Goal: Task Accomplishment & Management: Manage account settings

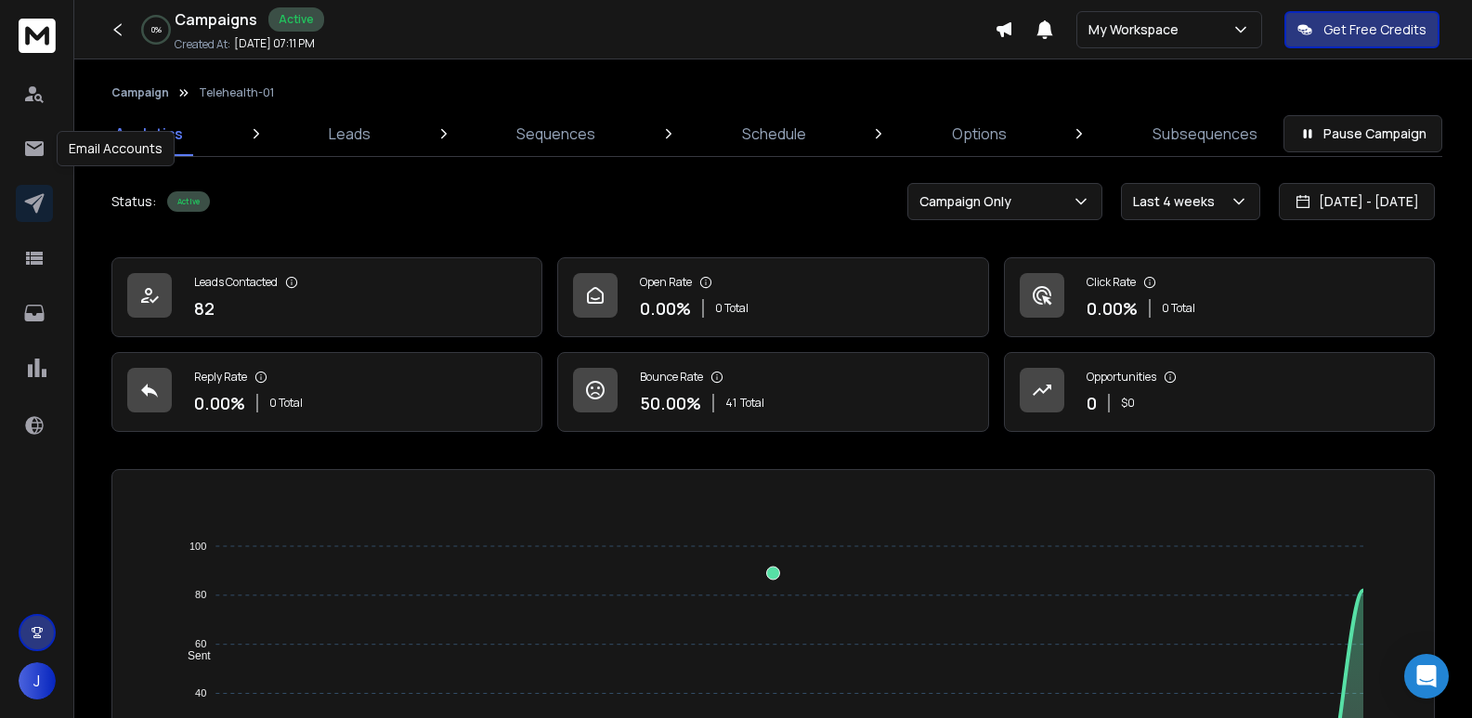
click at [35, 155] on icon at bounding box center [34, 148] width 19 height 15
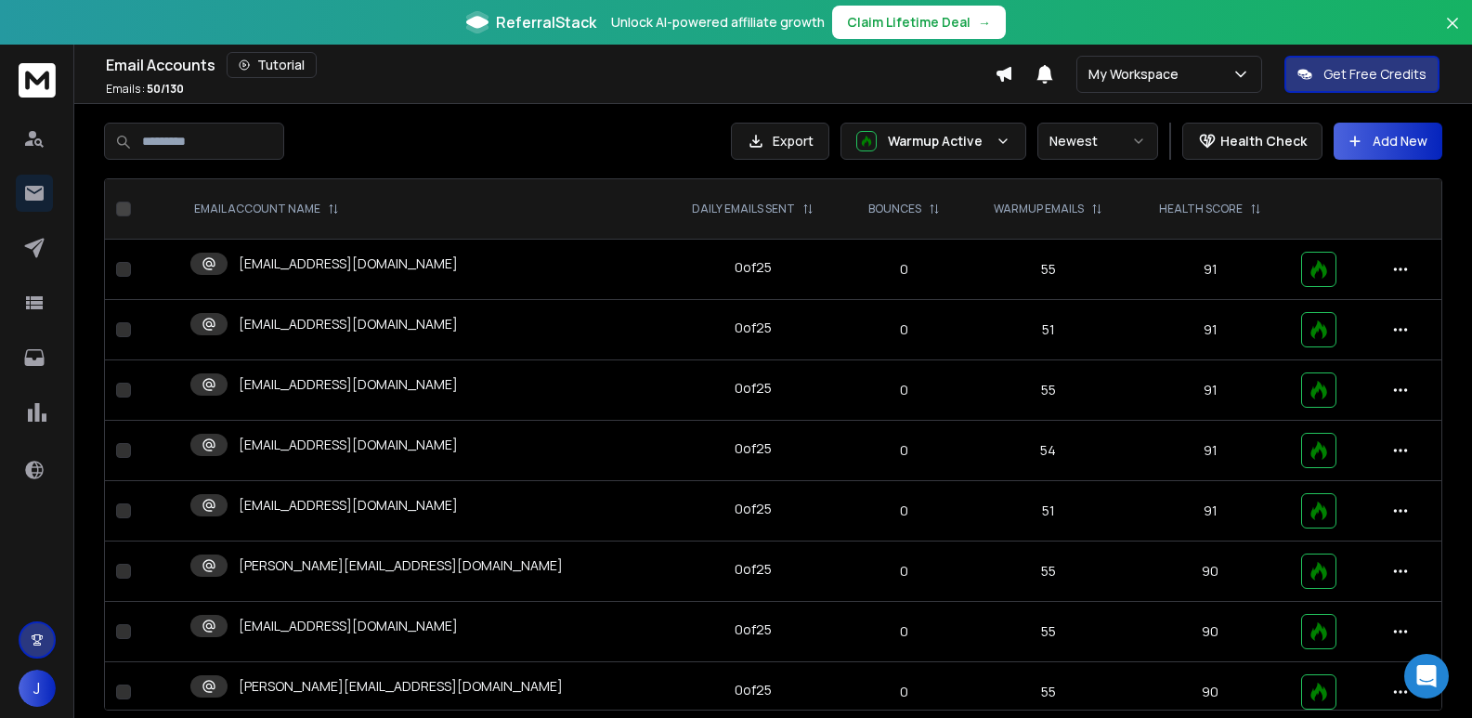
click at [1193, 207] on p "HEALTH SCORE" at bounding box center [1201, 208] width 84 height 15
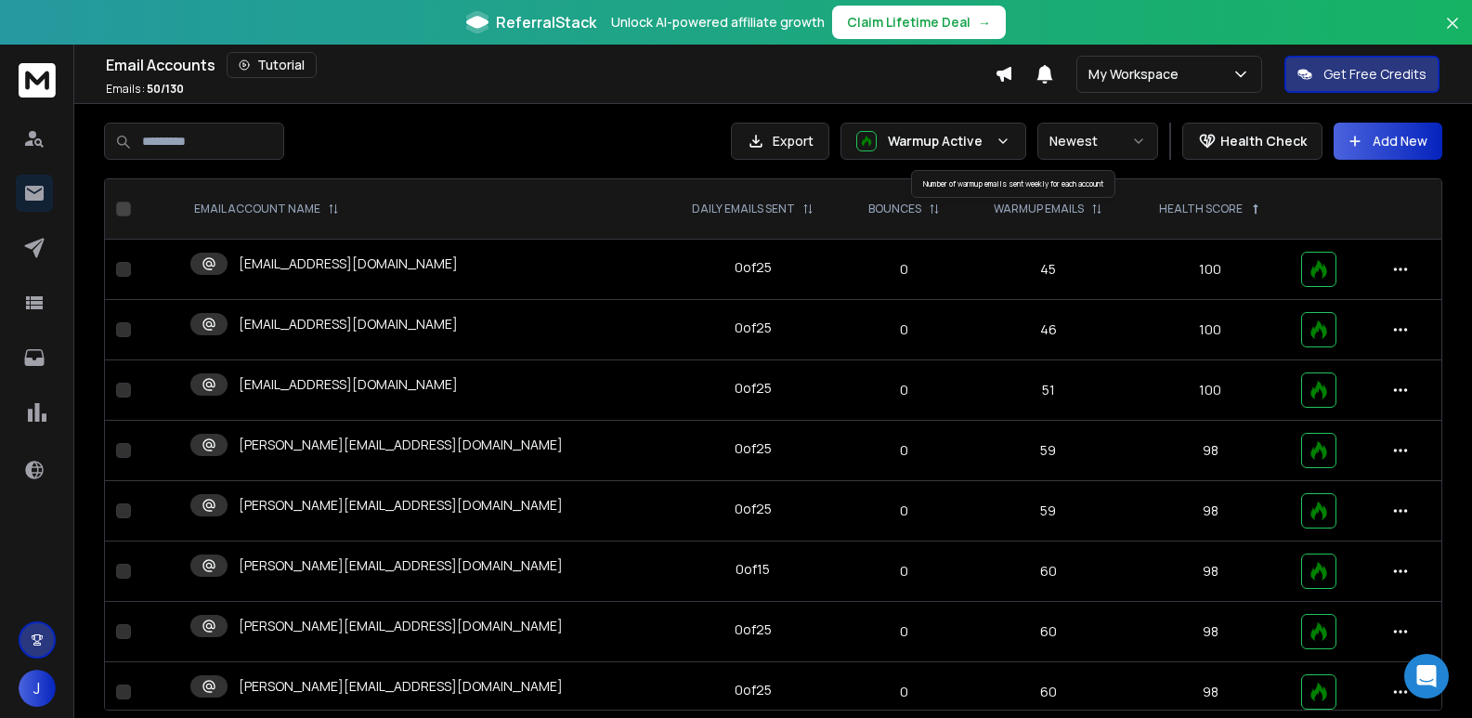
click at [1028, 214] on p "WARMUP EMAILS" at bounding box center [1039, 208] width 90 height 15
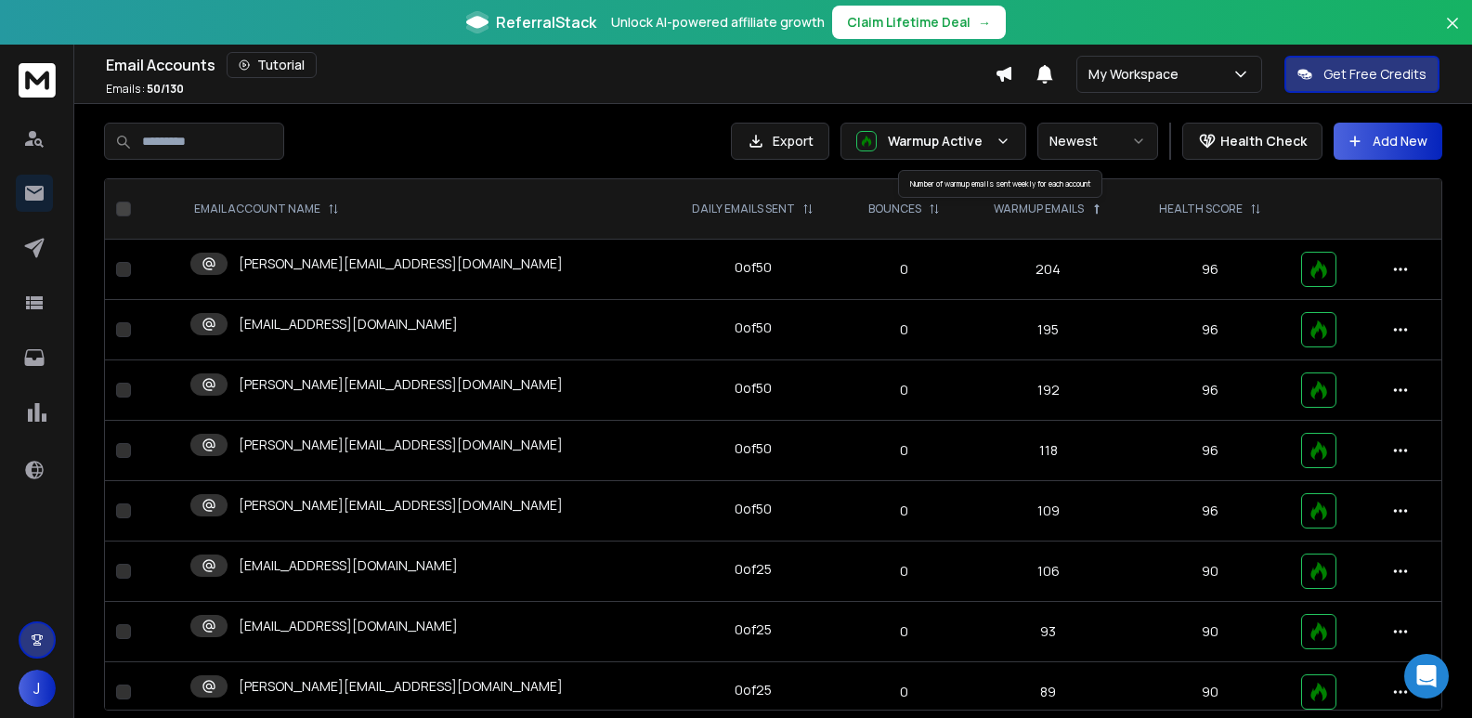
click at [1028, 214] on p "WARMUP EMAILS" at bounding box center [1039, 208] width 90 height 15
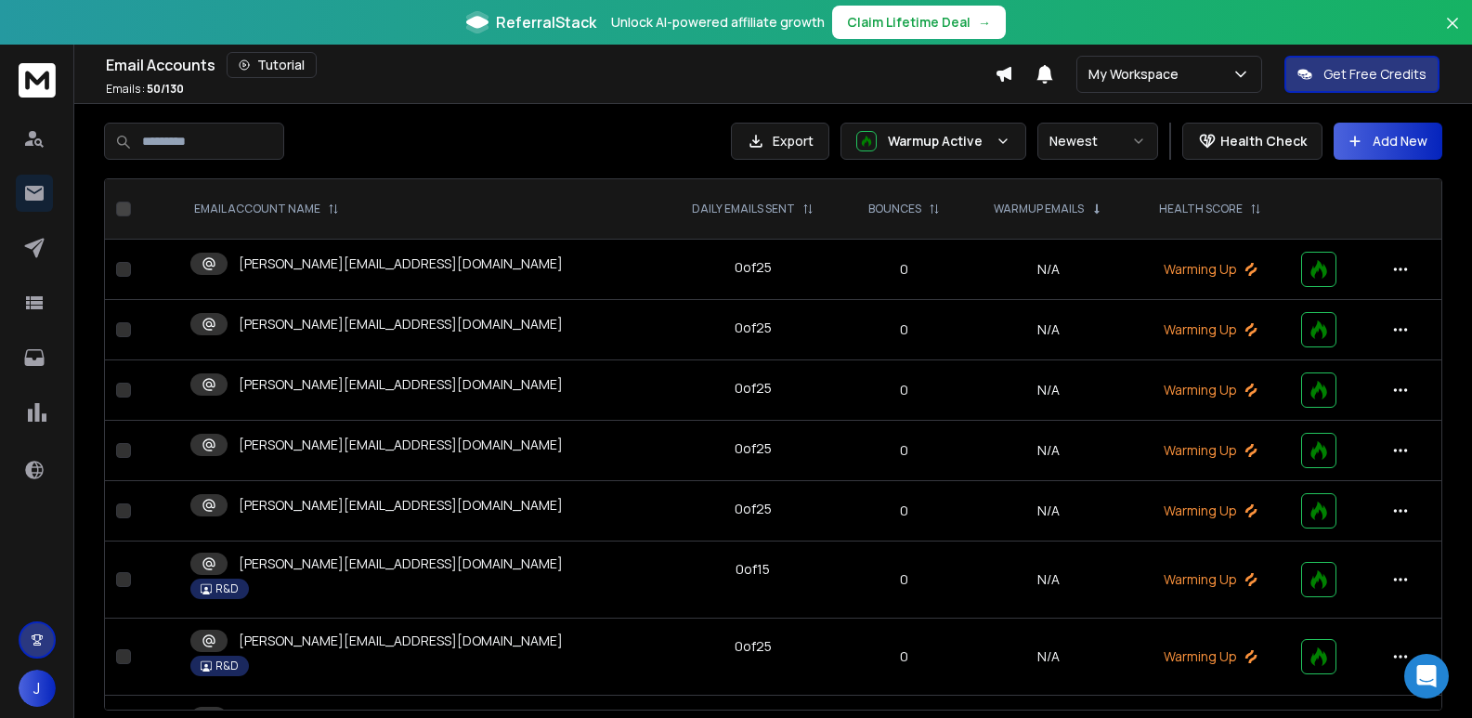
click at [326, 264] on p "[PERSON_NAME][EMAIL_ADDRESS][DOMAIN_NAME]" at bounding box center [401, 263] width 324 height 19
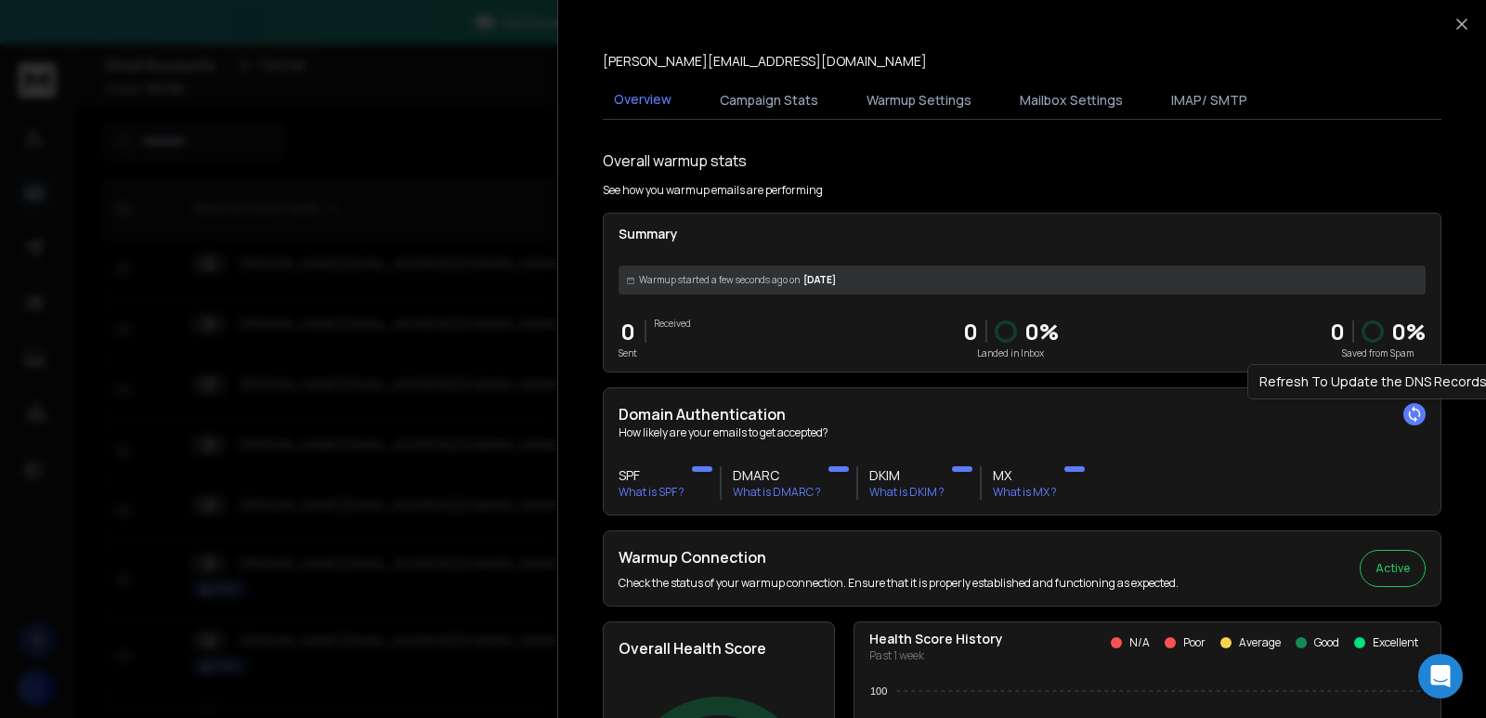
click at [1407, 414] on icon at bounding box center [1414, 414] width 19 height 19
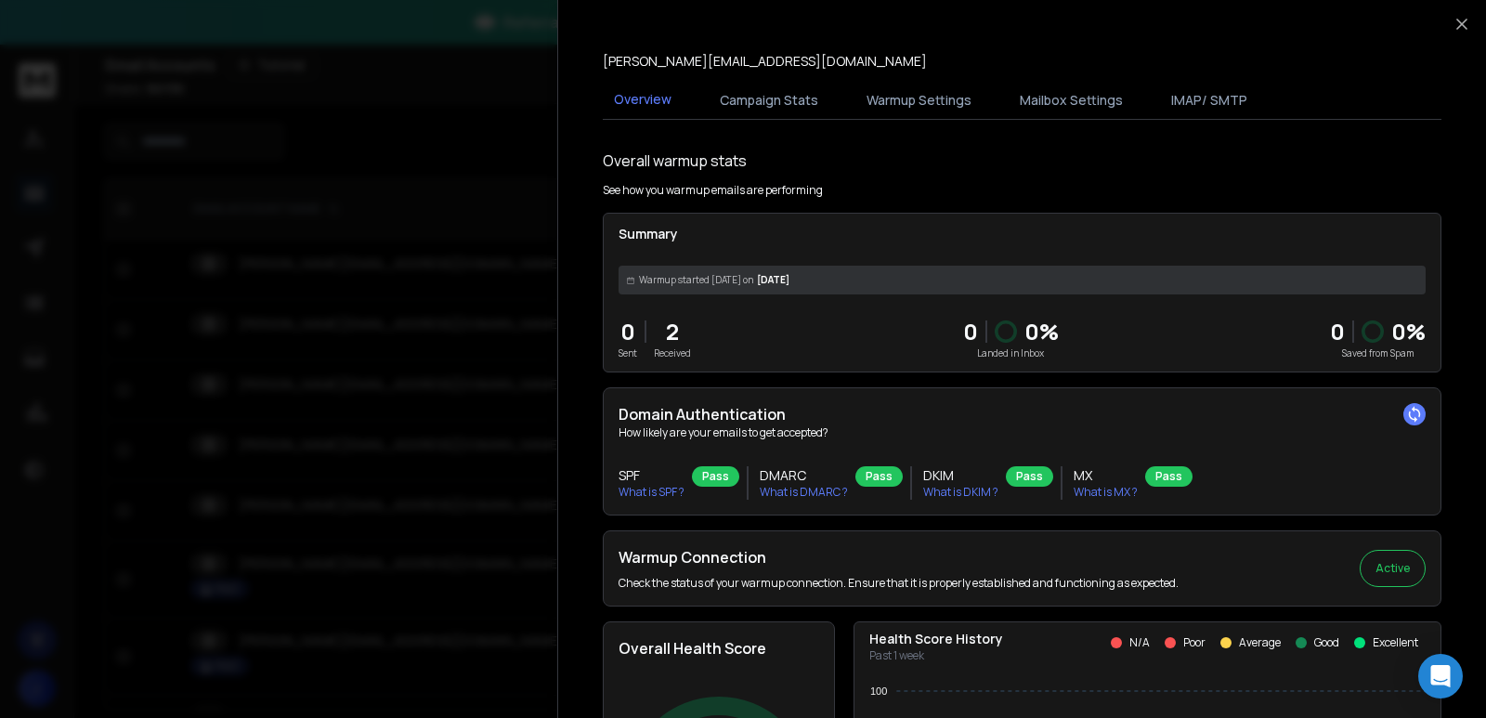
click at [533, 92] on div at bounding box center [743, 359] width 1486 height 718
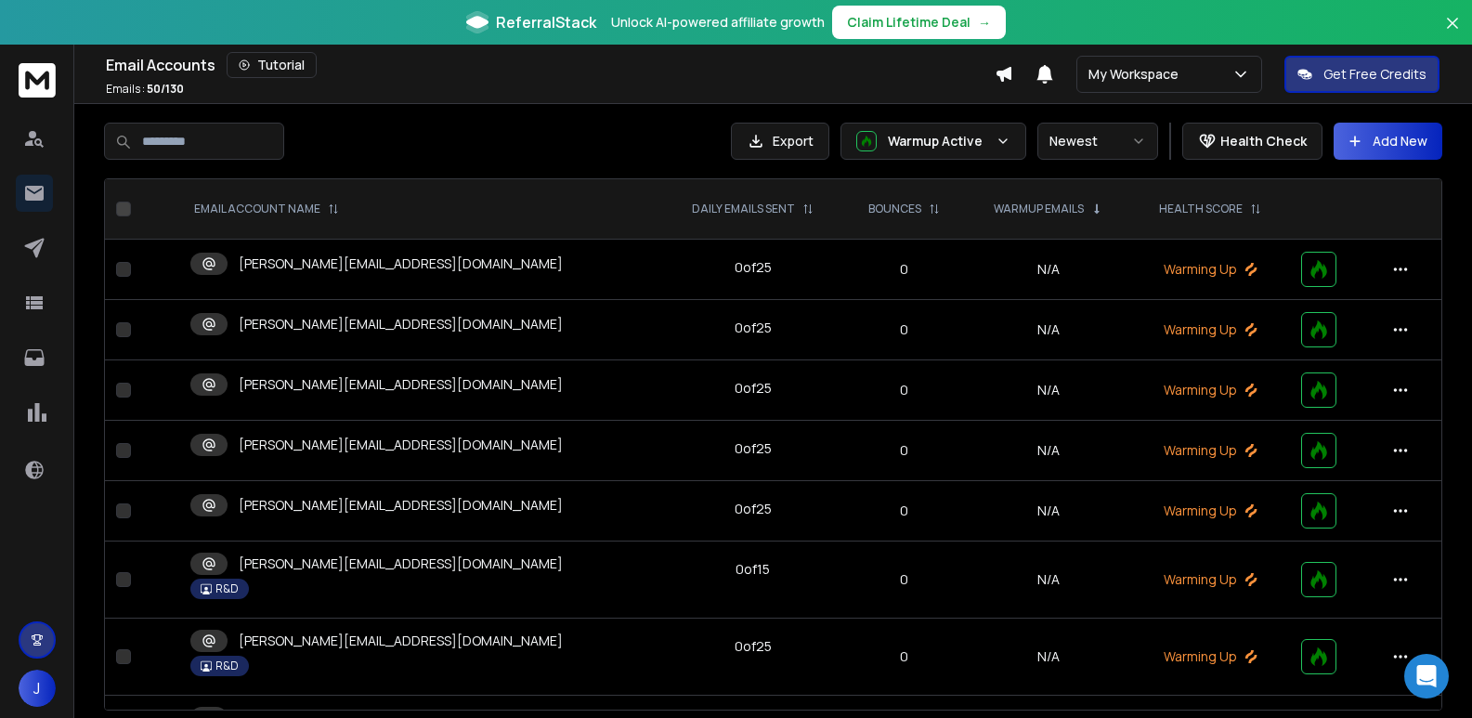
click at [151, 146] on input at bounding box center [194, 141] width 180 height 37
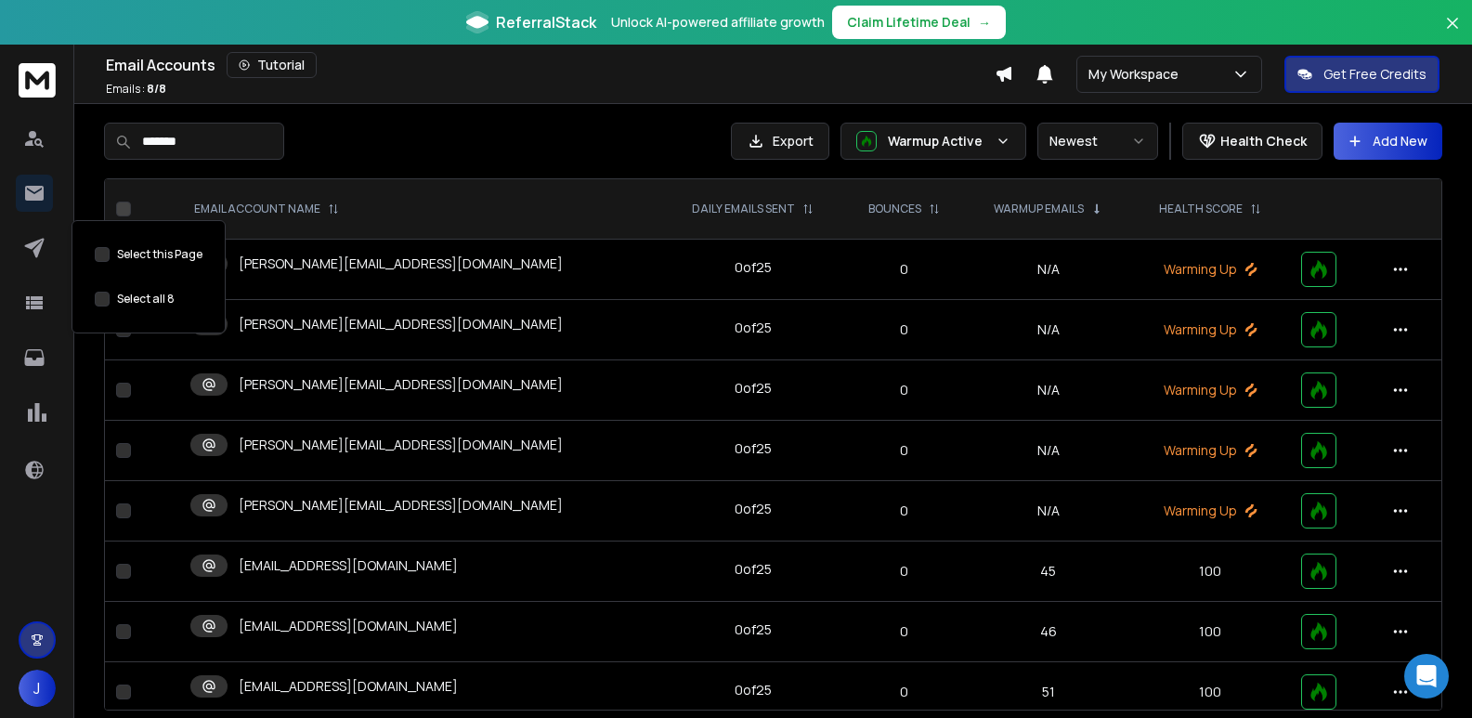
type input "*******"
click at [121, 207] on button "Select this Page" at bounding box center [123, 208] width 15 height 15
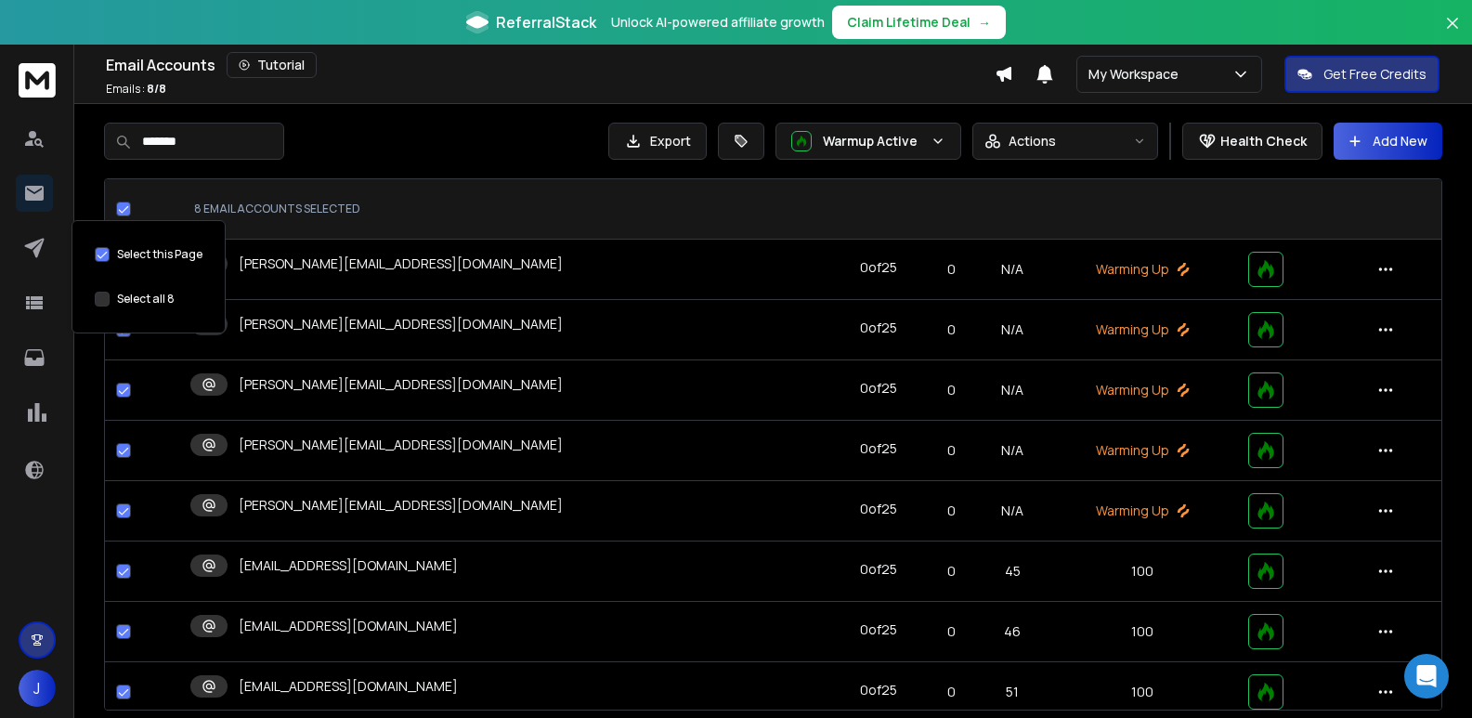
click at [105, 295] on button "Select this Page" at bounding box center [102, 299] width 15 height 15
click at [120, 586] on td at bounding box center [142, 571] width 74 height 60
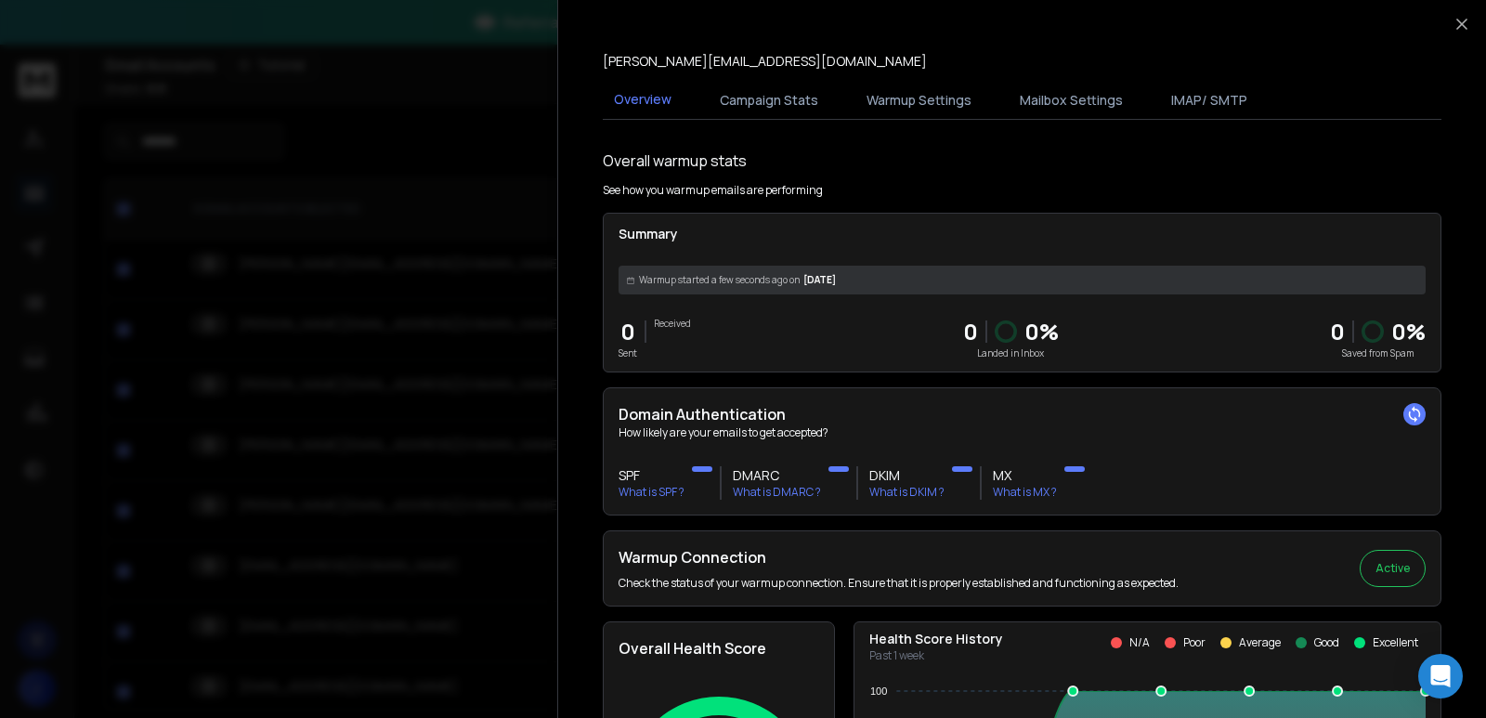
click at [202, 453] on div at bounding box center [743, 359] width 1486 height 718
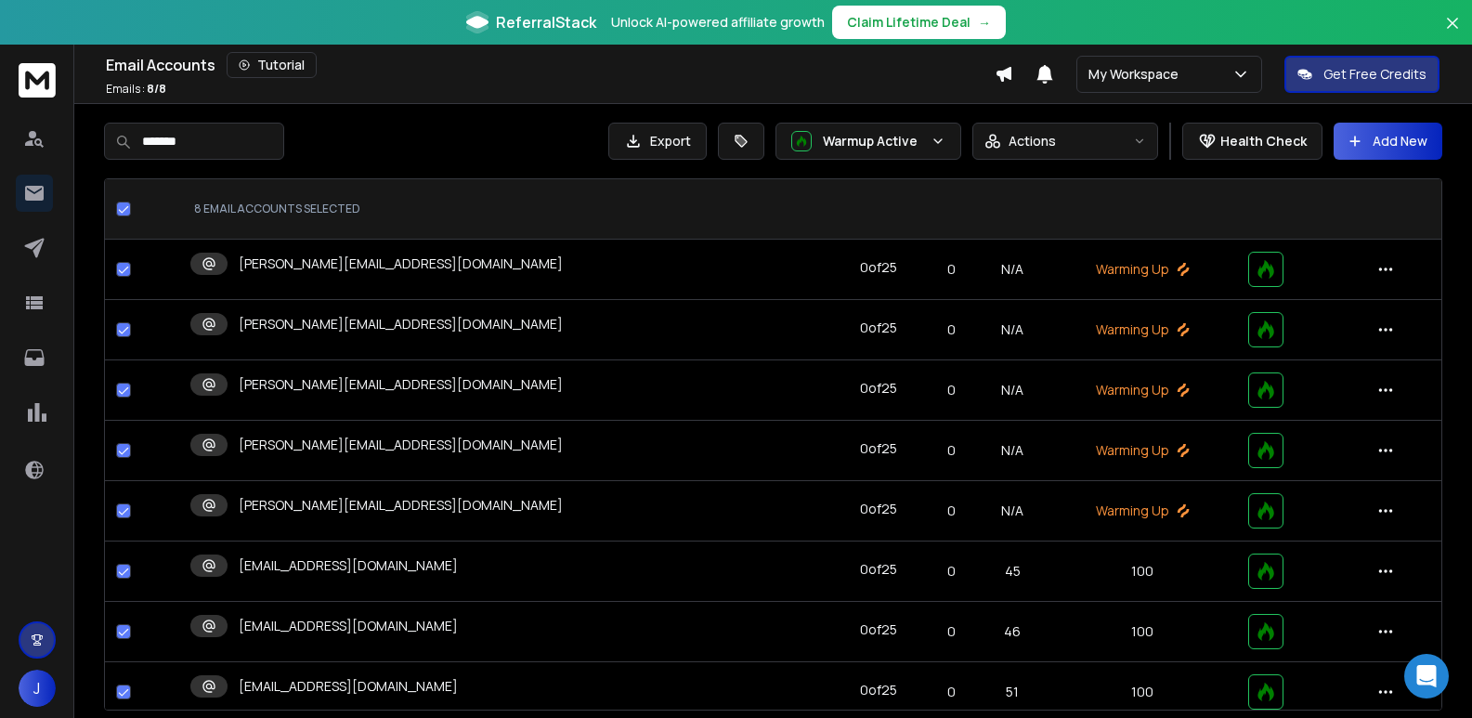
click at [127, 574] on button "button" at bounding box center [123, 571] width 15 height 15
click at [121, 634] on button "button" at bounding box center [123, 631] width 15 height 15
click at [124, 698] on button "button" at bounding box center [123, 691] width 15 height 15
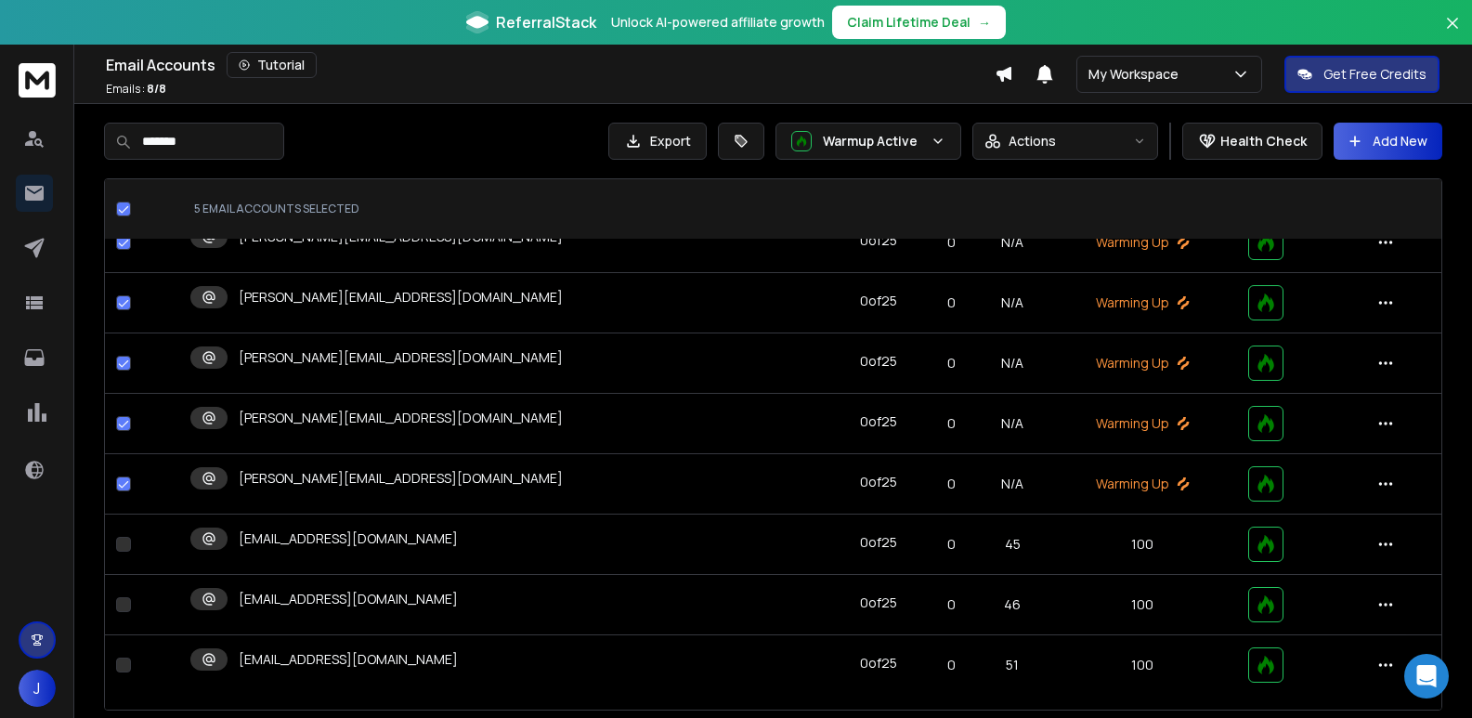
click at [123, 666] on button "button" at bounding box center [123, 664] width 15 height 15
click at [671, 260] on td "[PERSON_NAME][EMAIL_ADDRESS][DOMAIN_NAME]" at bounding box center [504, 243] width 651 height 60
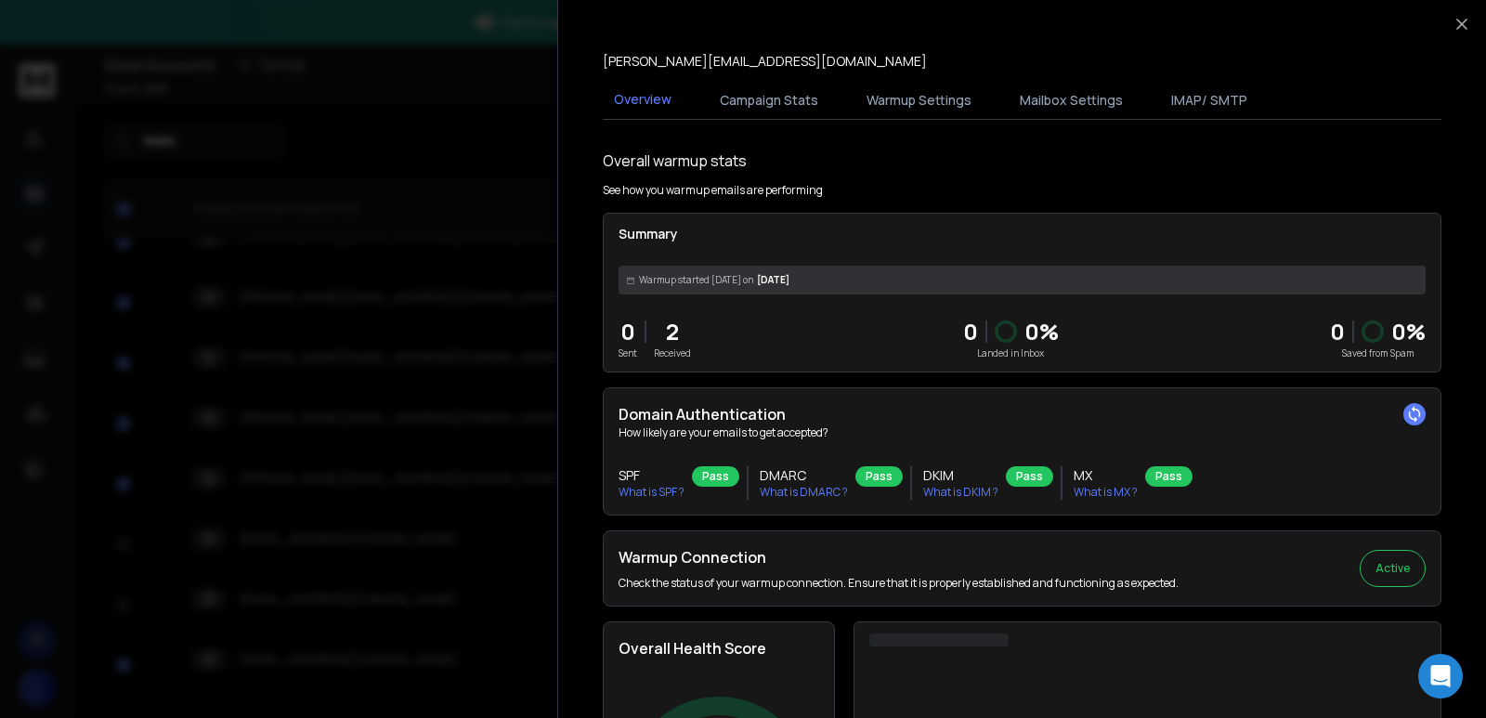
drag, startPoint x: 477, startPoint y: 74, endPoint x: 507, endPoint y: 131, distance: 64.0
click at [477, 77] on div at bounding box center [743, 359] width 1486 height 718
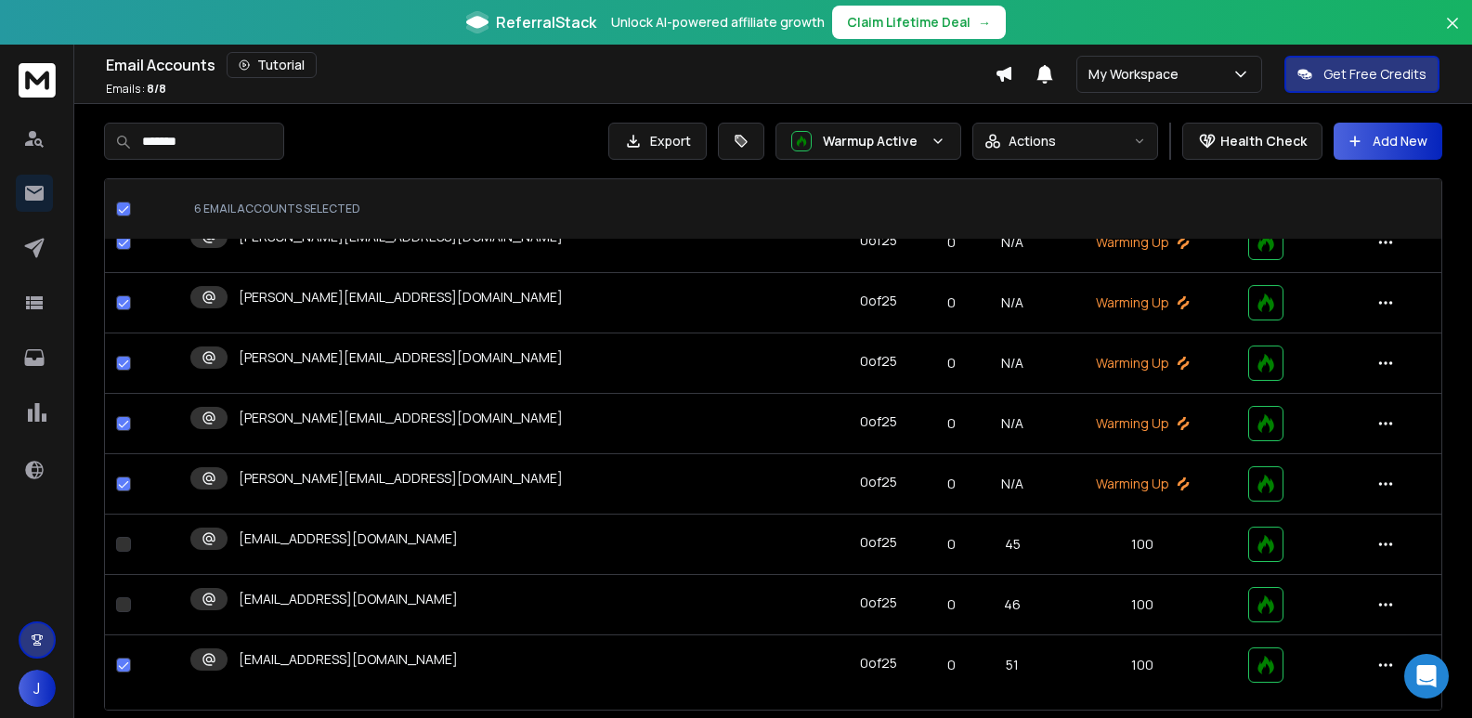
click at [123, 667] on button "button" at bounding box center [123, 664] width 15 height 15
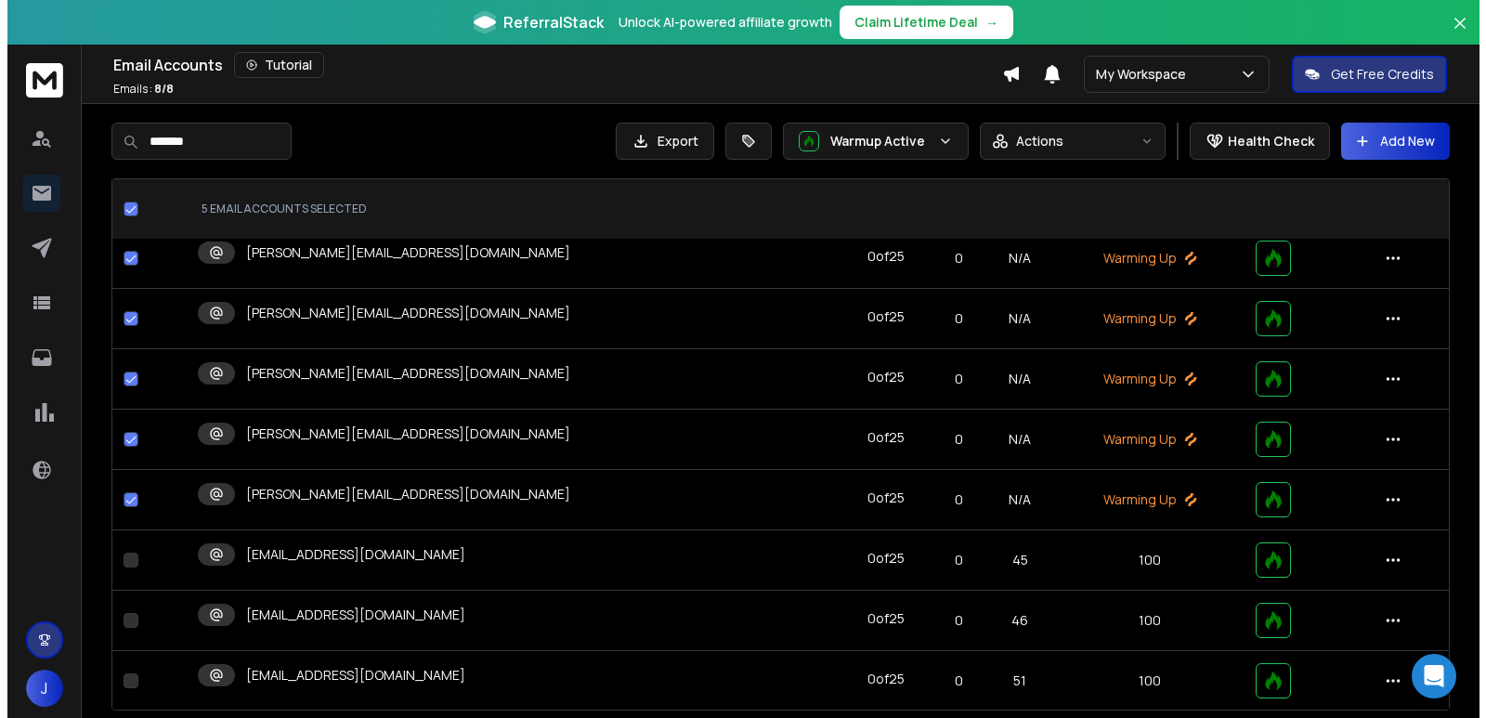
scroll to position [0, 0]
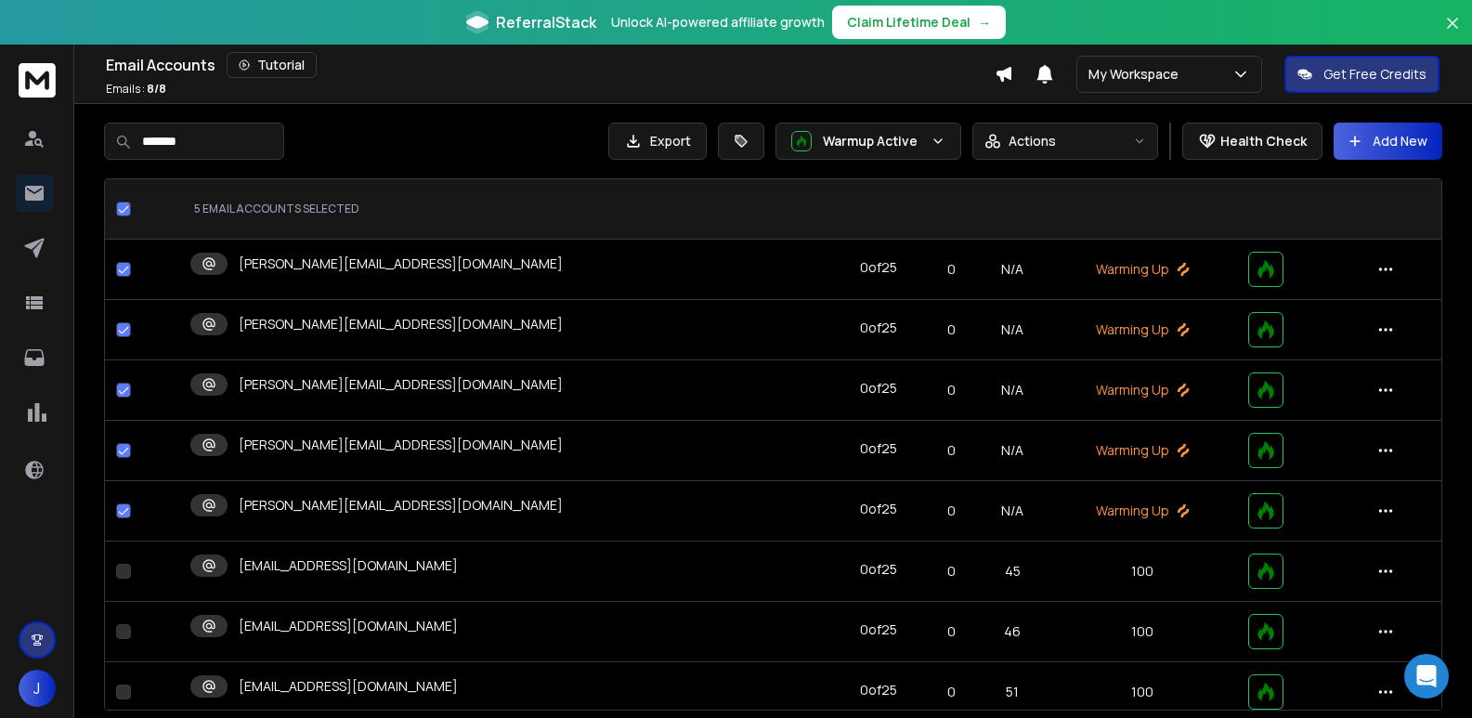
click at [1073, 145] on div "Actions" at bounding box center [1054, 141] width 141 height 19
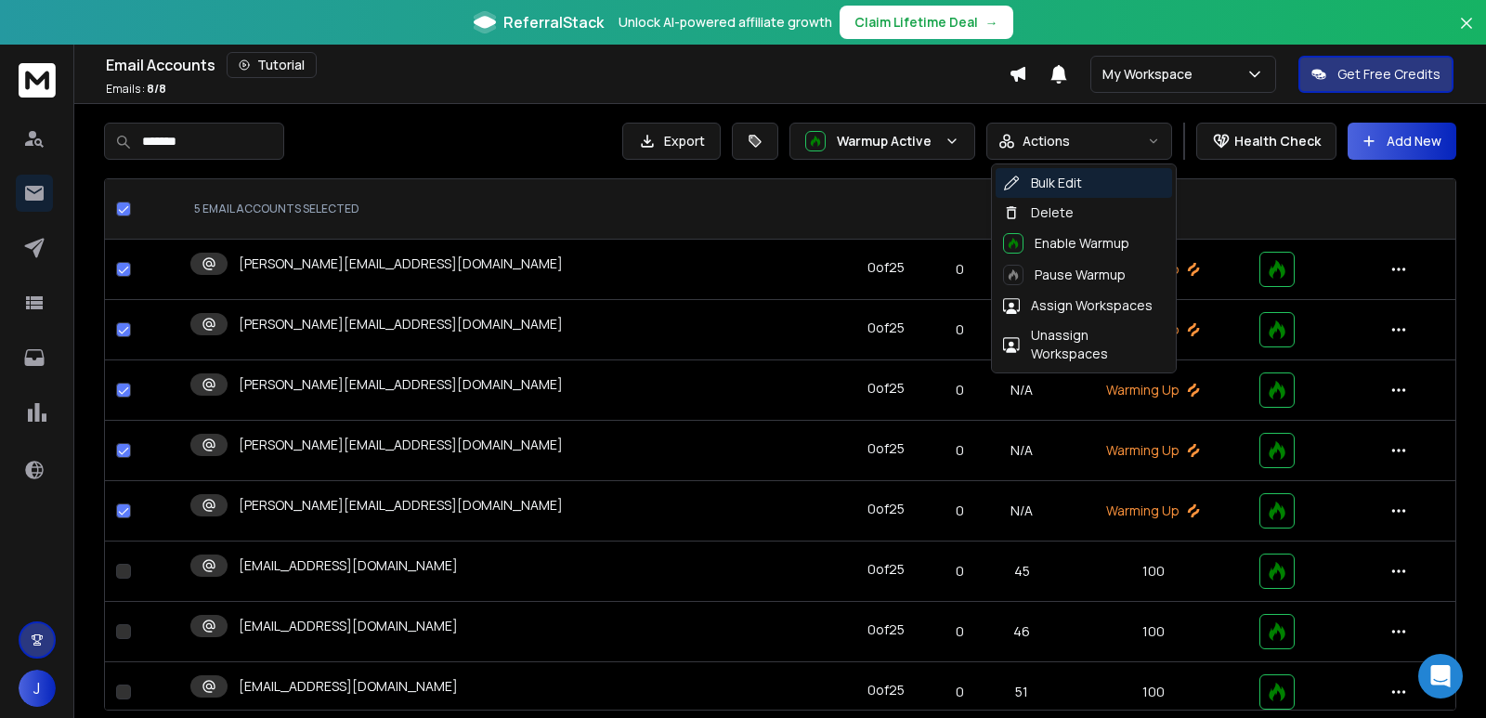
click at [1050, 184] on div "Bulk Edit" at bounding box center [1042, 183] width 79 height 19
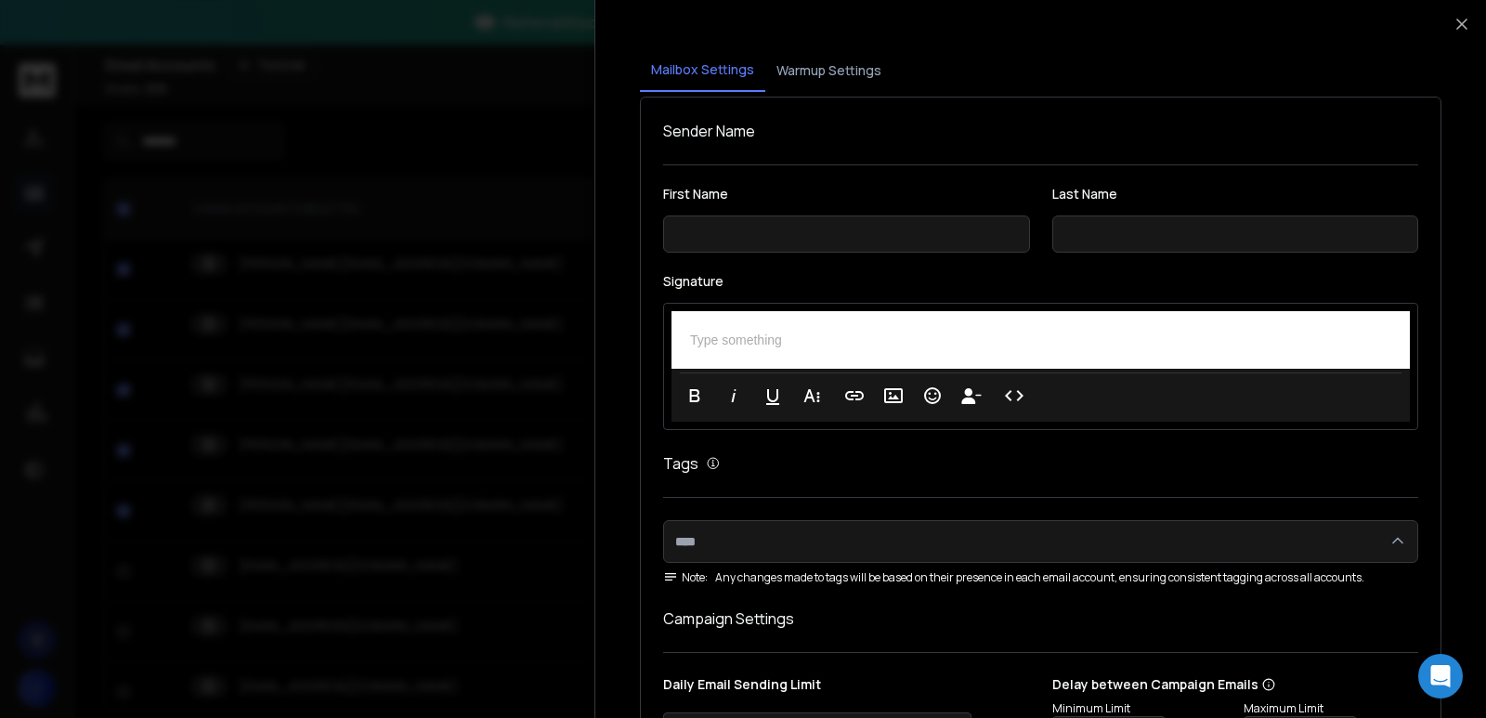
click at [851, 76] on button "Warmup Settings" at bounding box center [828, 70] width 127 height 41
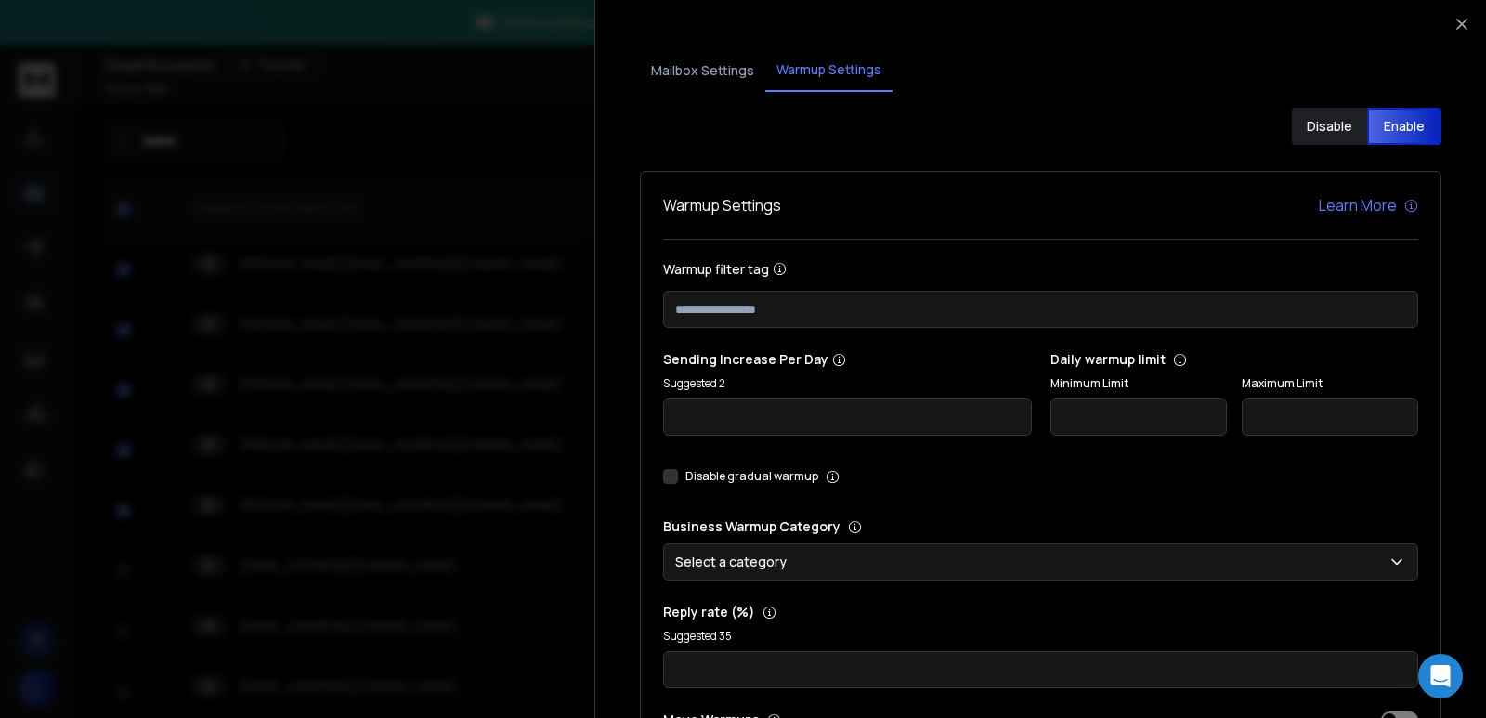
scroll to position [266, 0]
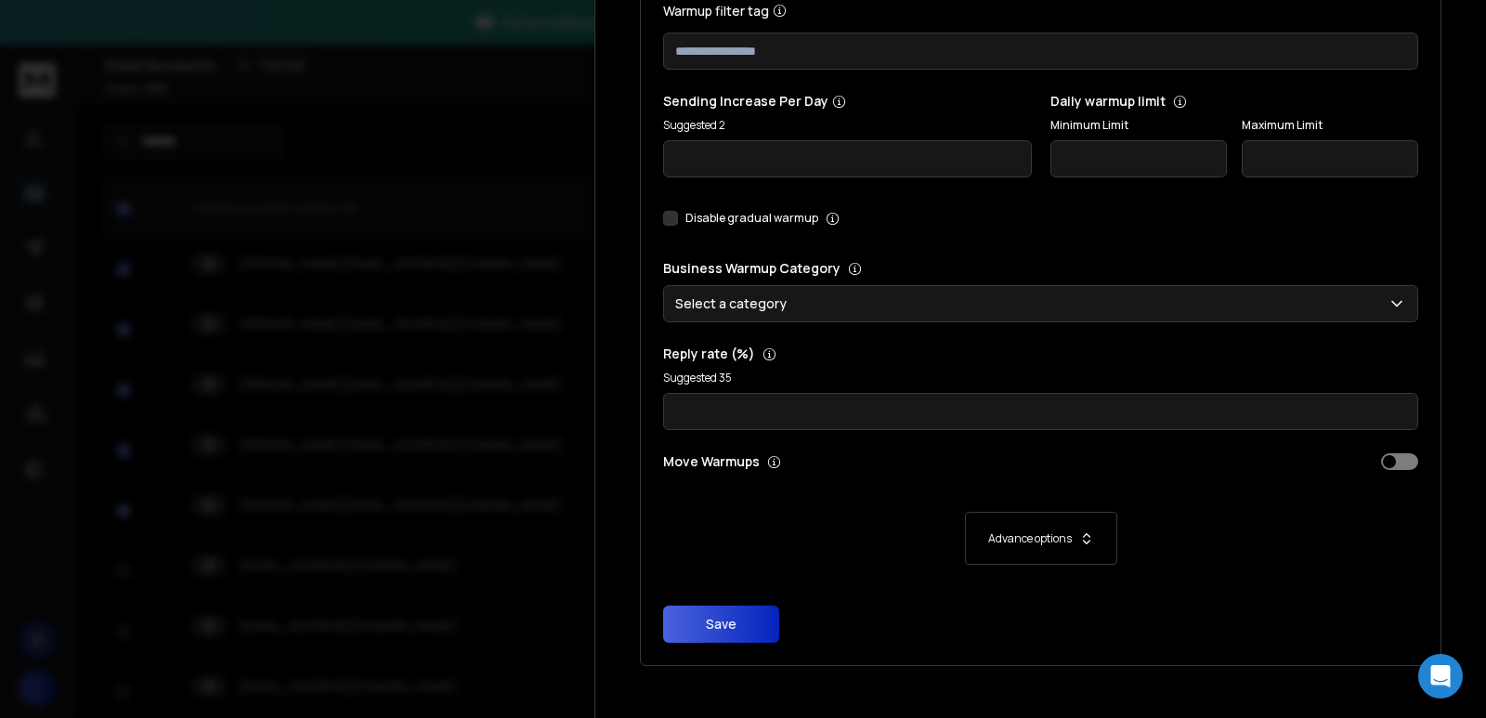
click at [1091, 546] on div "Advance options" at bounding box center [1041, 538] width 152 height 53
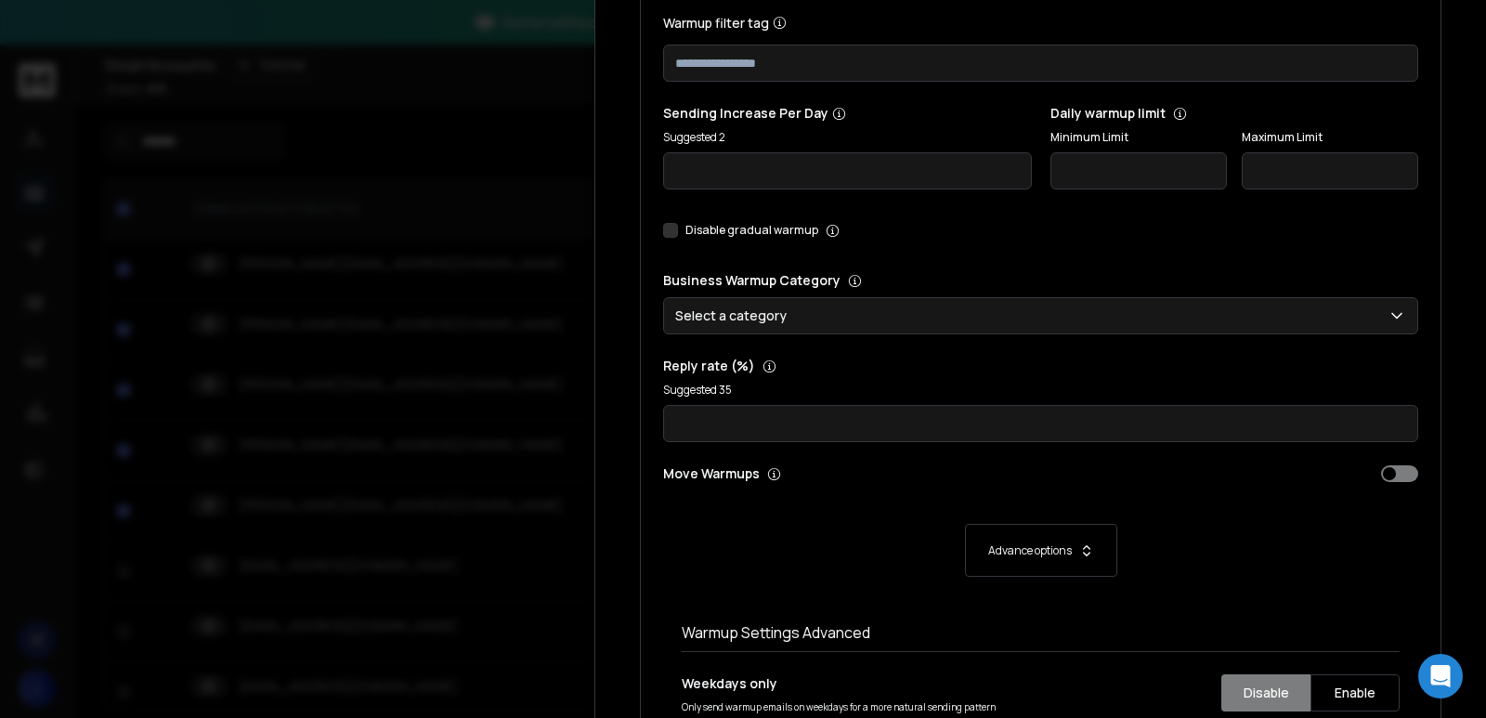
scroll to position [73, 0]
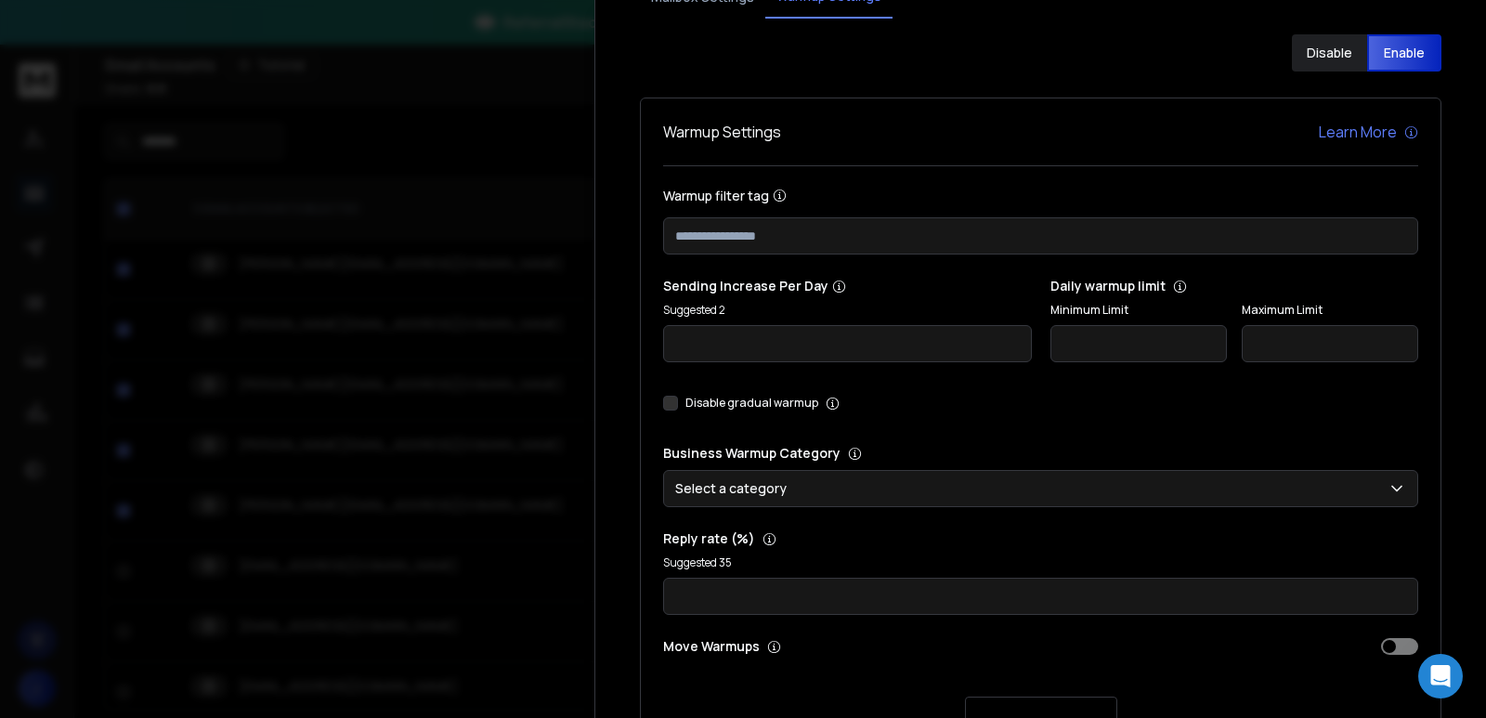
click at [812, 351] on input "number" at bounding box center [847, 343] width 369 height 37
drag, startPoint x: 703, startPoint y: 344, endPoint x: 636, endPoint y: 352, distance: 67.3
click at [636, 352] on div "Mailbox Settings Warmup Settings Disable Enable Warmup Settings Learn More Warm…" at bounding box center [1040, 686] width 846 height 1474
type input "*"
click at [1145, 362] on input "number" at bounding box center [1138, 343] width 176 height 37
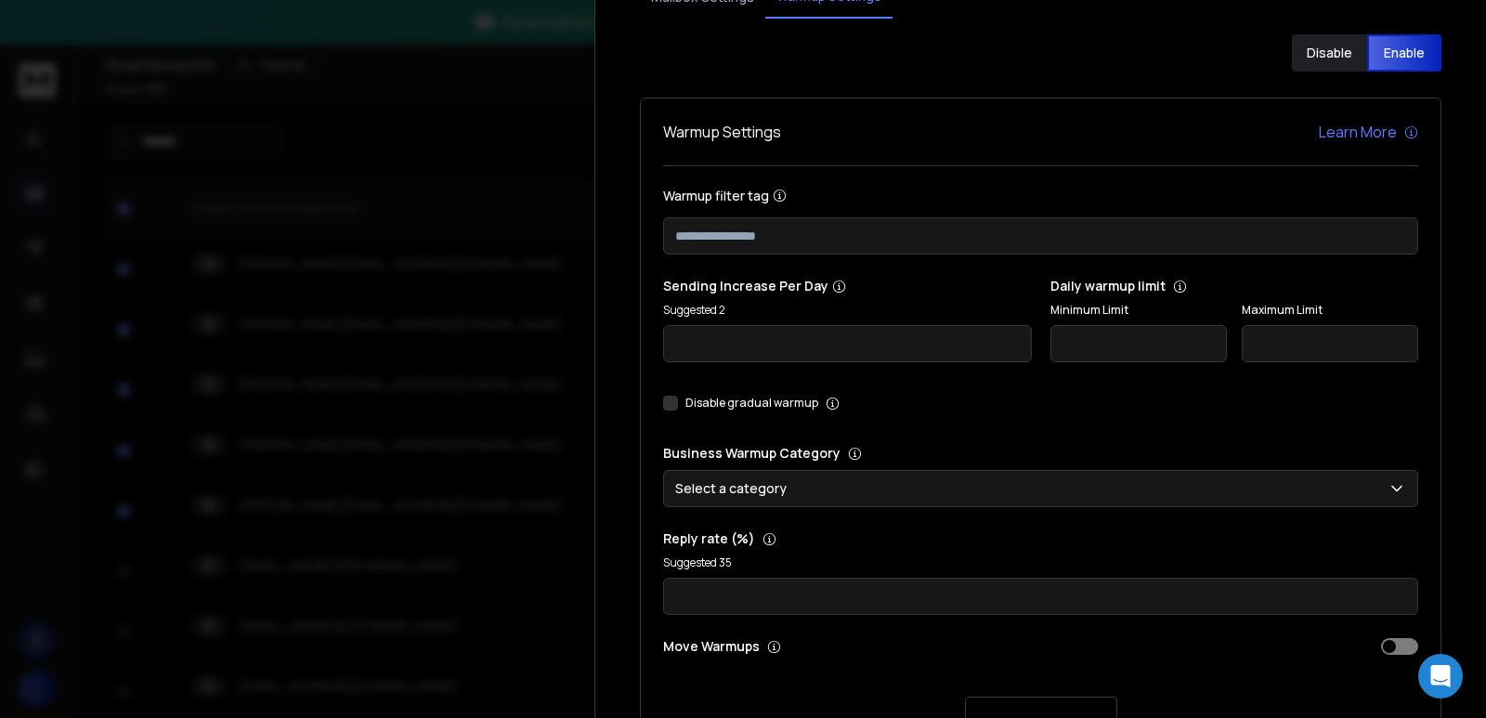
type input "*"
click at [1280, 358] on input "number" at bounding box center [1329, 343] width 176 height 37
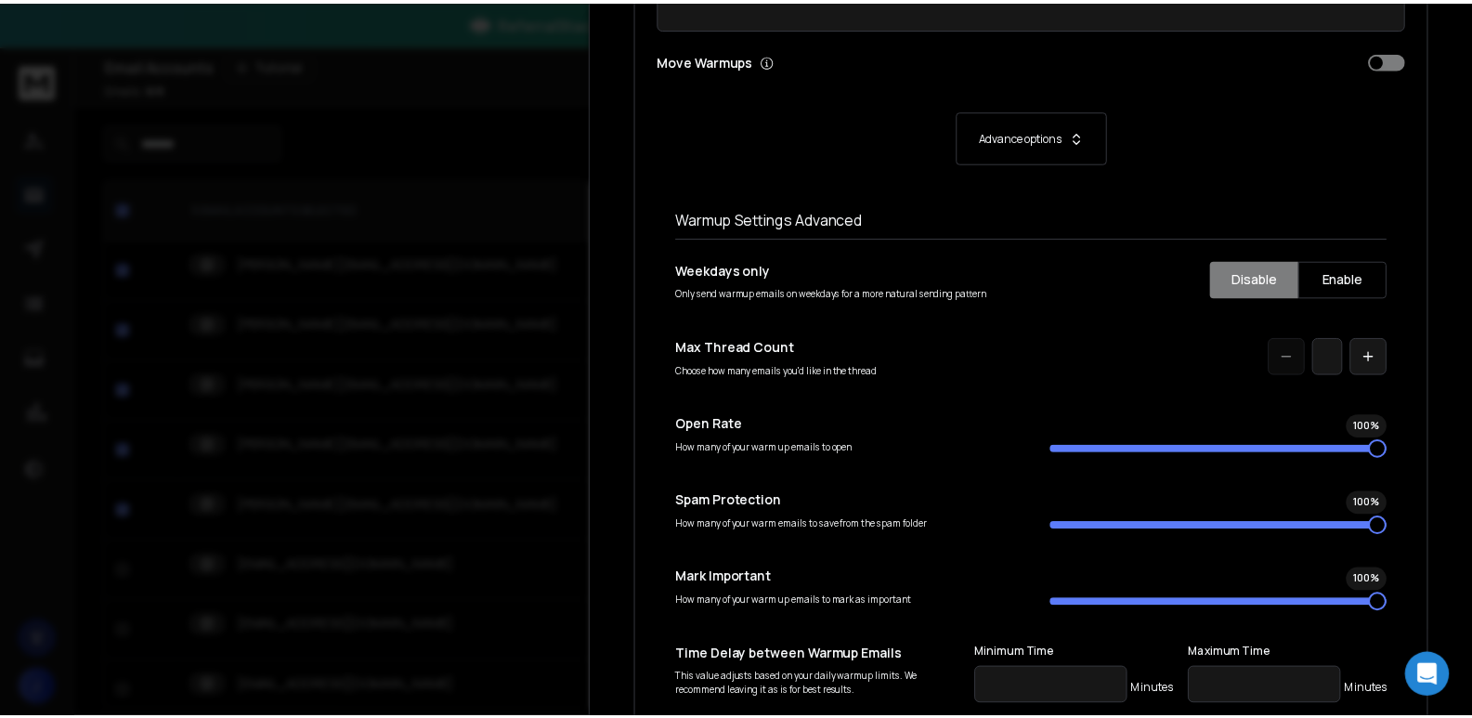
scroll to position [749, 0]
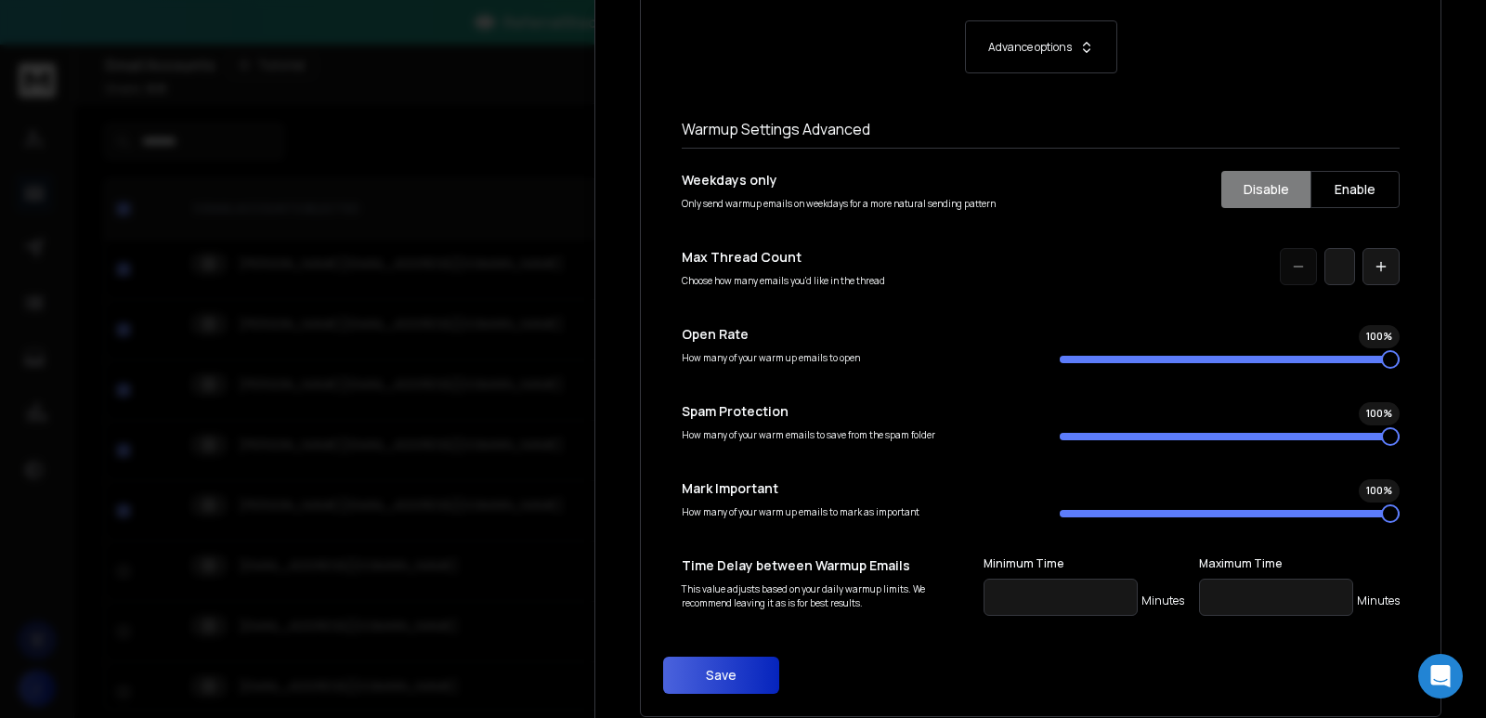
type input "**"
click at [727, 694] on button "Save" at bounding box center [721, 674] width 116 height 37
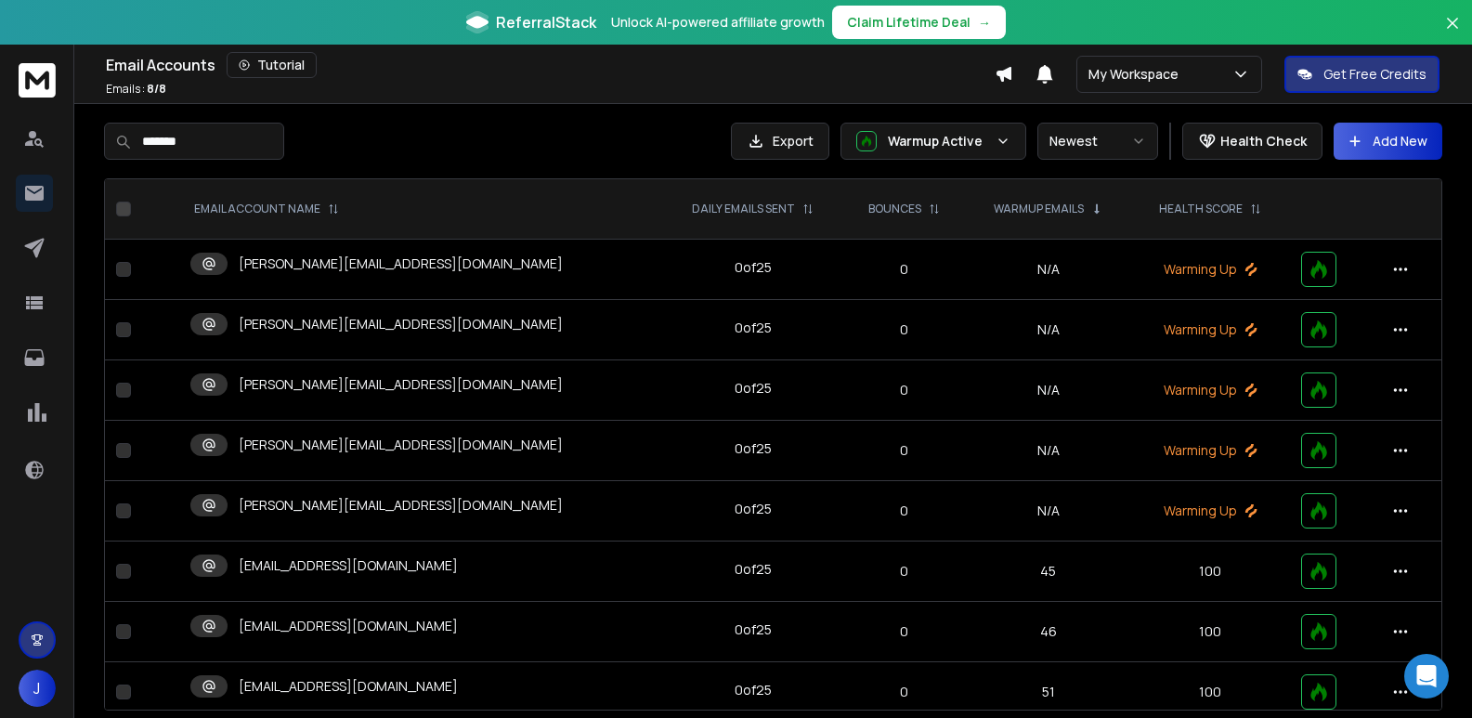
click at [1048, 201] on body "ReferralStack Unlock AI-powered affiliate growth Lifetime Deals available! Clai…" at bounding box center [736, 359] width 1472 height 718
click at [1020, 213] on p "WARMUP EMAILS" at bounding box center [1039, 208] width 90 height 15
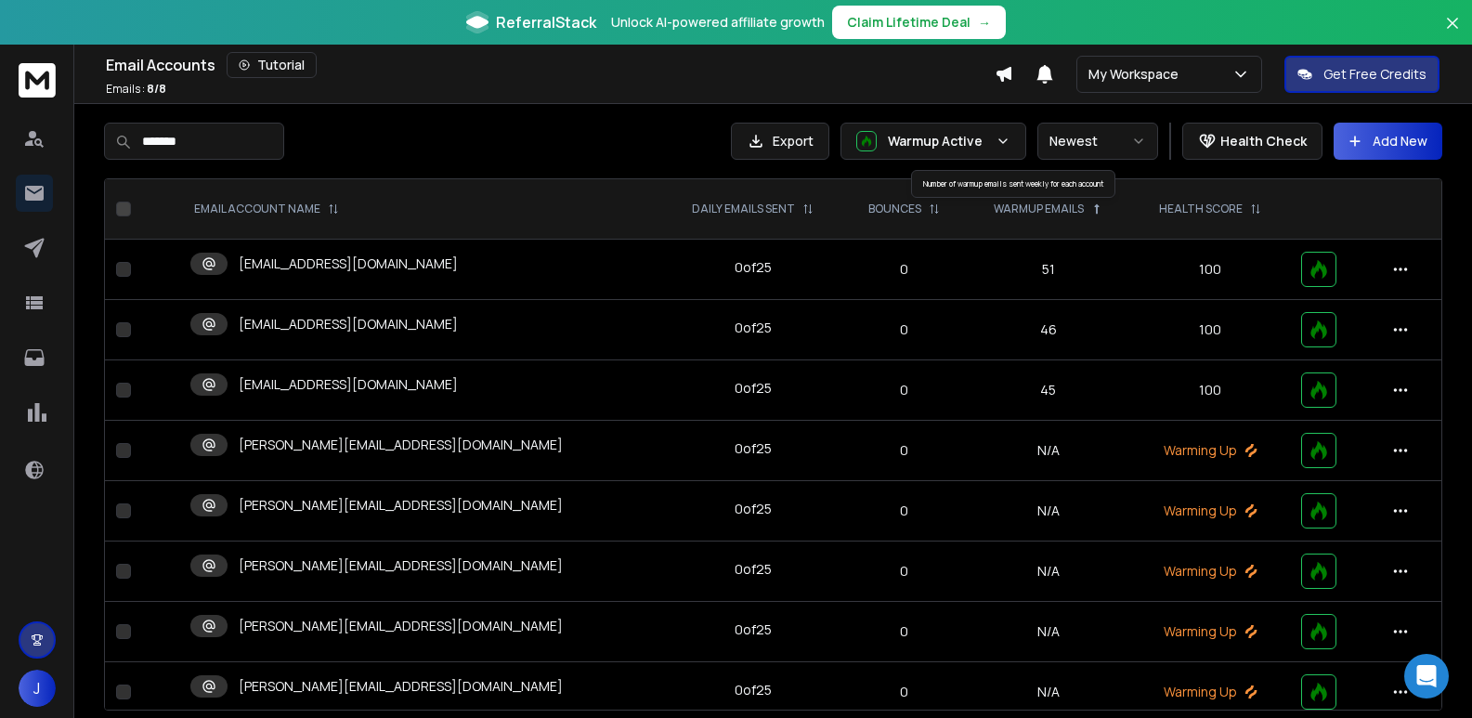
click at [1020, 213] on p "WARMUP EMAILS" at bounding box center [1039, 208] width 90 height 15
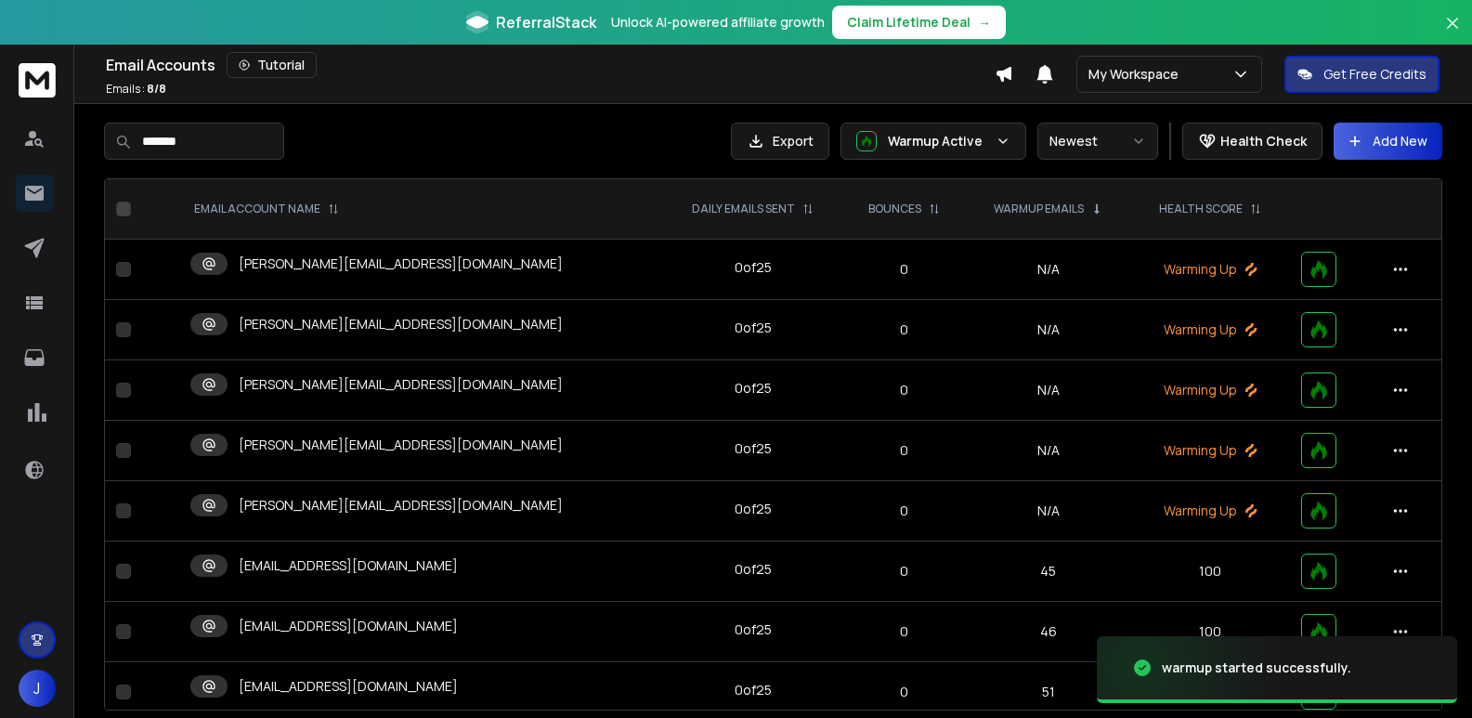
scroll to position [27, 0]
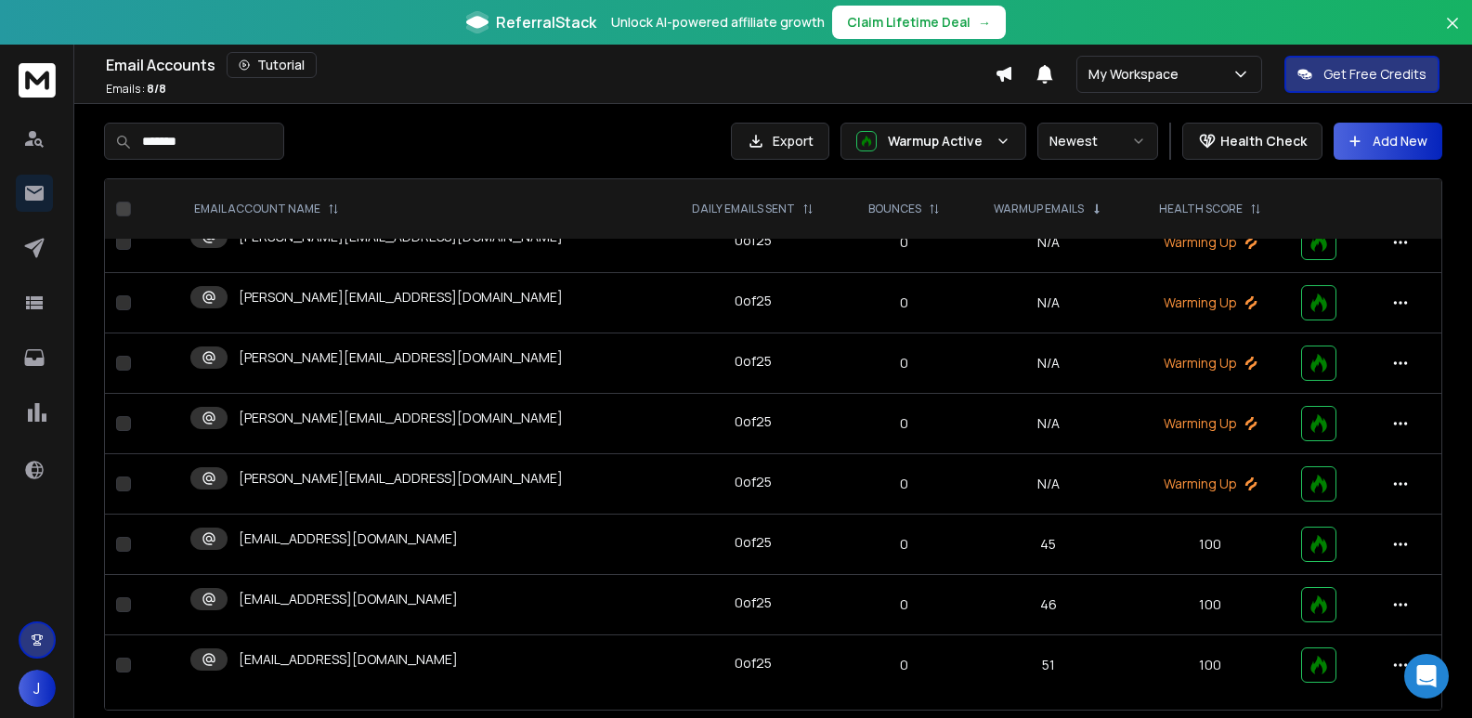
click at [632, 145] on div "*******" at bounding box center [412, 141] width 616 height 37
drag, startPoint x: 243, startPoint y: 151, endPoint x: 120, endPoint y: 160, distance: 123.8
click at [120, 160] on div "******* Export Warmup Active Newest Health Check Add New ******* EMAIL ACCOUNT …" at bounding box center [773, 417] width 1338 height 588
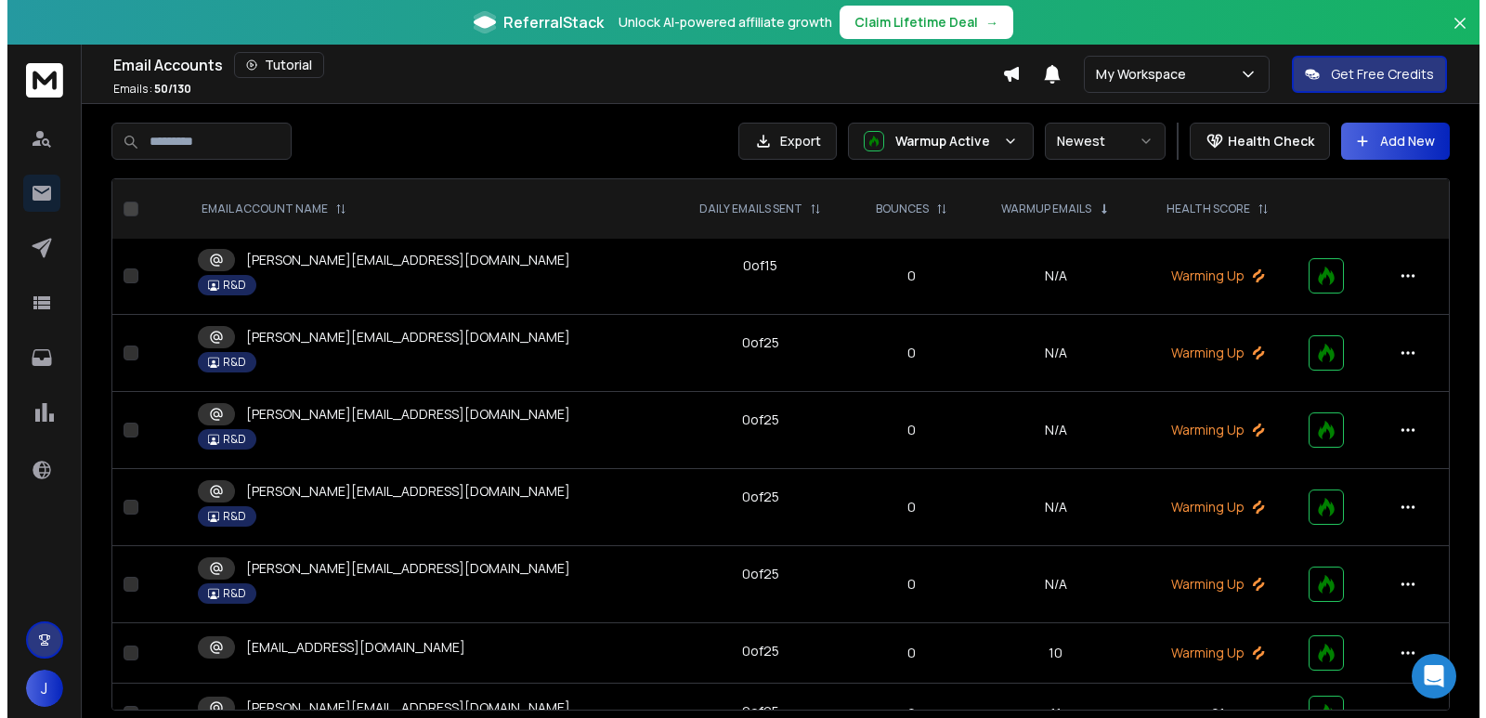
scroll to position [386, 0]
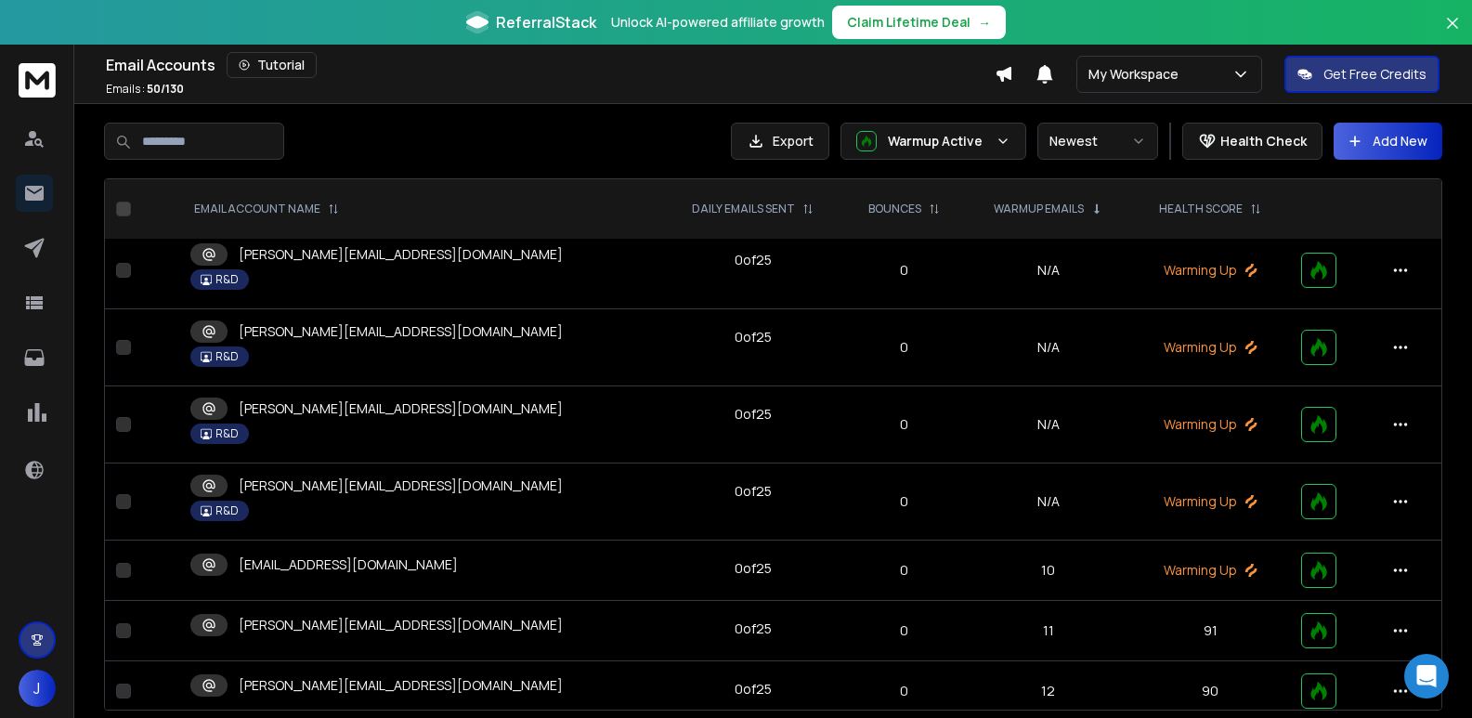
click at [378, 335] on p "[PERSON_NAME][EMAIL_ADDRESS][DOMAIN_NAME]" at bounding box center [401, 331] width 324 height 19
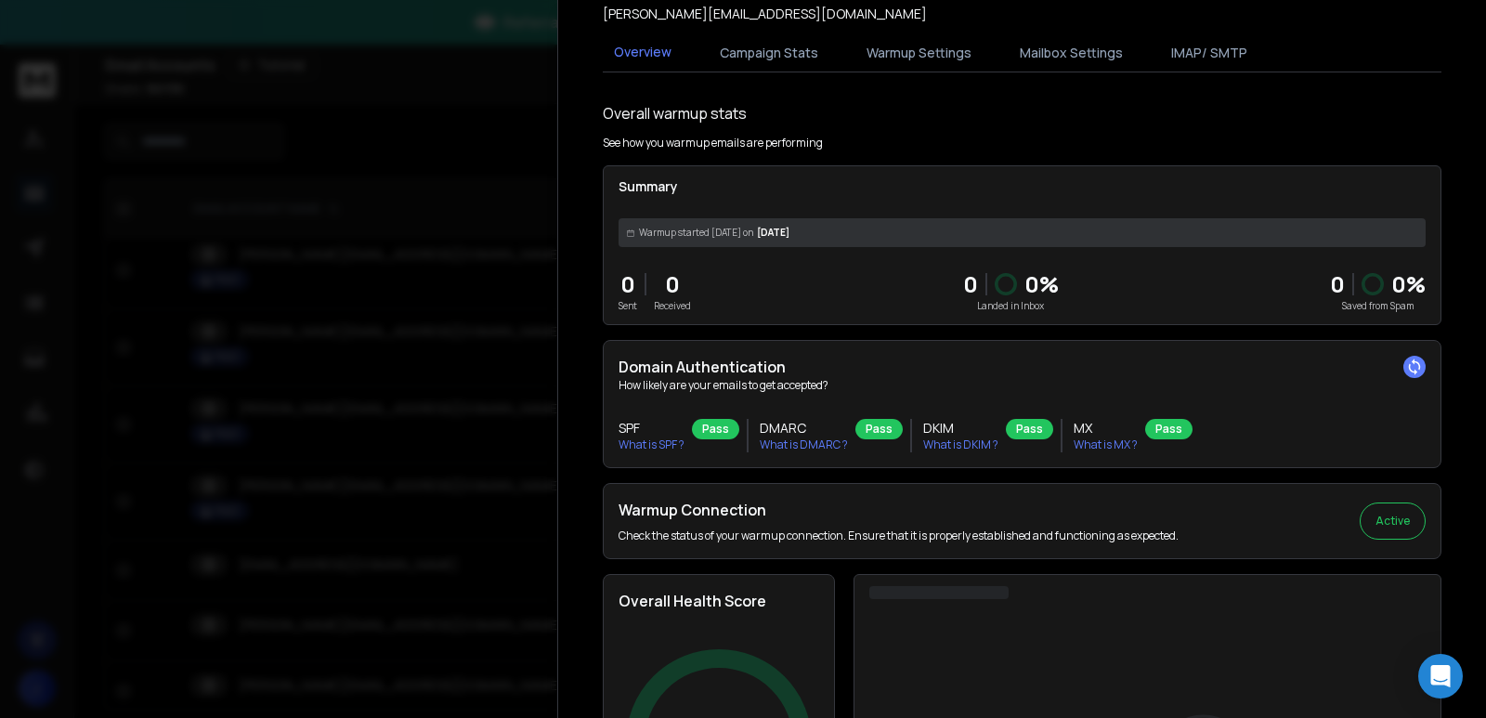
scroll to position [0, 0]
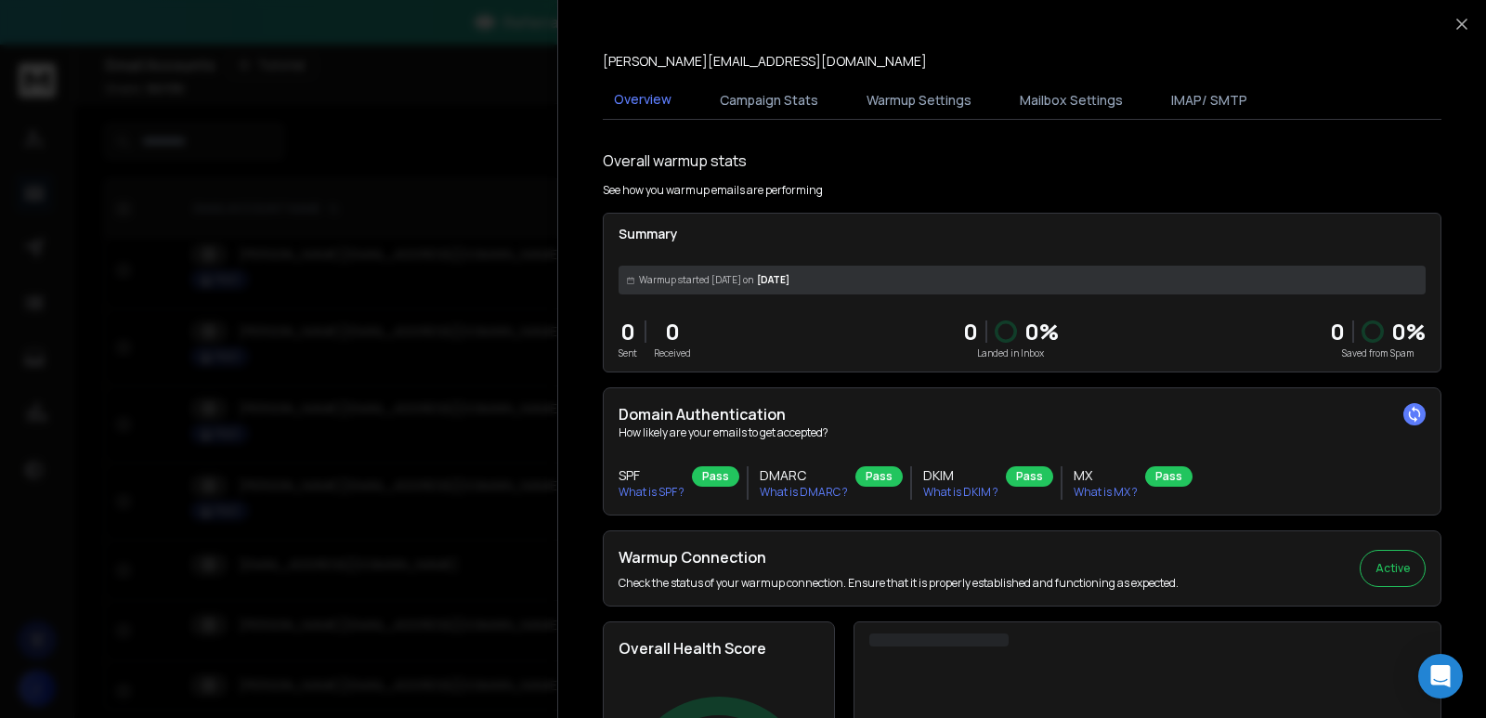
click at [912, 103] on button "Warmup Settings" at bounding box center [918, 100] width 127 height 41
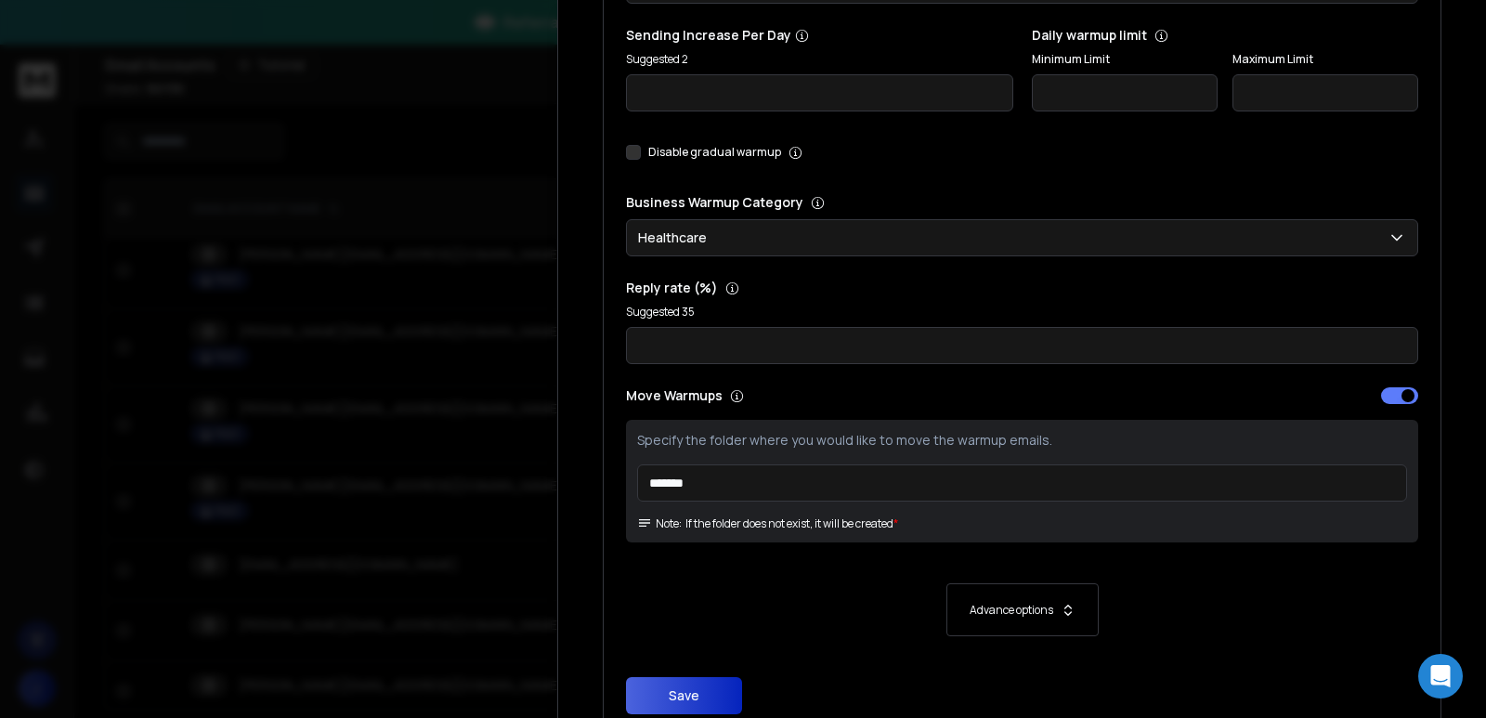
scroll to position [441, 0]
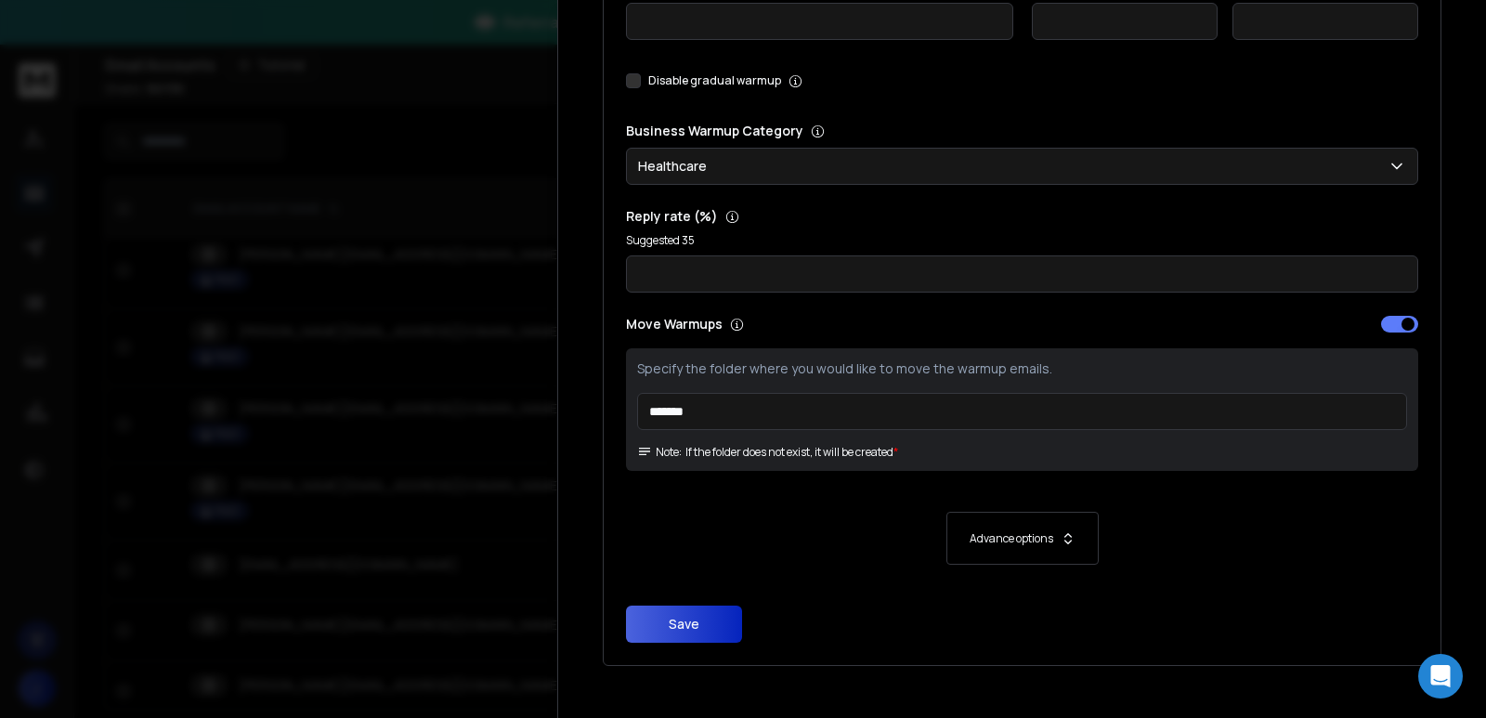
click at [1007, 536] on p "Advance options" at bounding box center [1011, 538] width 84 height 15
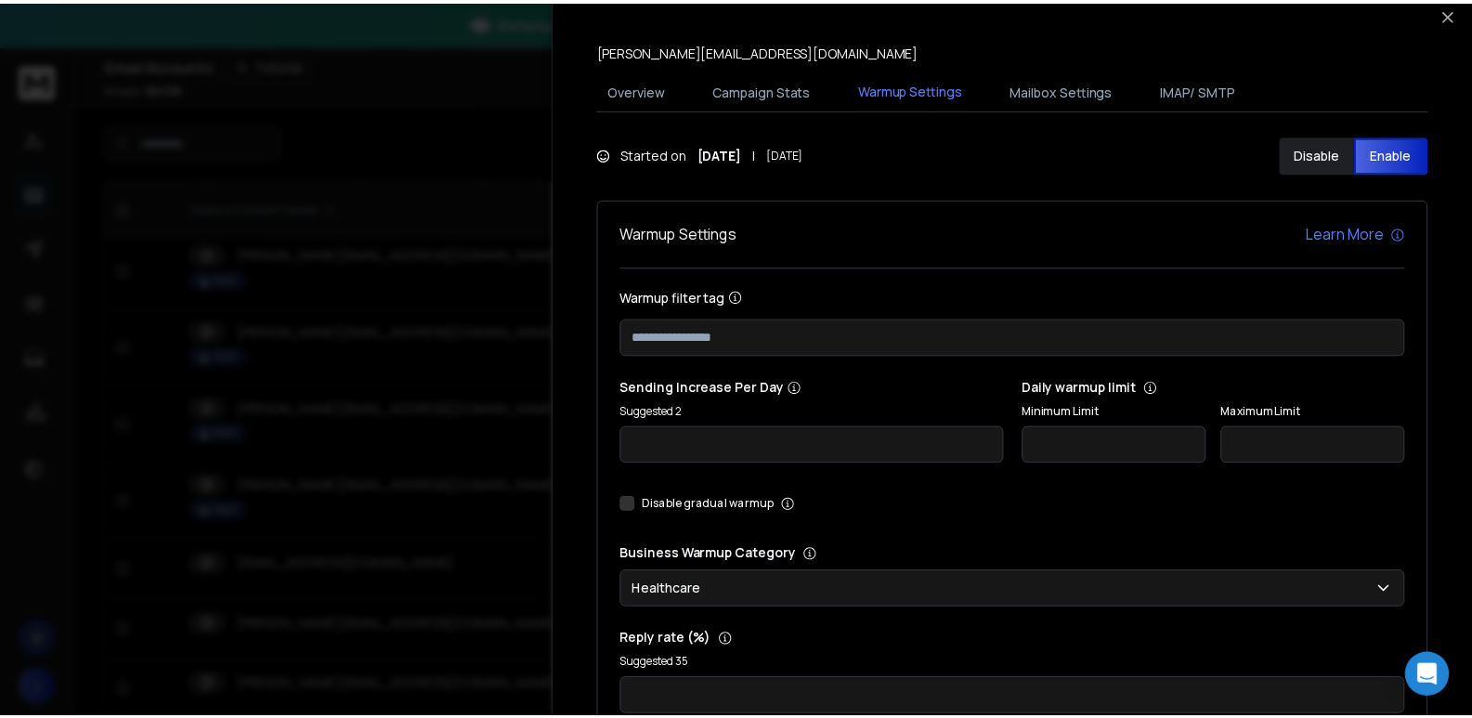
scroll to position [0, 0]
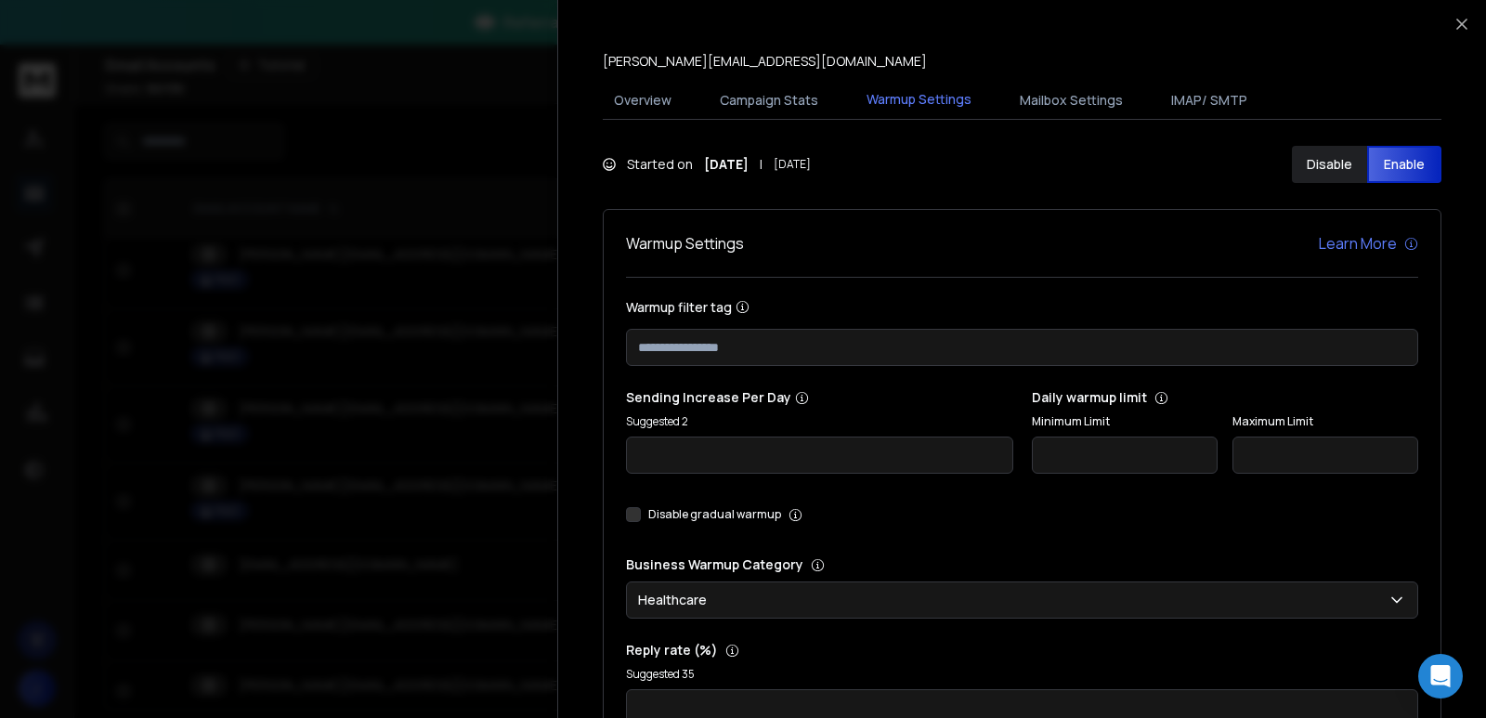
click at [1459, 25] on icon "button" at bounding box center [1461, 24] width 19 height 19
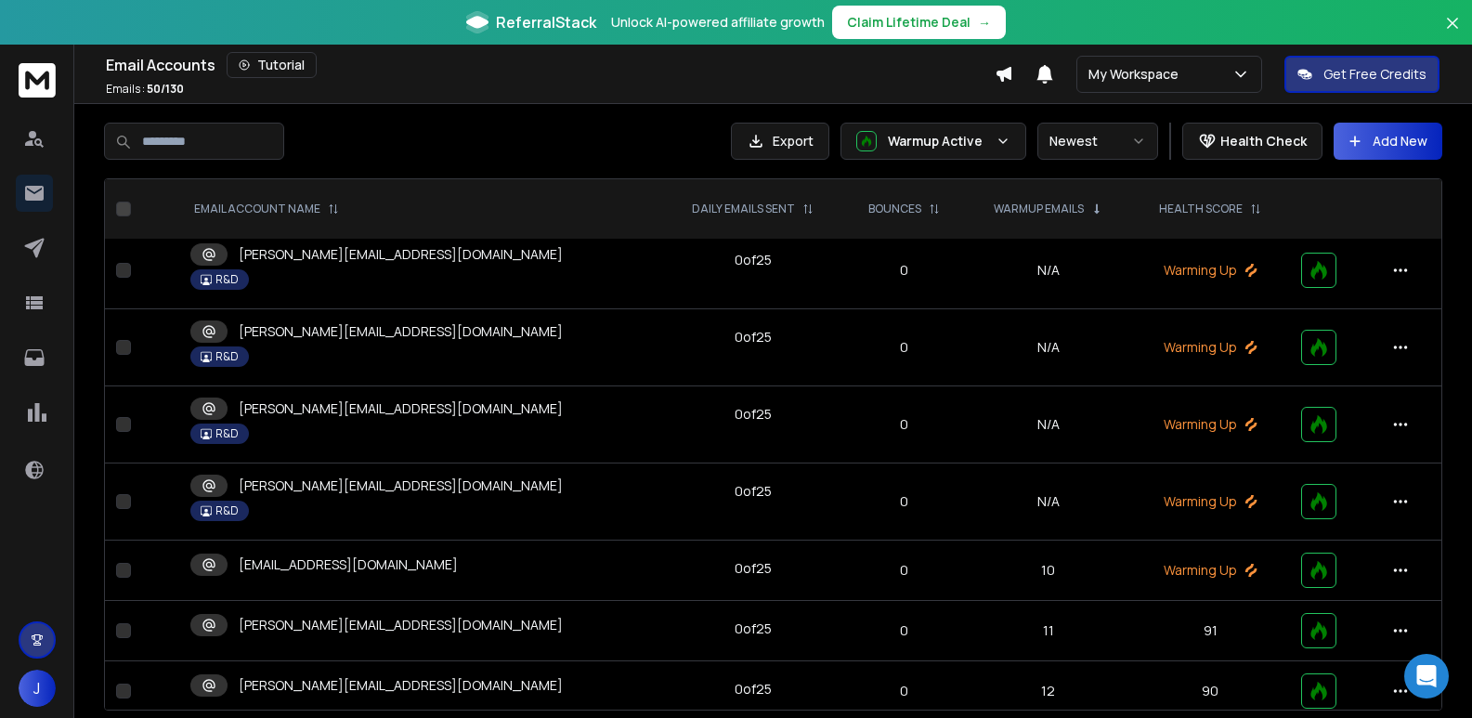
click at [121, 278] on td at bounding box center [142, 270] width 74 height 77
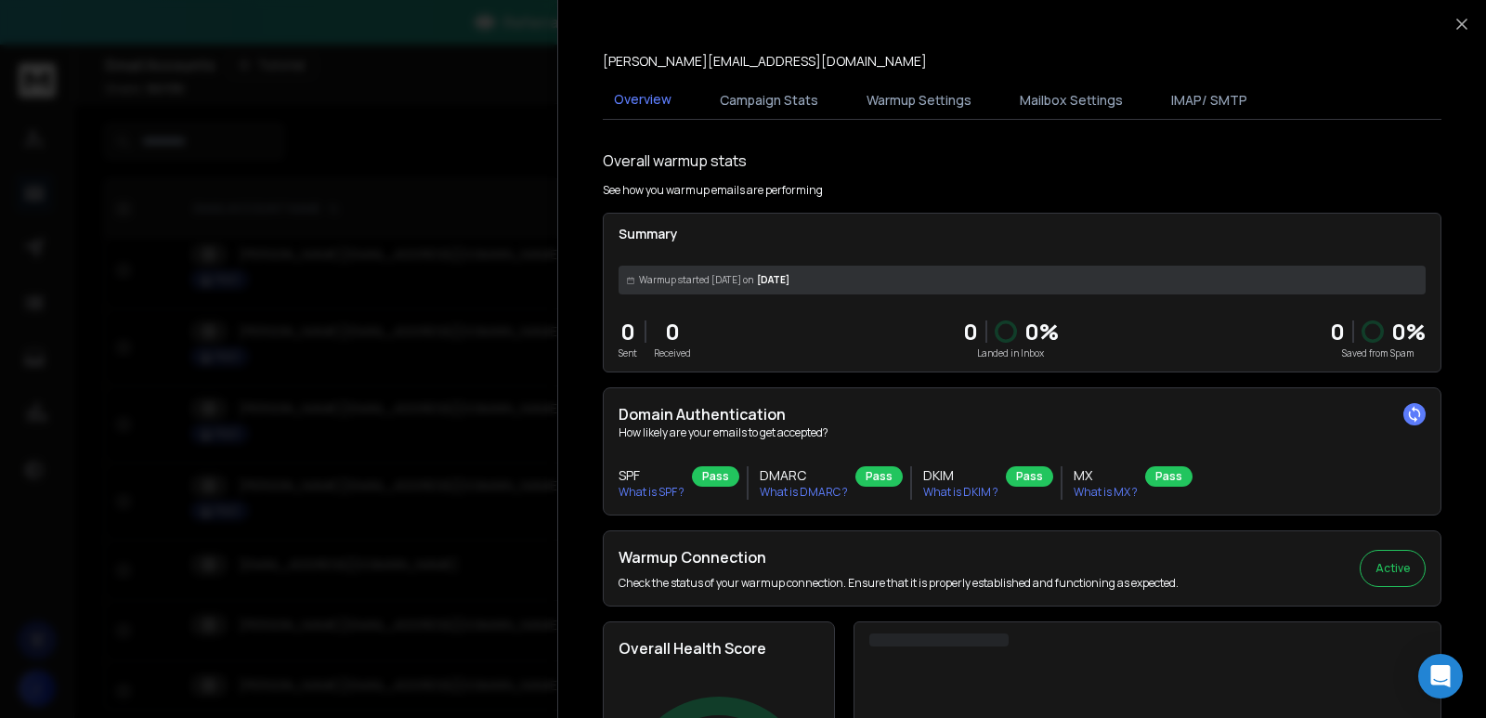
click at [383, 94] on div at bounding box center [743, 359] width 1486 height 718
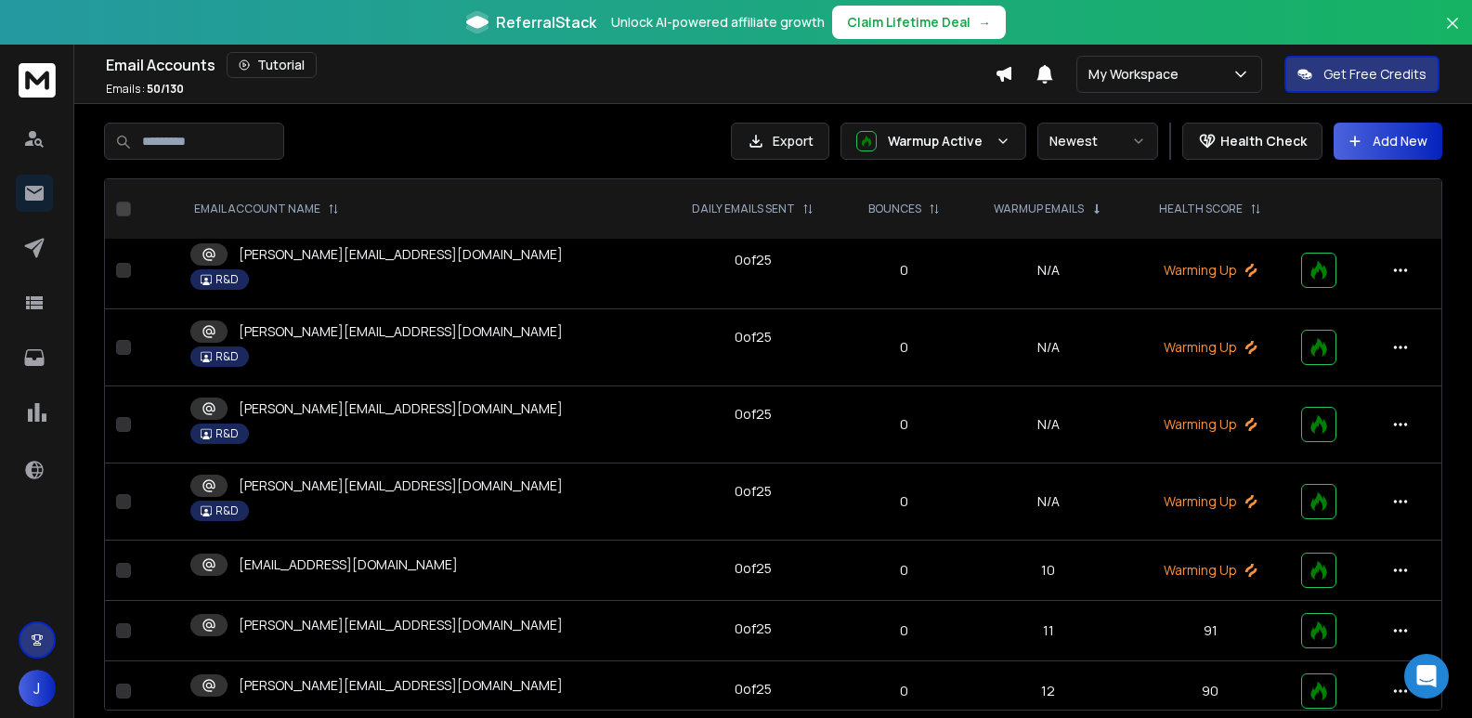
click at [119, 272] on button "button" at bounding box center [123, 270] width 15 height 15
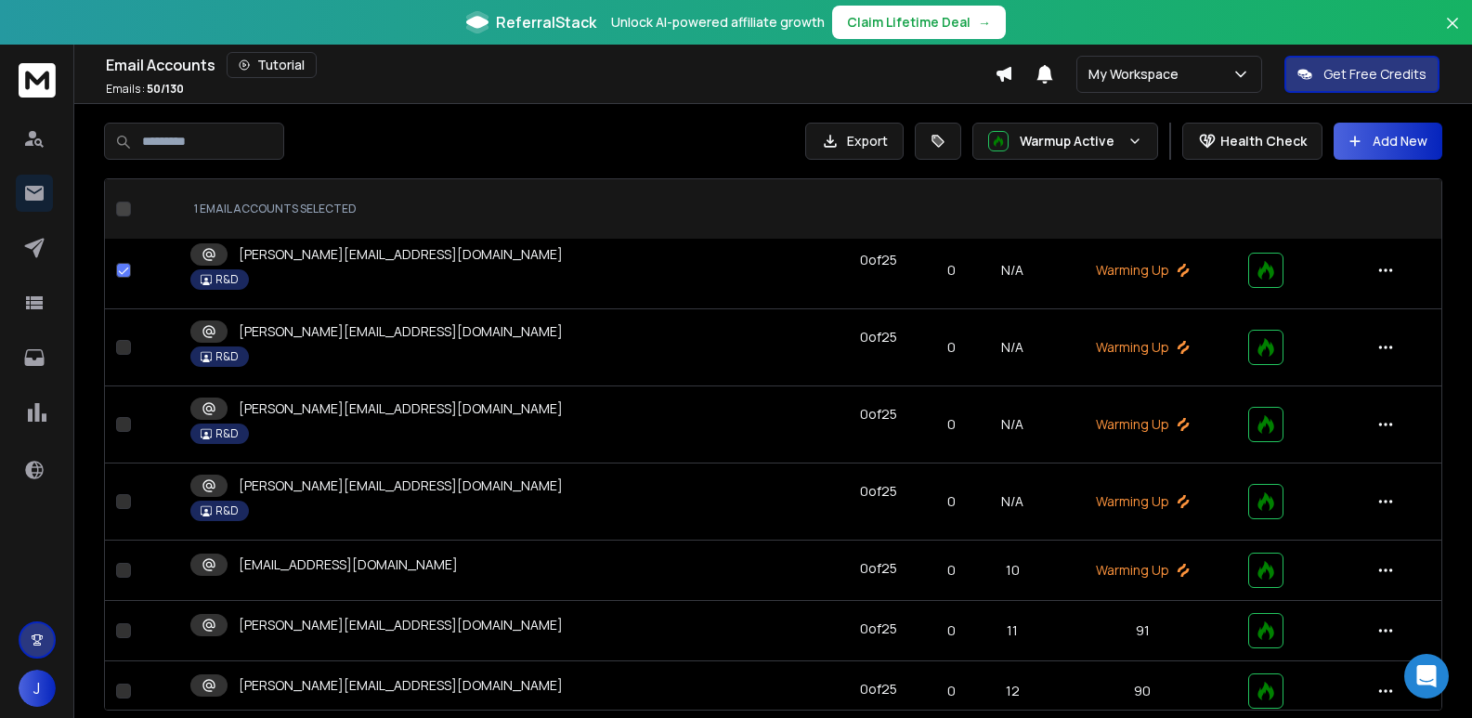
click at [120, 355] on td at bounding box center [142, 347] width 74 height 77
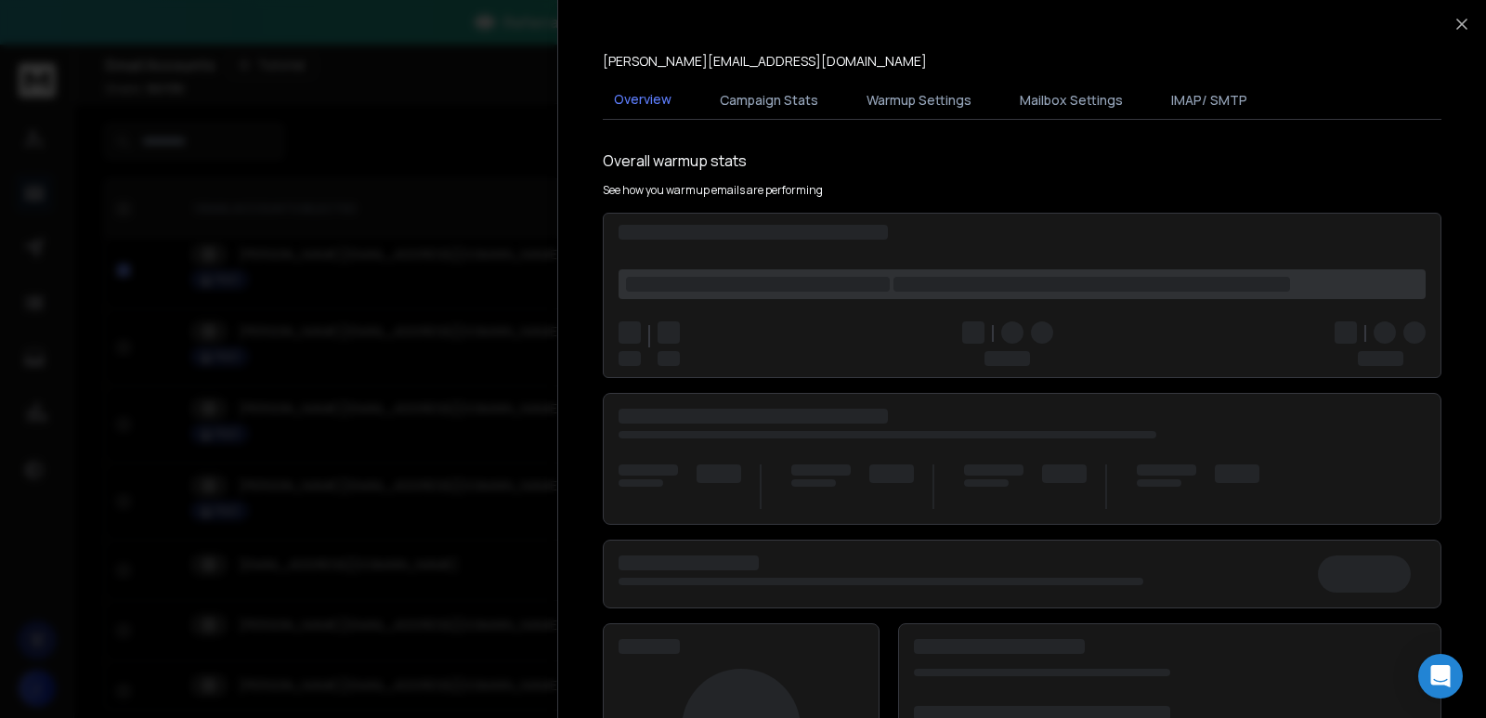
click at [119, 352] on div at bounding box center [743, 359] width 1486 height 718
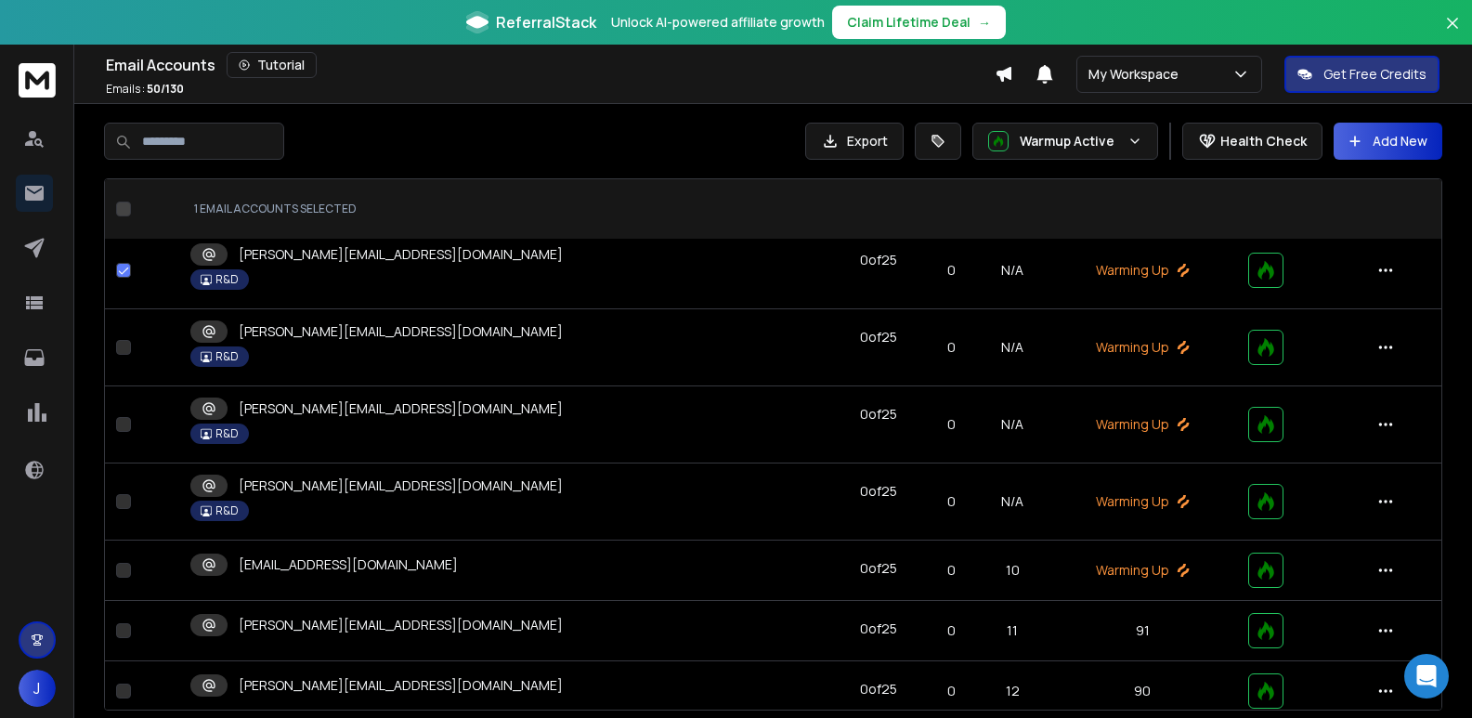
click at [122, 345] on button "button" at bounding box center [123, 347] width 15 height 15
click at [125, 422] on button "button" at bounding box center [123, 424] width 15 height 15
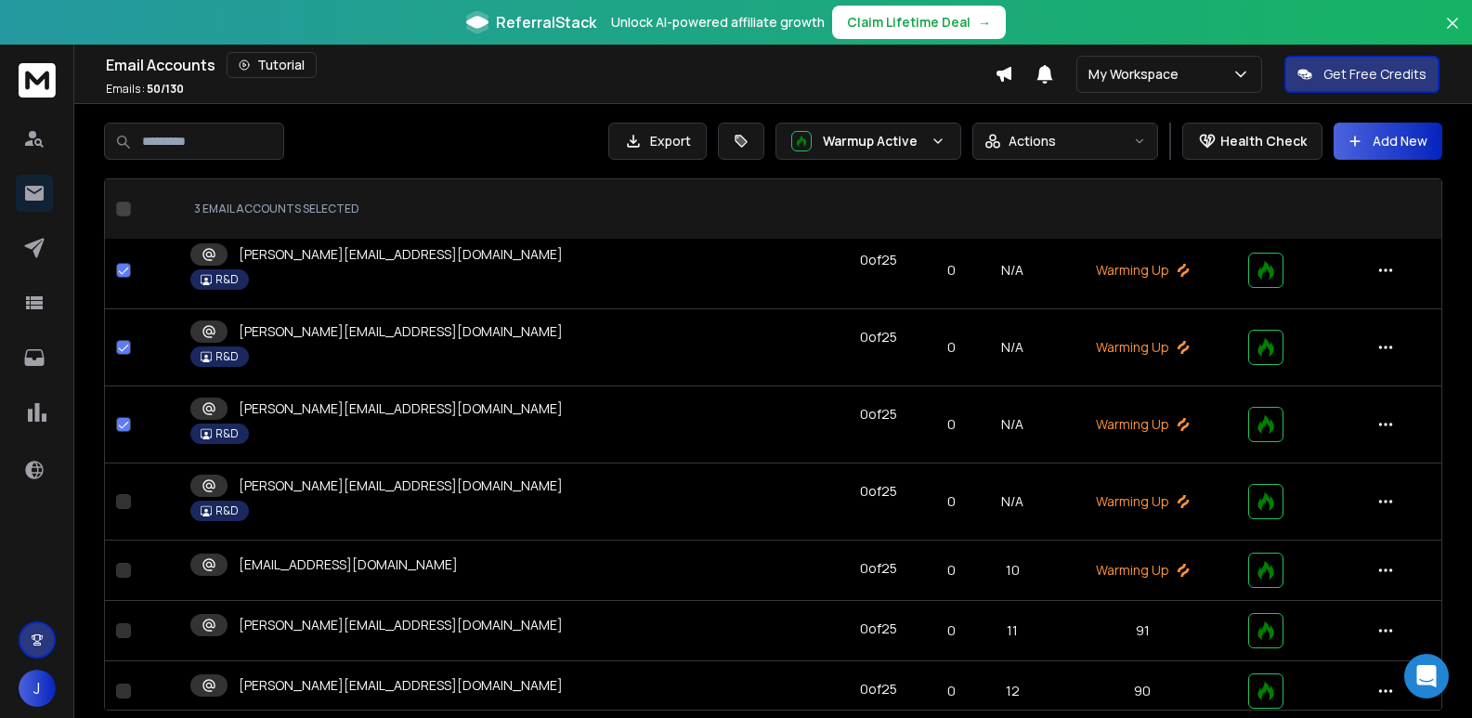
click at [117, 504] on button "button" at bounding box center [123, 501] width 15 height 15
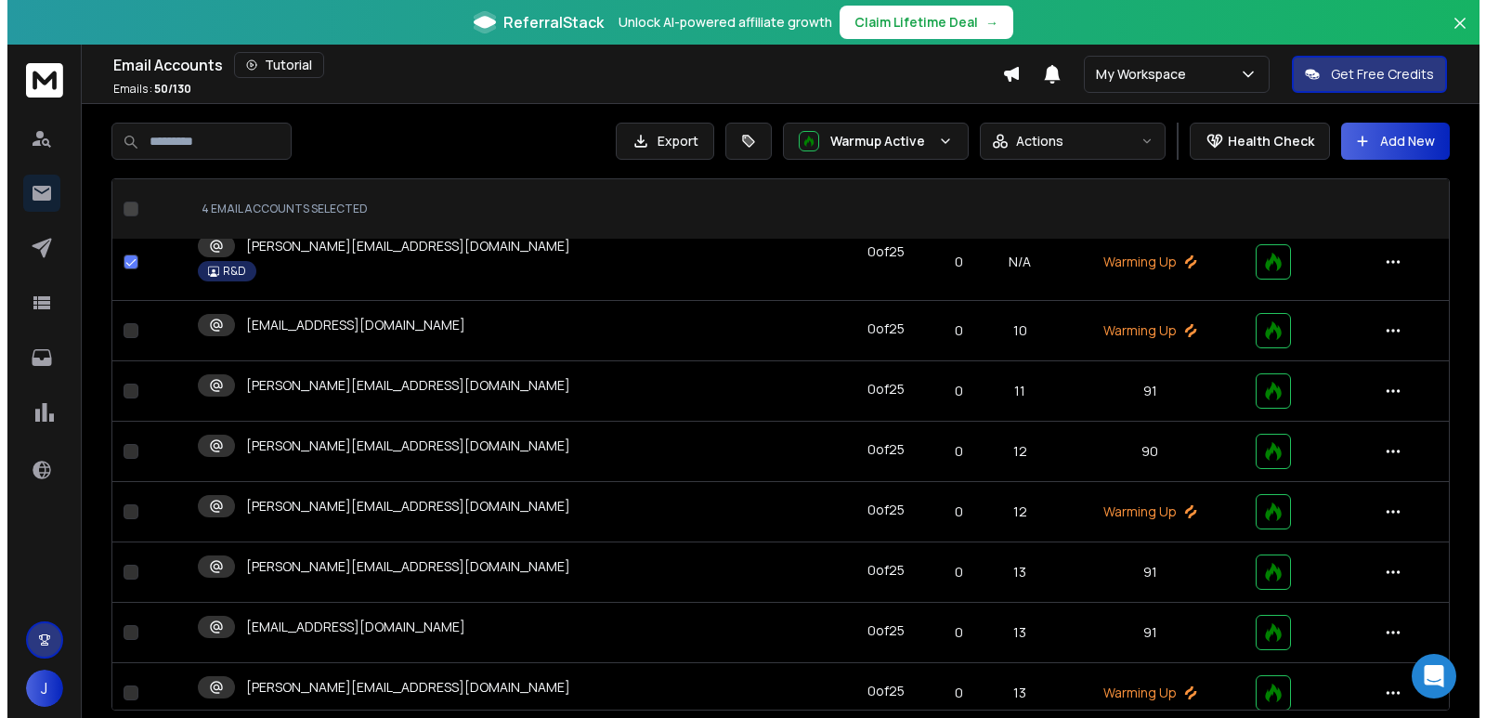
scroll to position [483, 0]
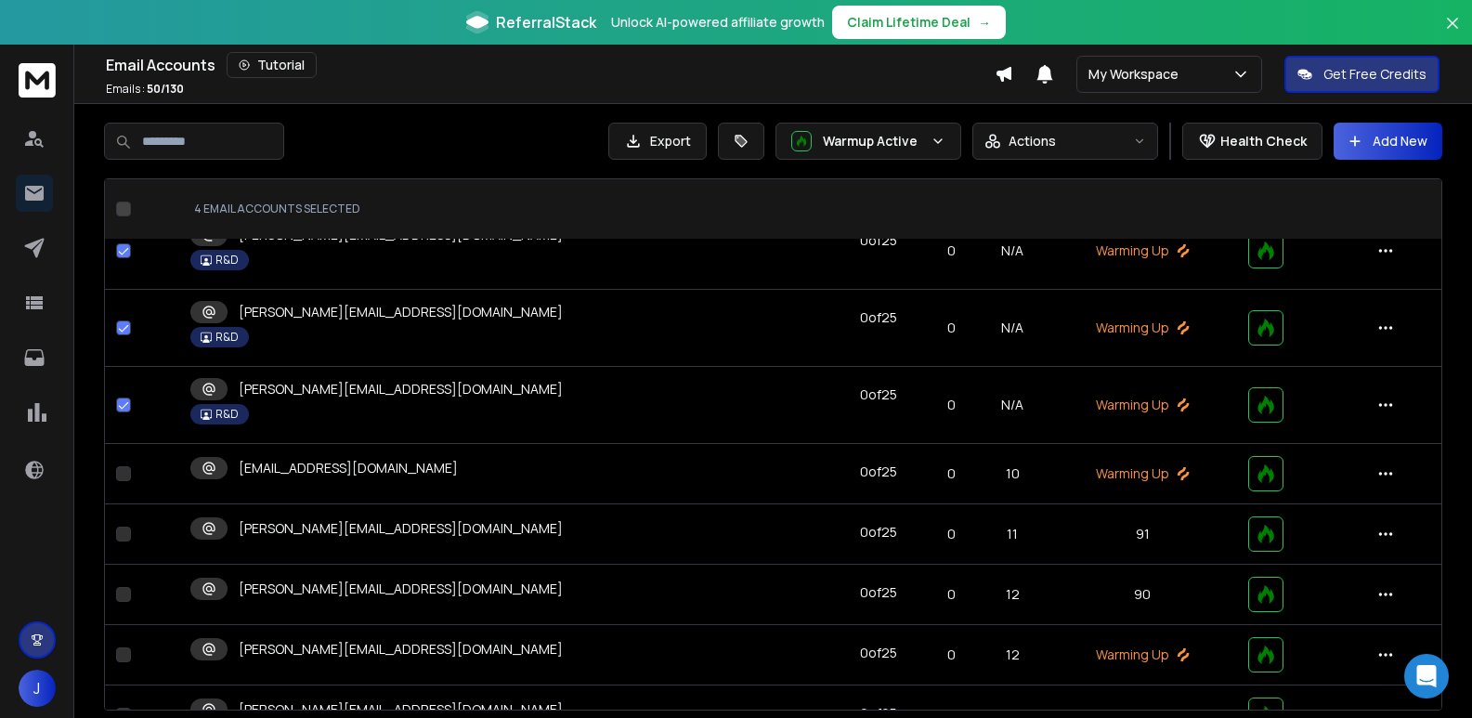
click at [1151, 149] on button "Actions" at bounding box center [1065, 141] width 186 height 37
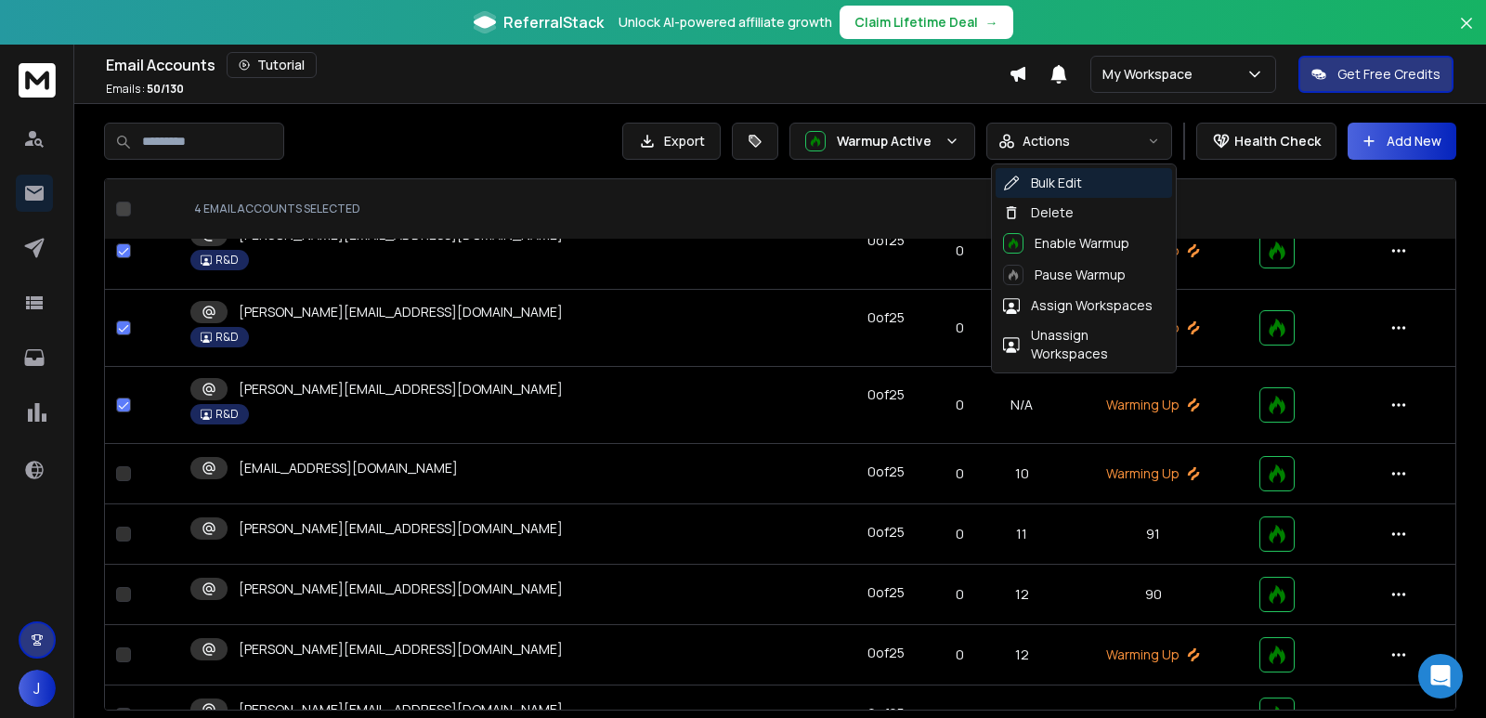
click at [1047, 181] on div "Bulk Edit" at bounding box center [1042, 183] width 79 height 19
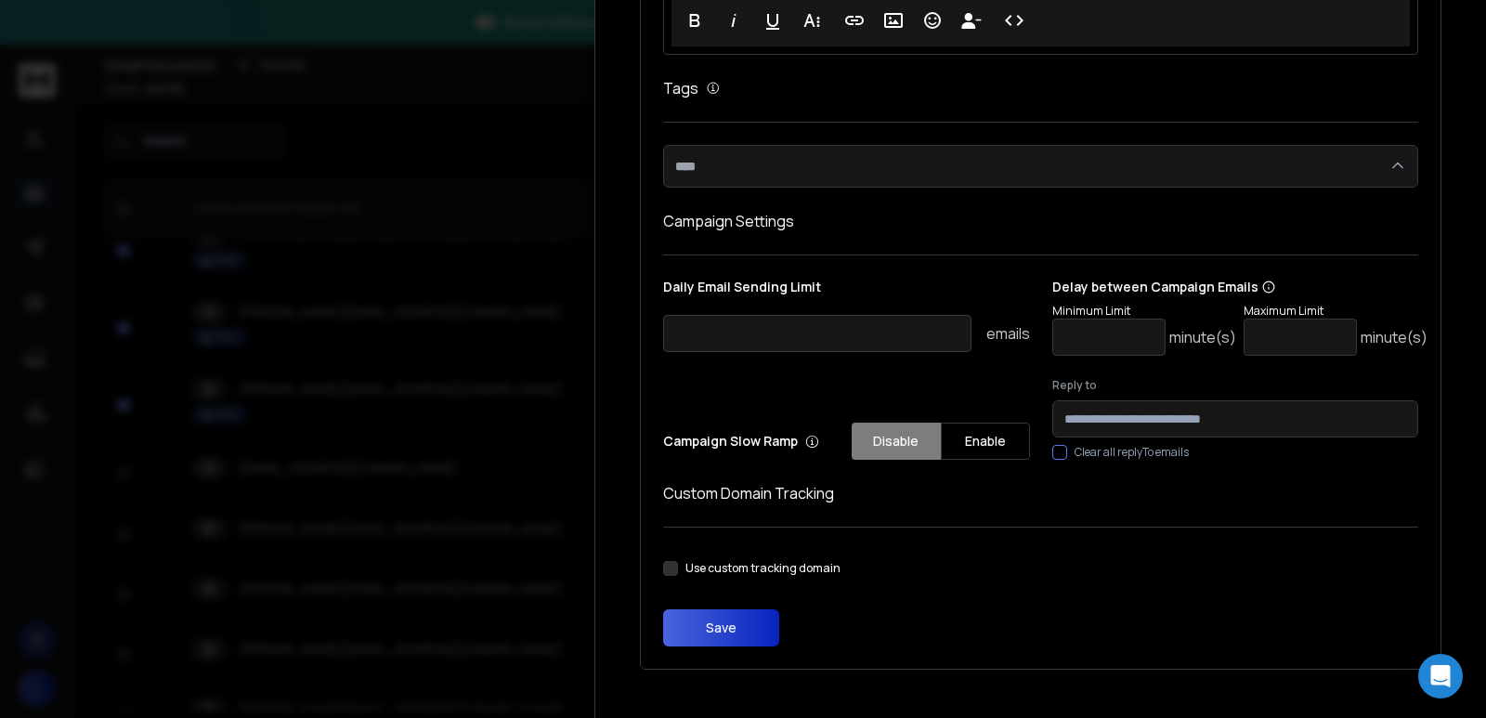
scroll to position [0, 0]
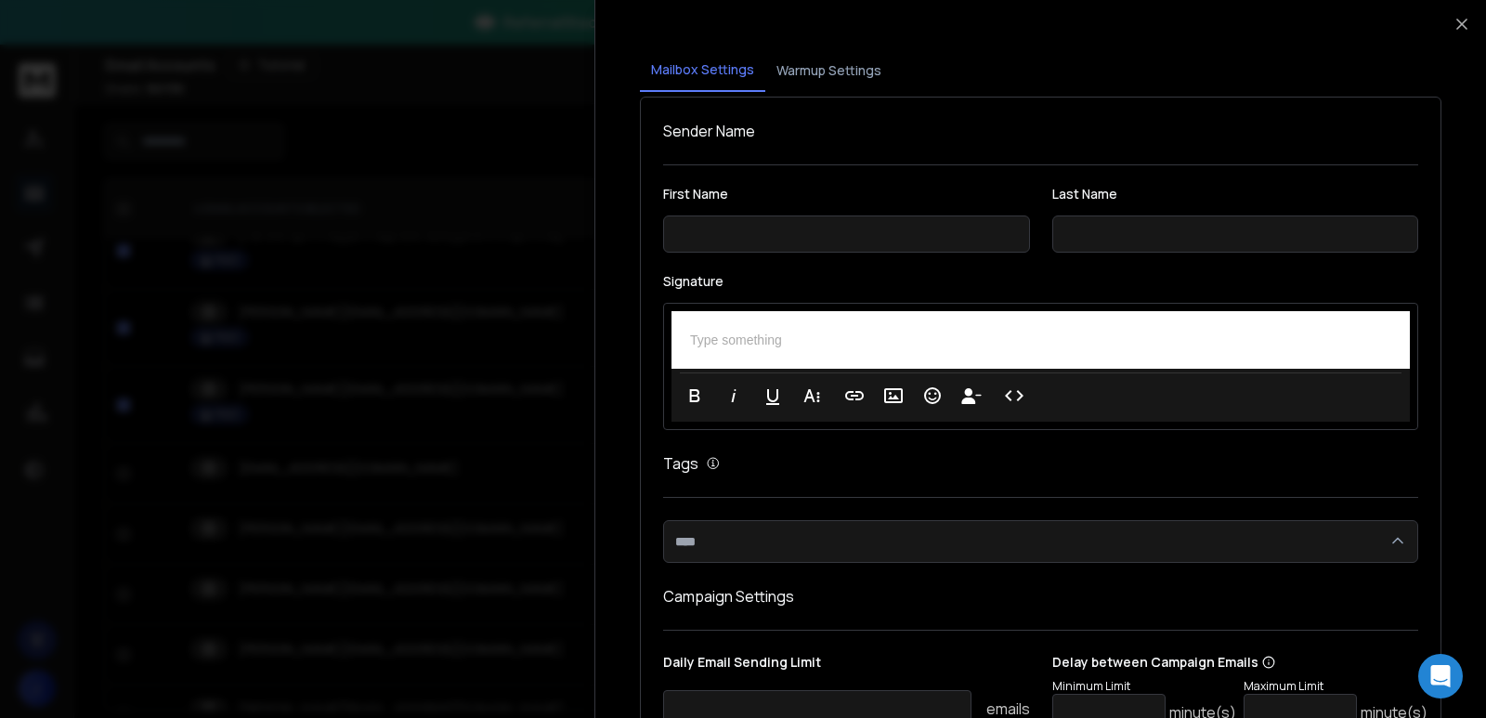
click at [784, 71] on button "Warmup Settings" at bounding box center [828, 70] width 127 height 41
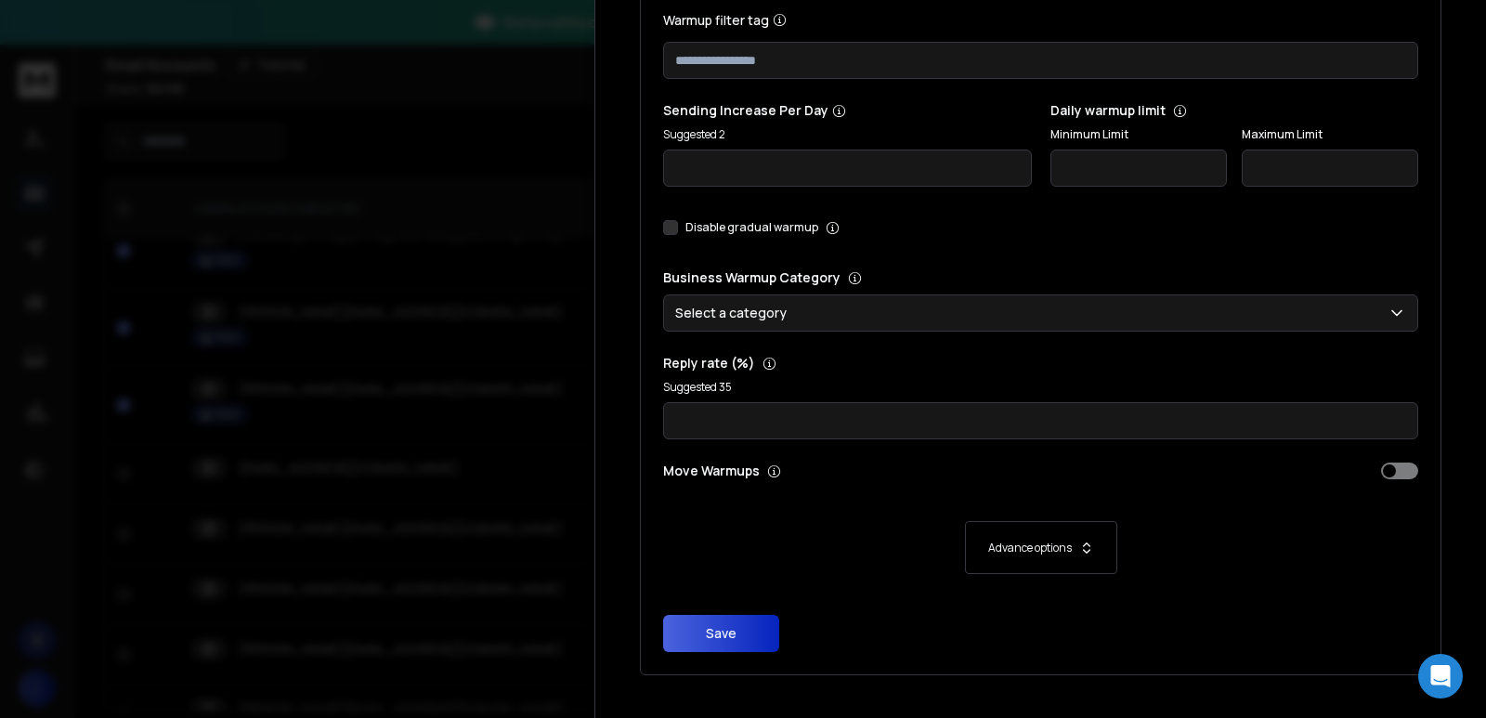
scroll to position [266, 0]
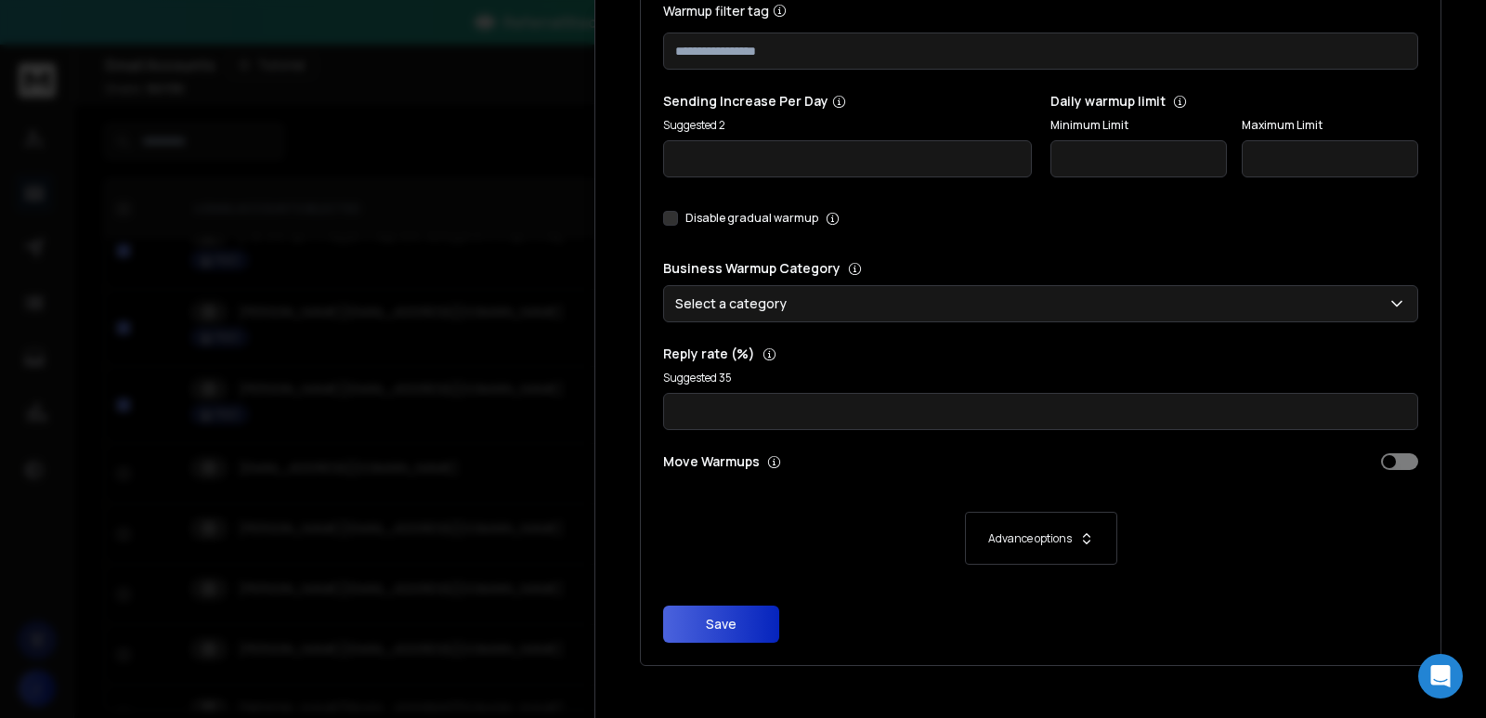
click at [1061, 521] on div "Advance options" at bounding box center [1041, 538] width 152 height 53
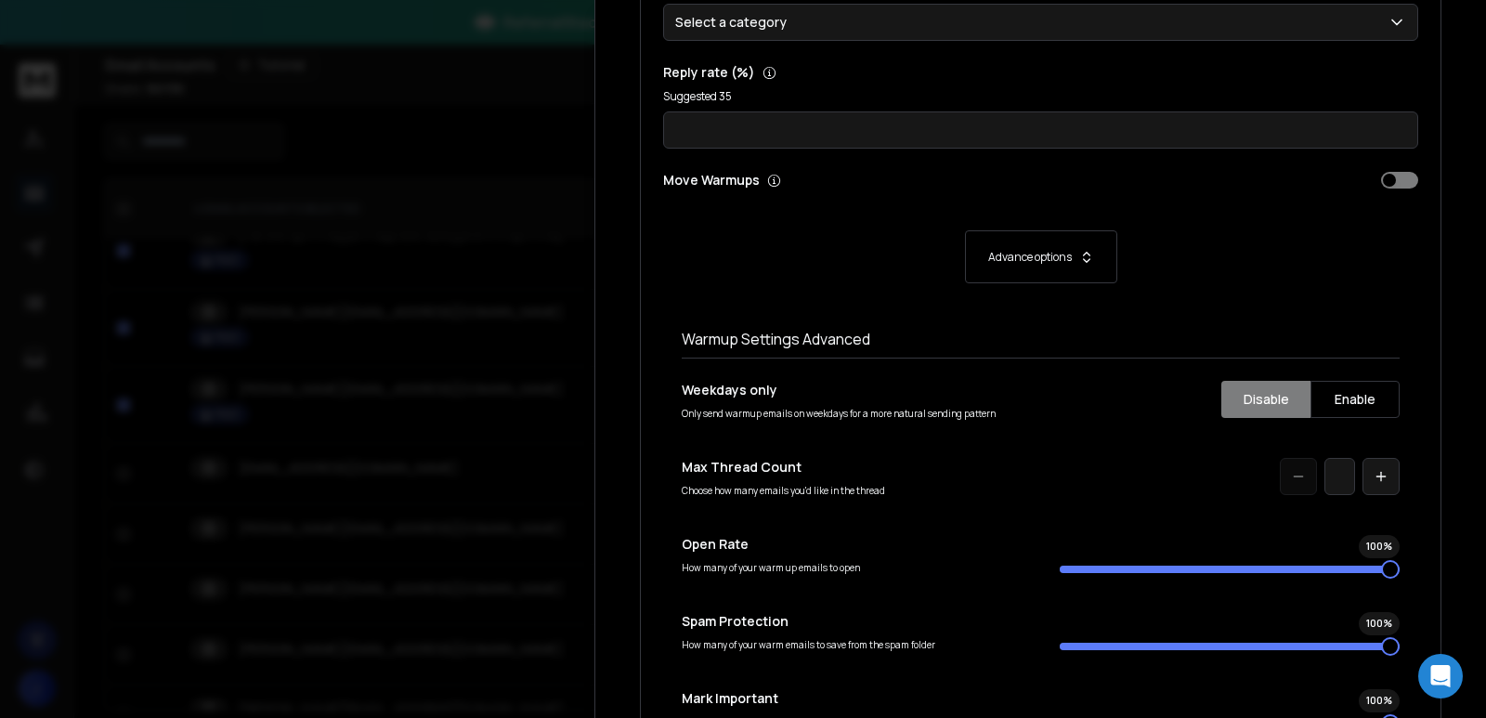
scroll to position [556, 0]
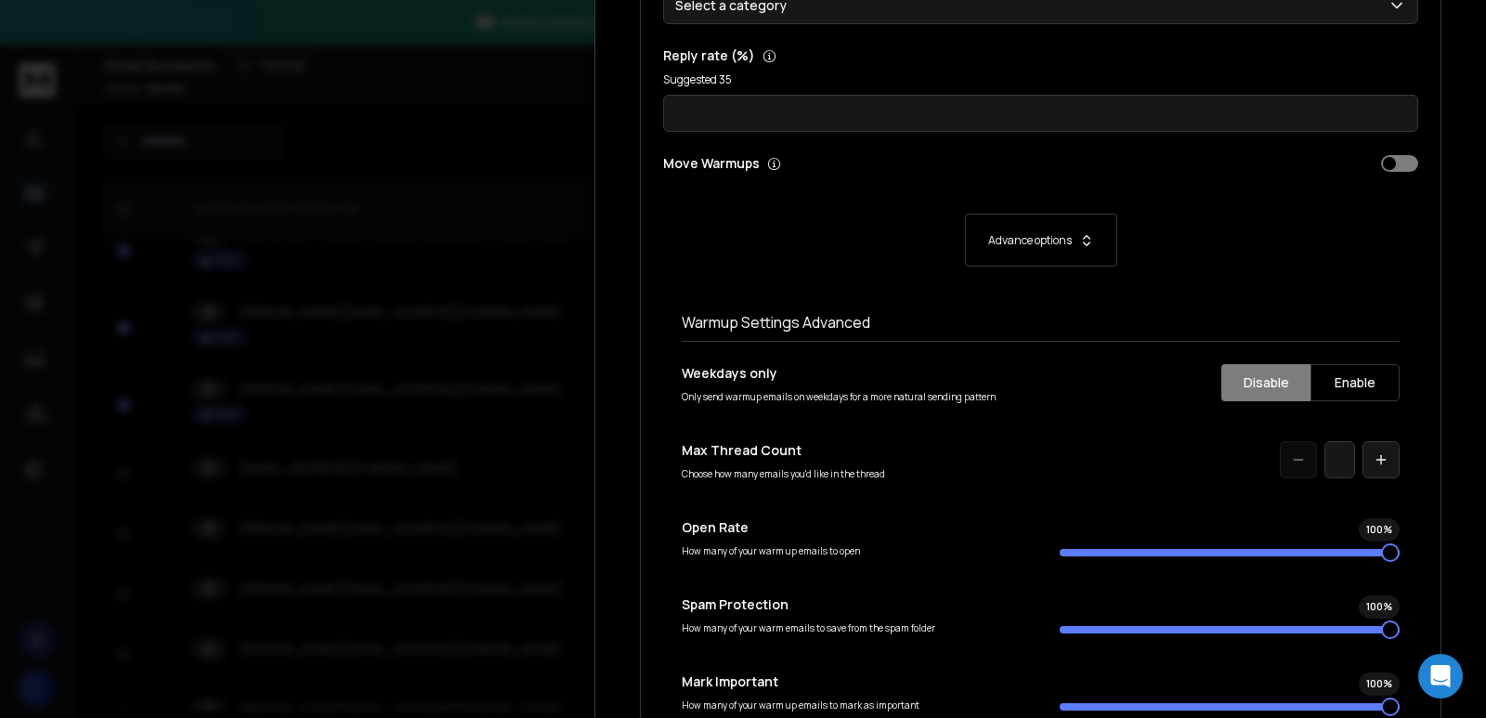
click at [1271, 390] on button "Disable" at bounding box center [1265, 382] width 89 height 37
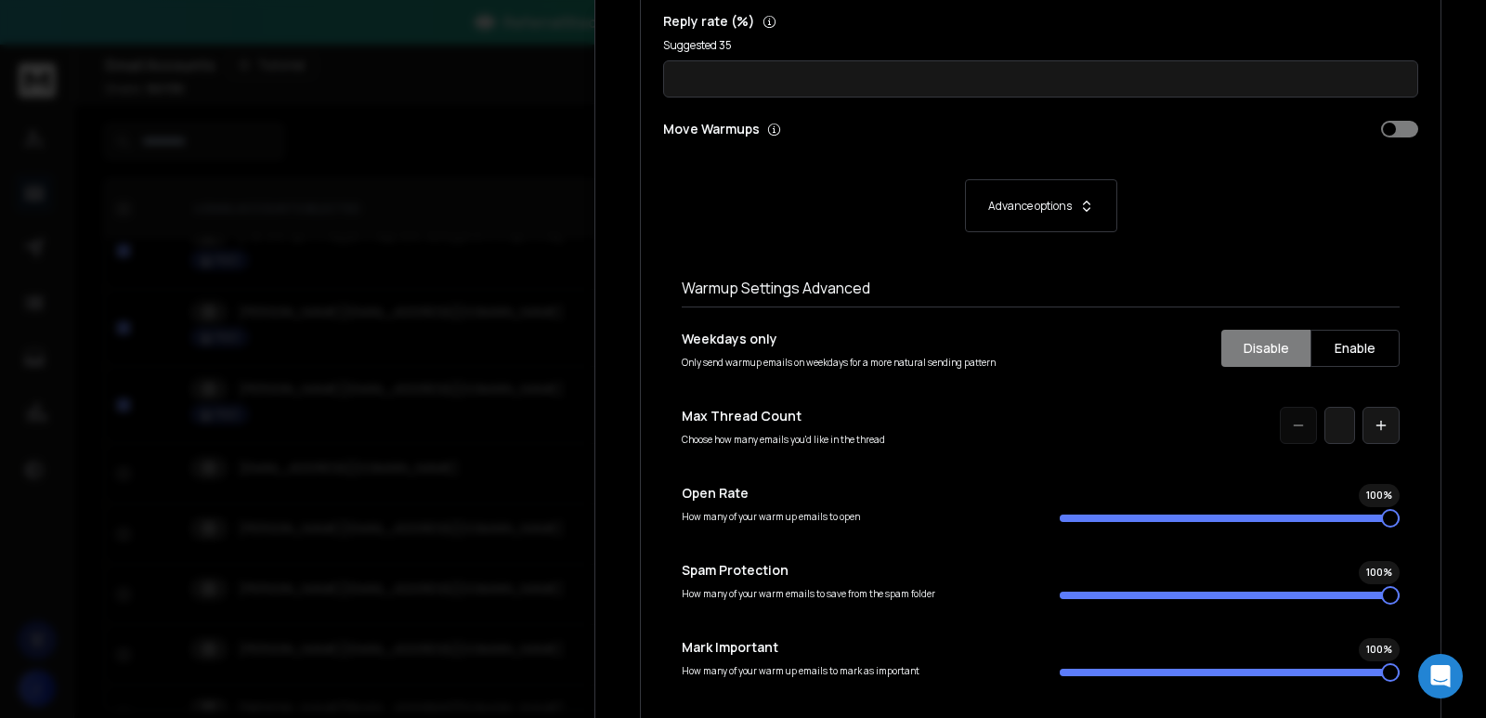
scroll to position [653, 0]
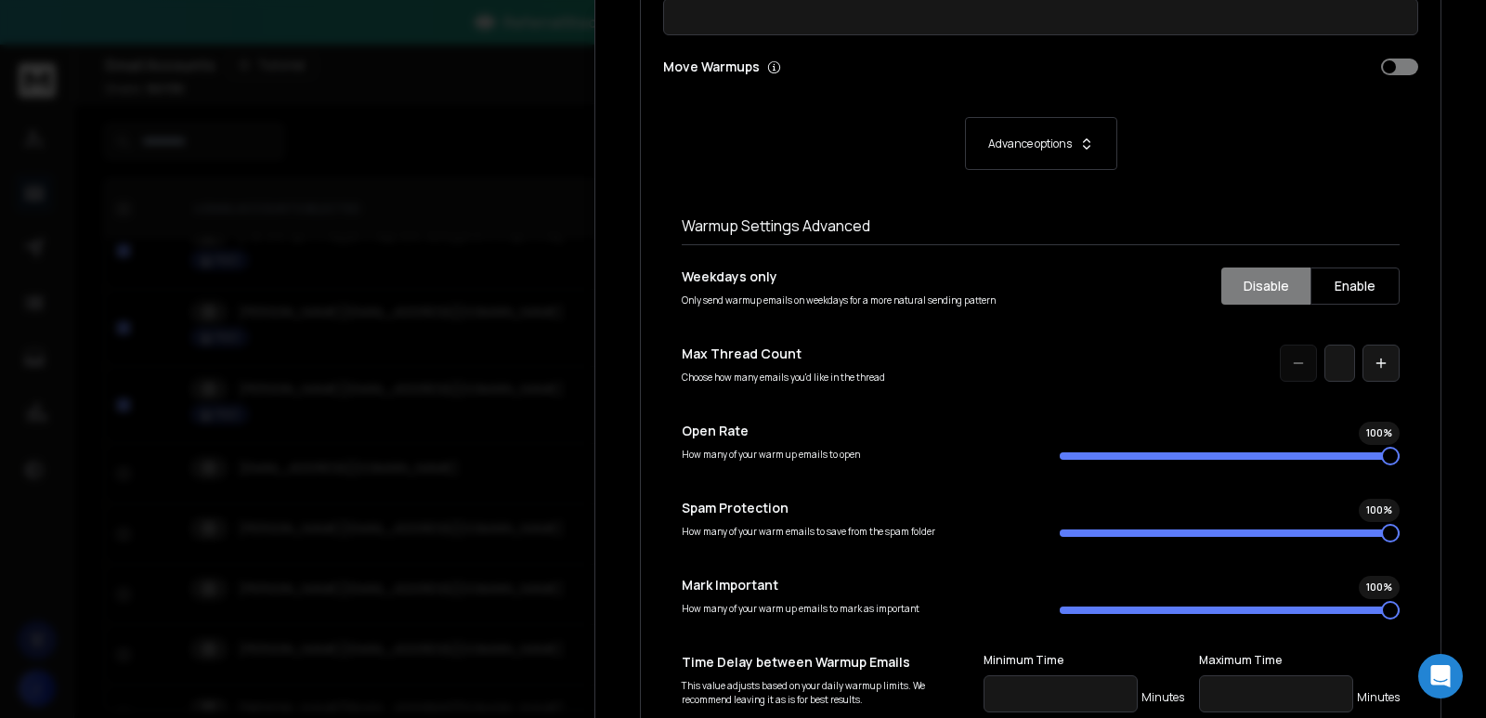
click at [1373, 367] on icon "button" at bounding box center [1380, 363] width 15 height 15
type input "*"
click at [1367, 460] on span at bounding box center [1215, 455] width 313 height 7
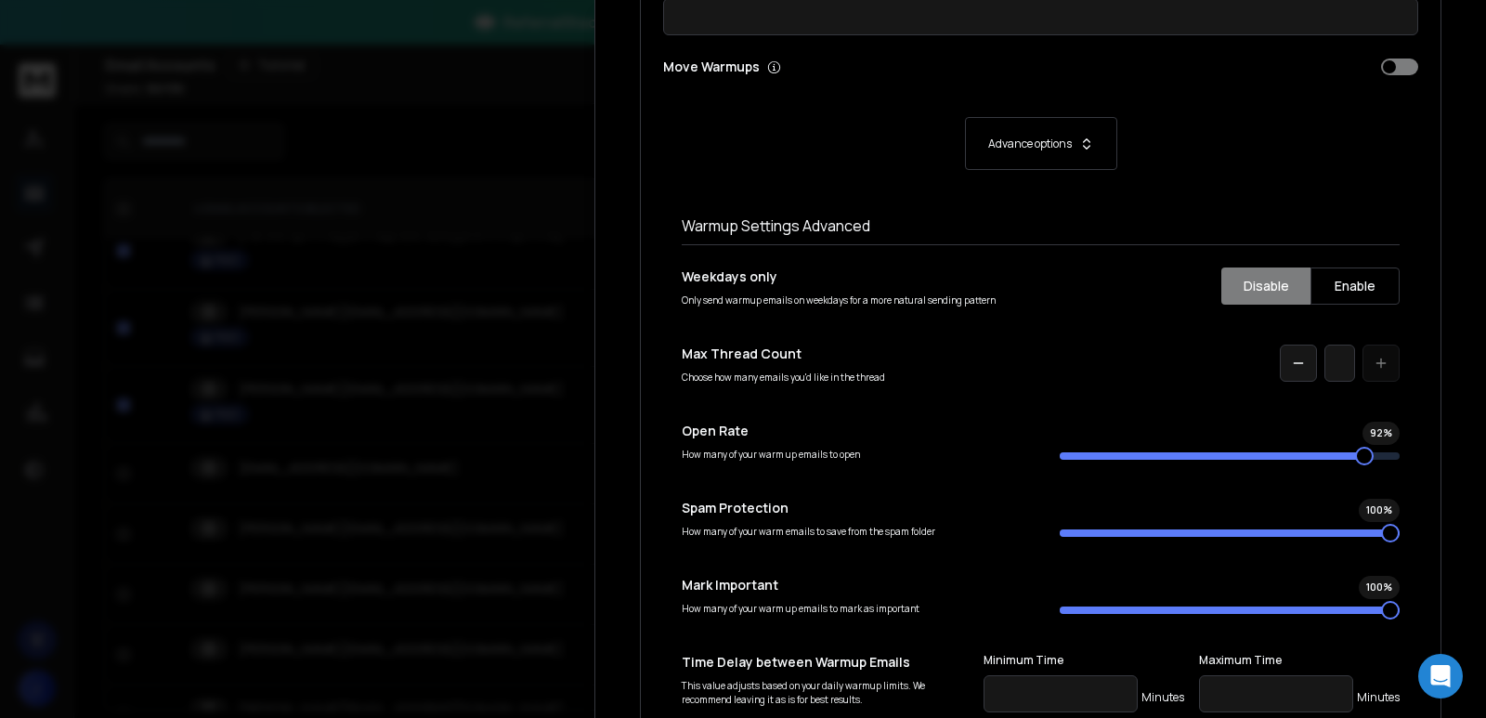
click at [1361, 609] on div "100 % ***" at bounding box center [1229, 595] width 341 height 38
click at [1359, 613] on span at bounding box center [1229, 609] width 341 height 7
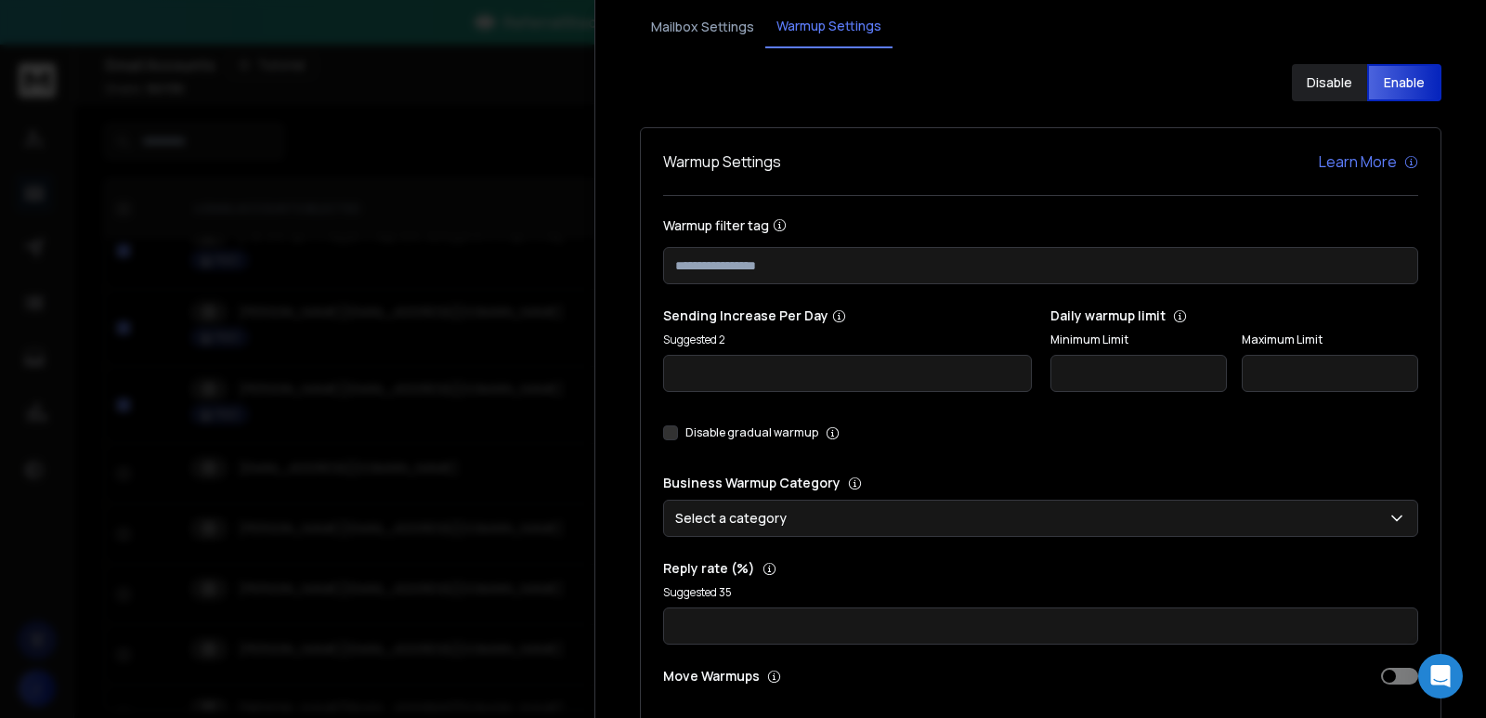
scroll to position [0, 0]
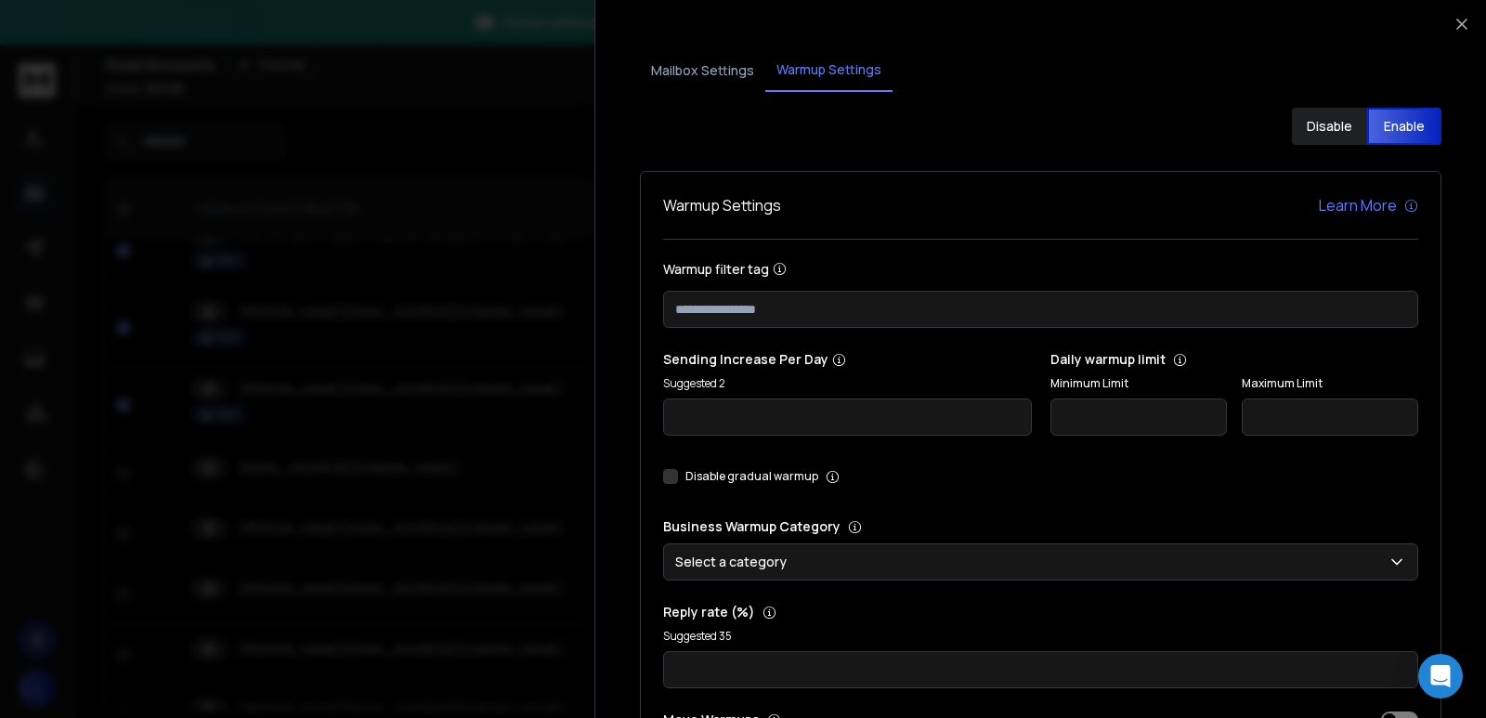
click at [736, 411] on input "number" at bounding box center [847, 416] width 369 height 37
type input "*"
click at [1099, 413] on input "number" at bounding box center [1138, 416] width 176 height 37
type input "*"
click at [1312, 429] on input "number" at bounding box center [1329, 416] width 176 height 37
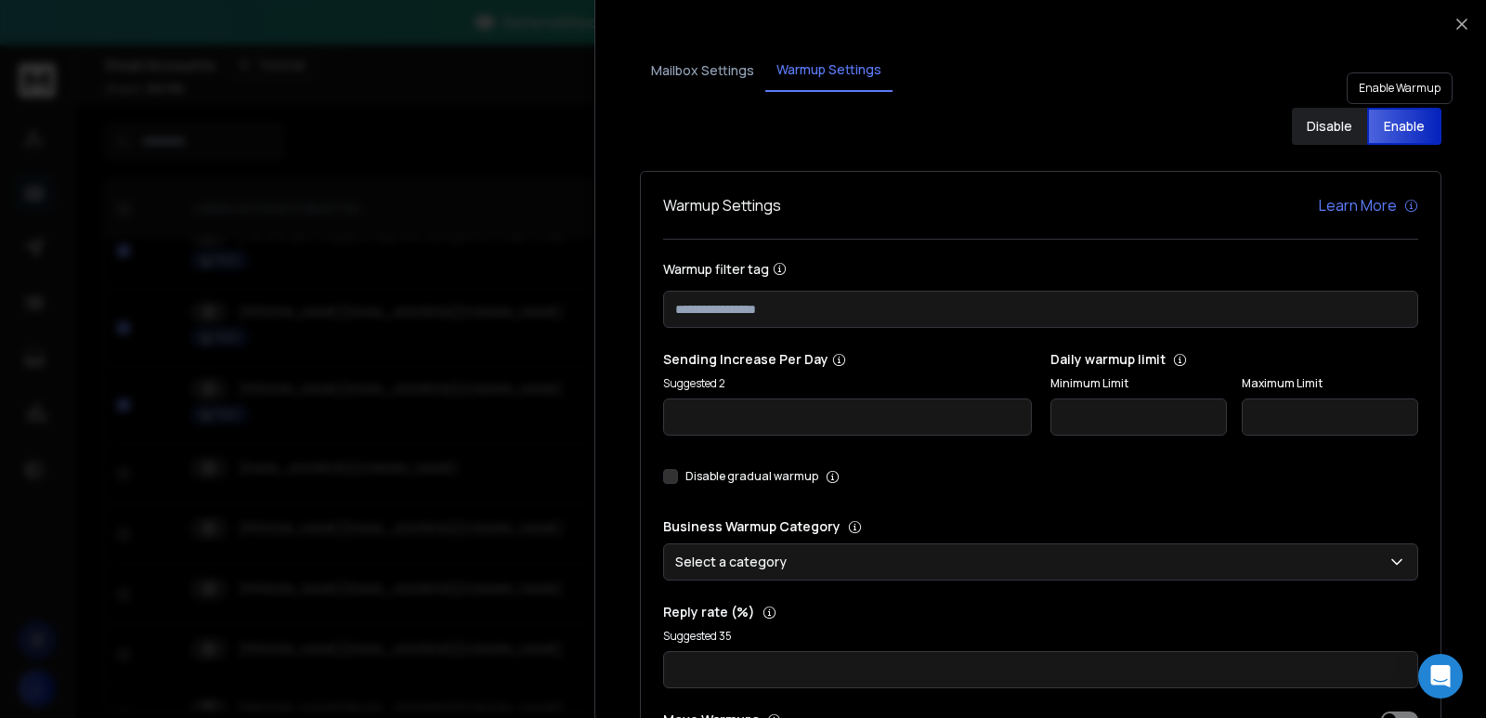
type input "**"
click at [1419, 123] on button "Enable" at bounding box center [1404, 126] width 75 height 37
click at [1391, 123] on button "Enable" at bounding box center [1404, 126] width 75 height 37
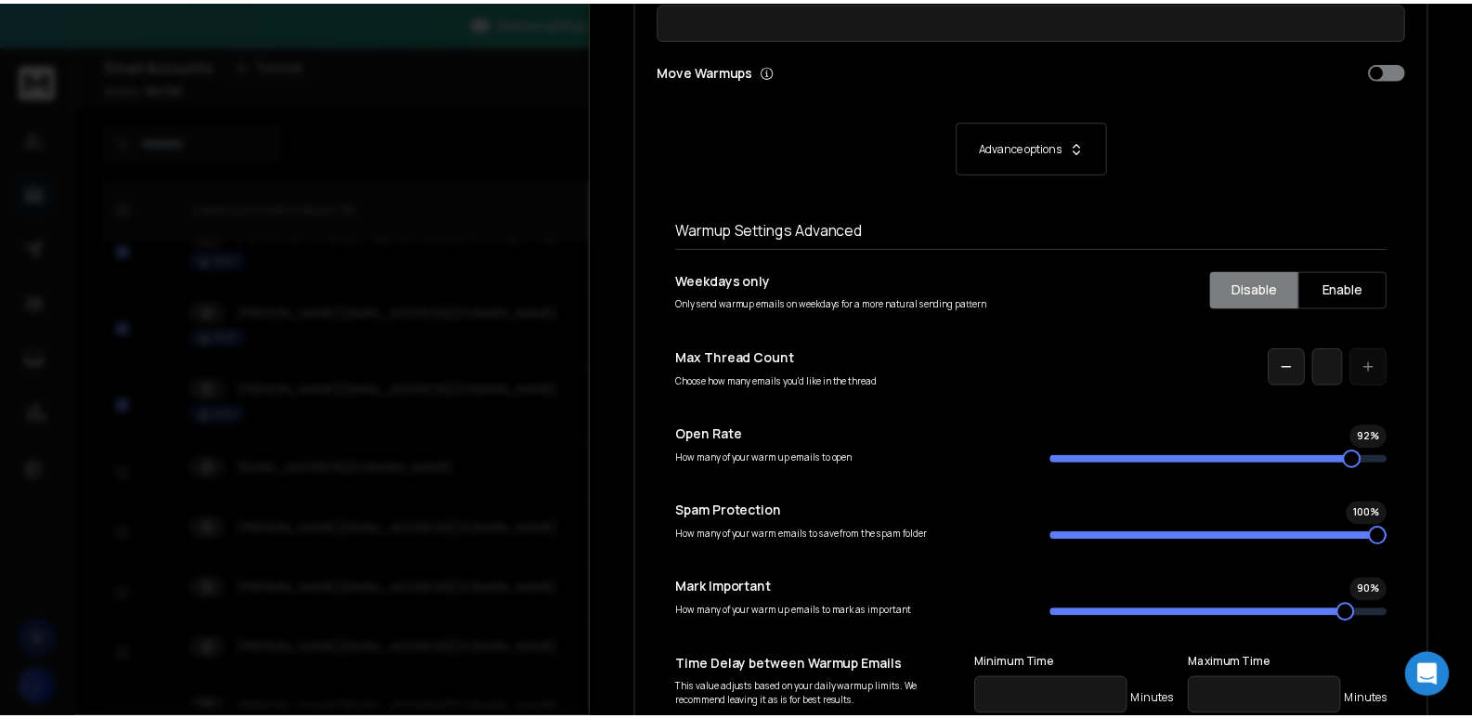
scroll to position [808, 0]
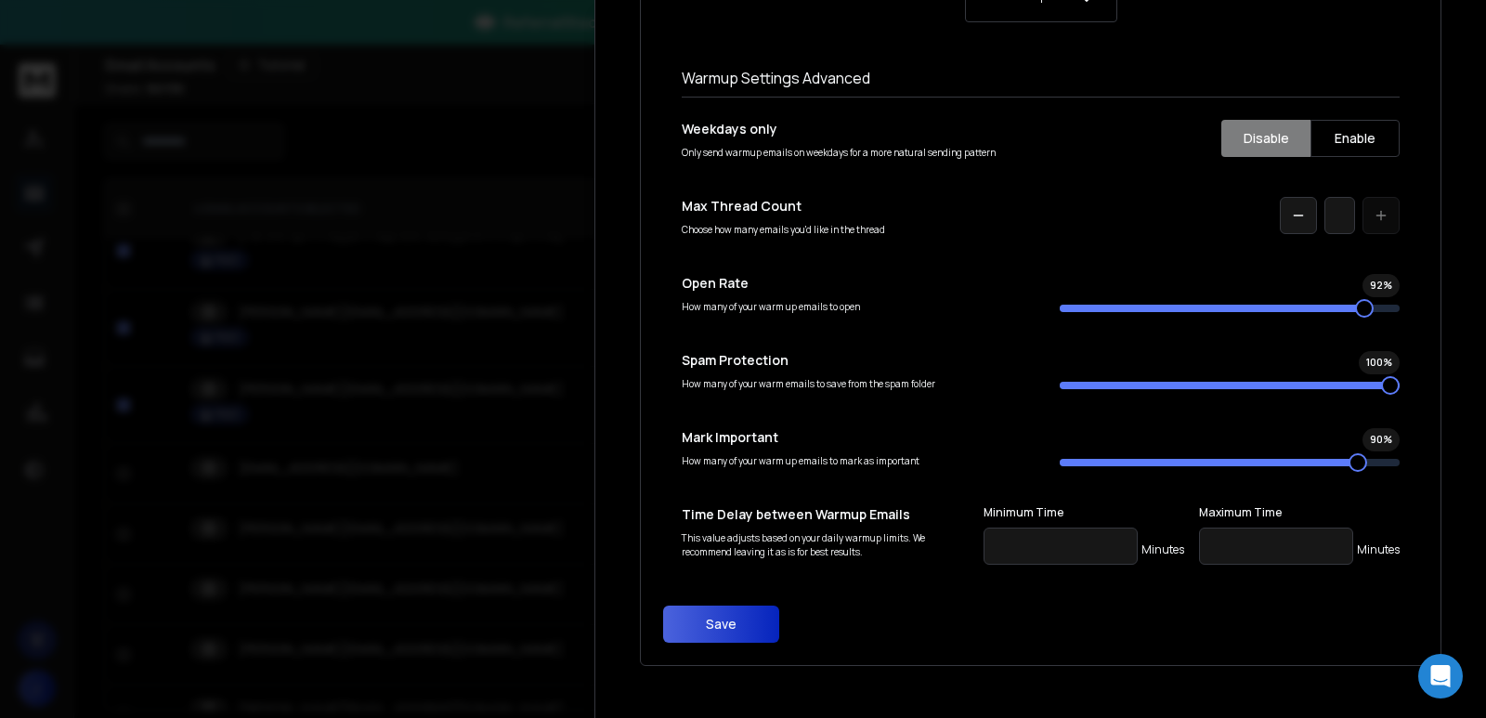
click at [792, 616] on div "Save" at bounding box center [814, 623] width 302 height 37
click at [741, 617] on button "Save" at bounding box center [721, 623] width 116 height 37
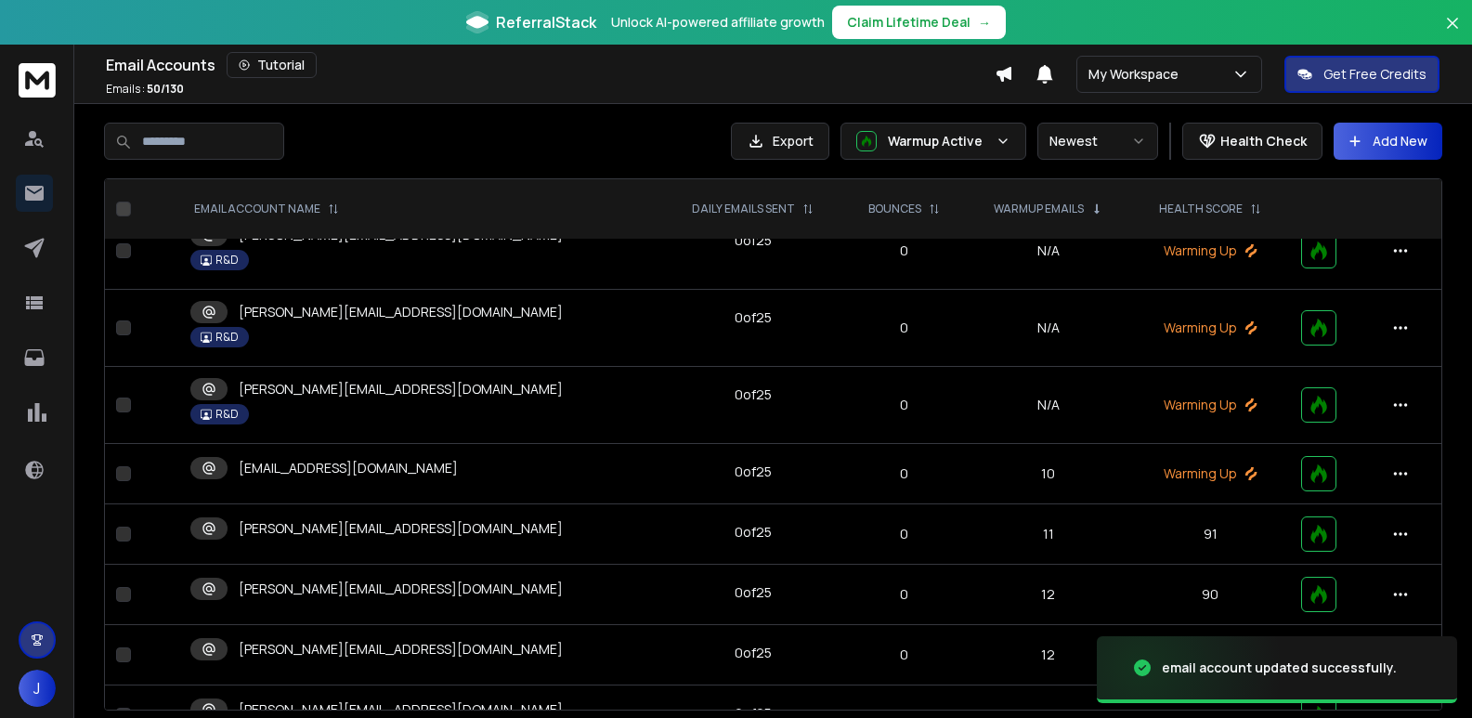
click at [906, 24] on button "Claim Lifetime Deal →" at bounding box center [919, 22] width 174 height 33
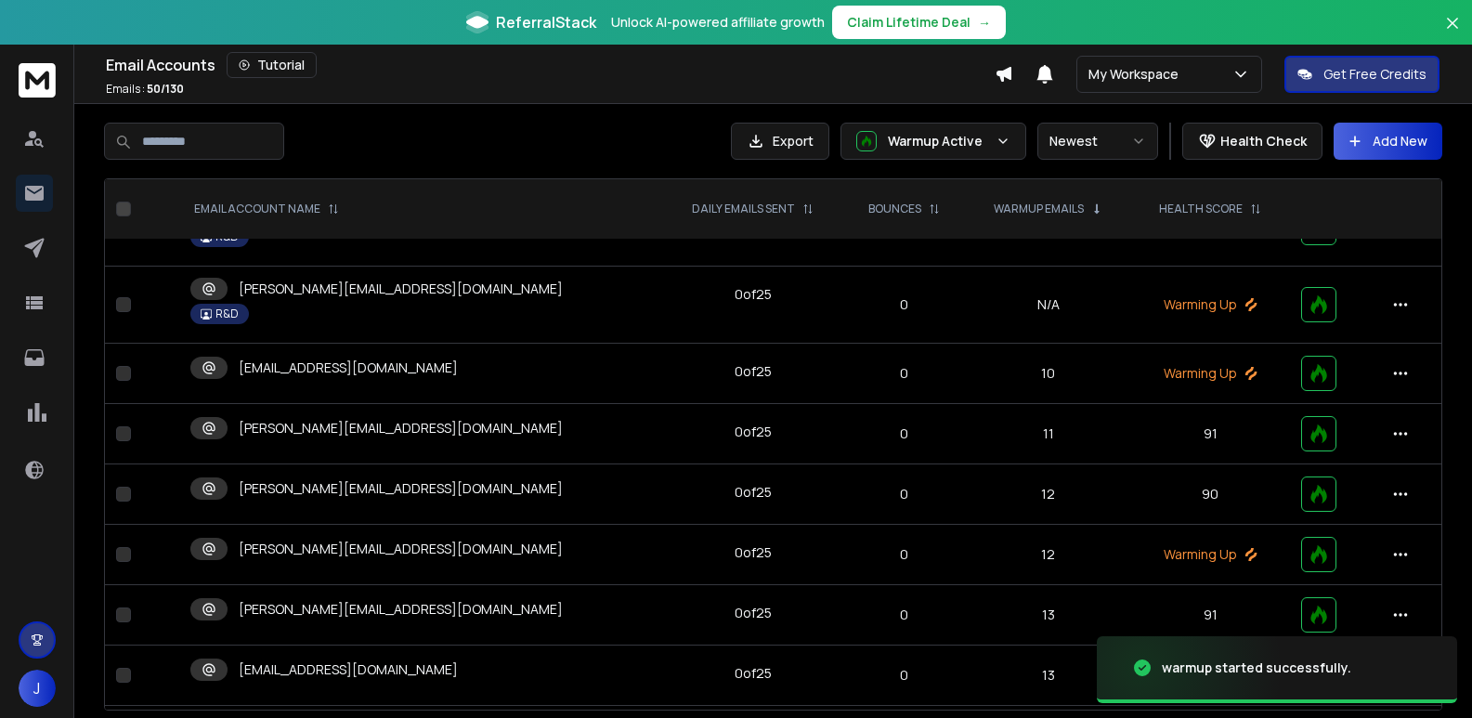
scroll to position [580, 0]
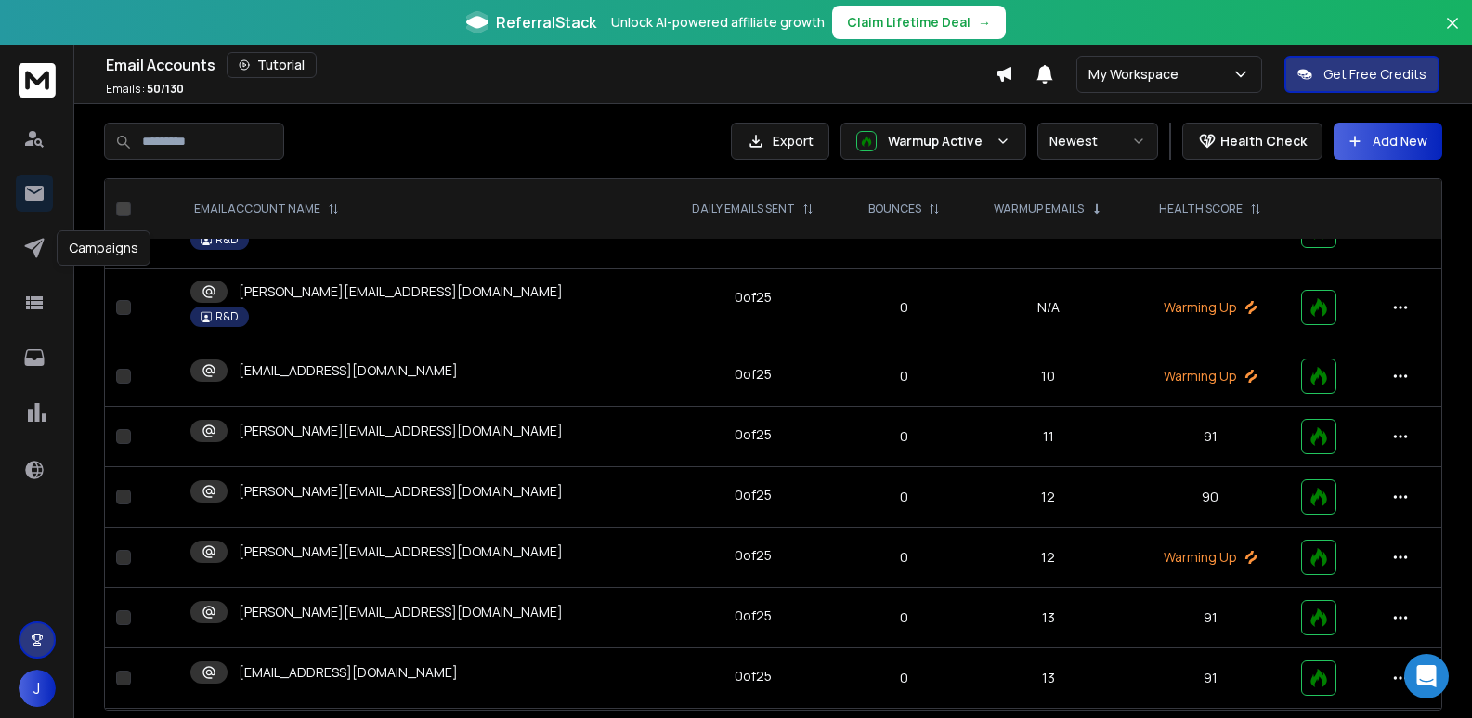
click at [43, 246] on icon at bounding box center [34, 248] width 22 height 22
